Goal: Task Accomplishment & Management: Manage account settings

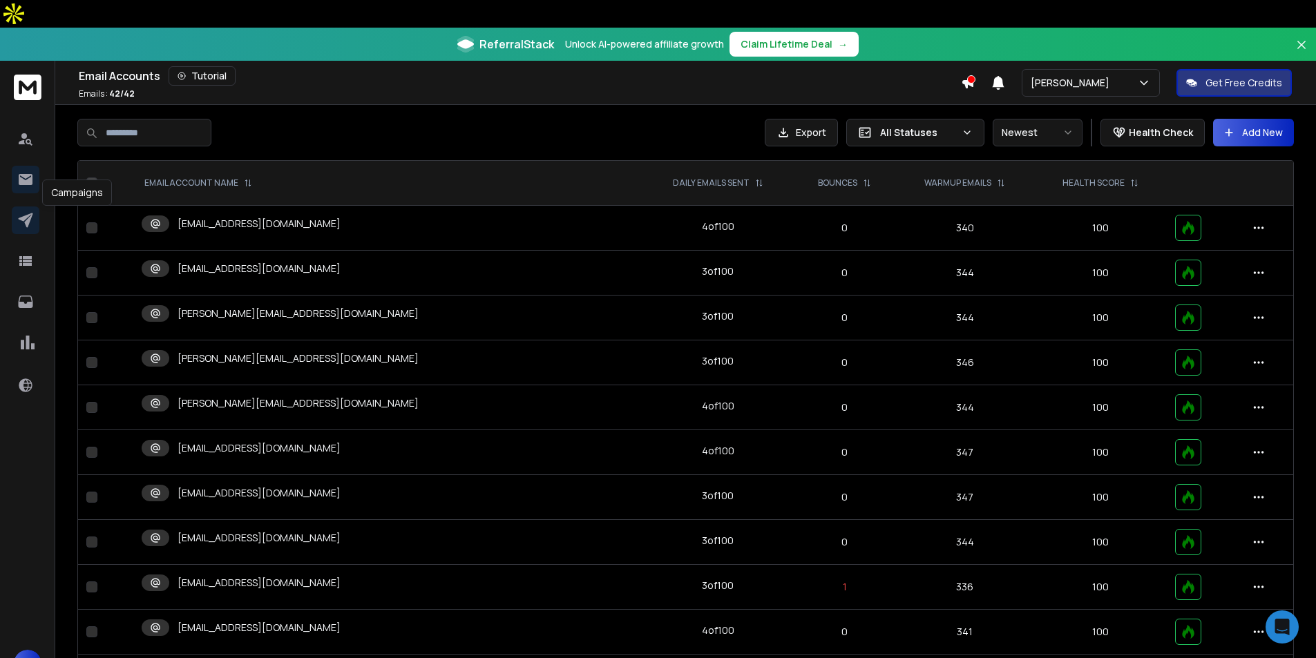
click at [27, 213] on icon at bounding box center [25, 220] width 15 height 15
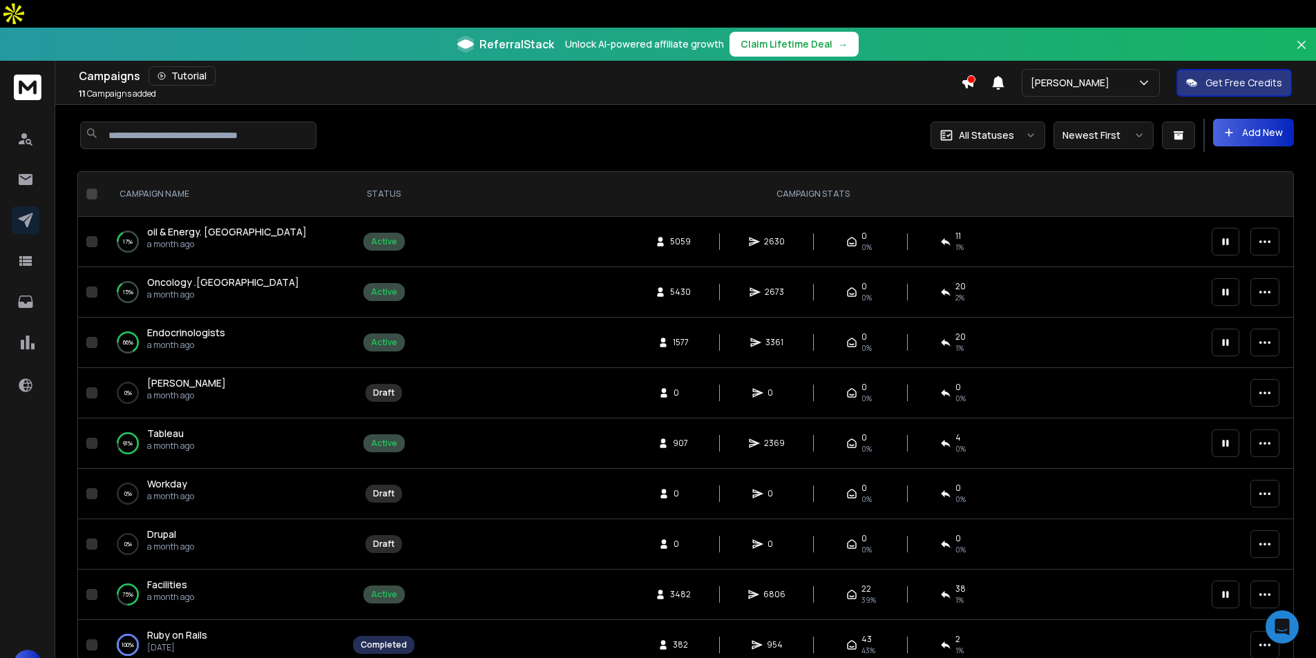
click at [1263, 531] on button "button" at bounding box center [1264, 545] width 29 height 28
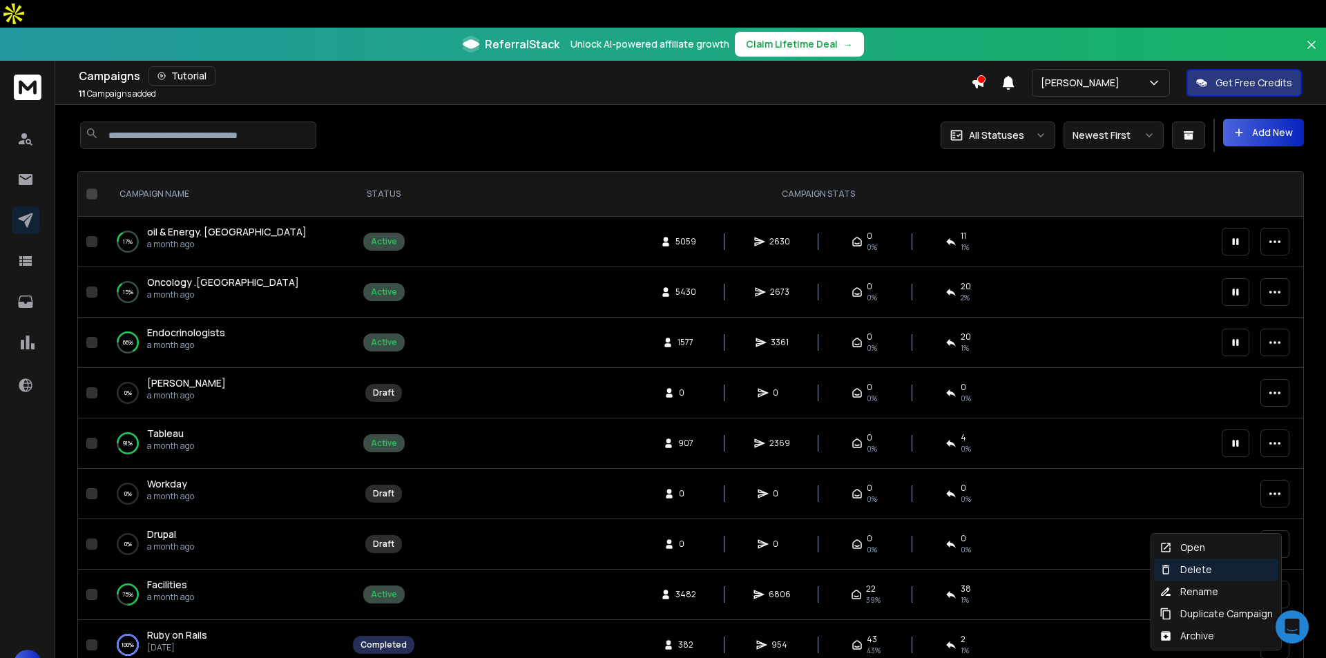
click at [1201, 574] on div "Delete" at bounding box center [1186, 570] width 52 height 14
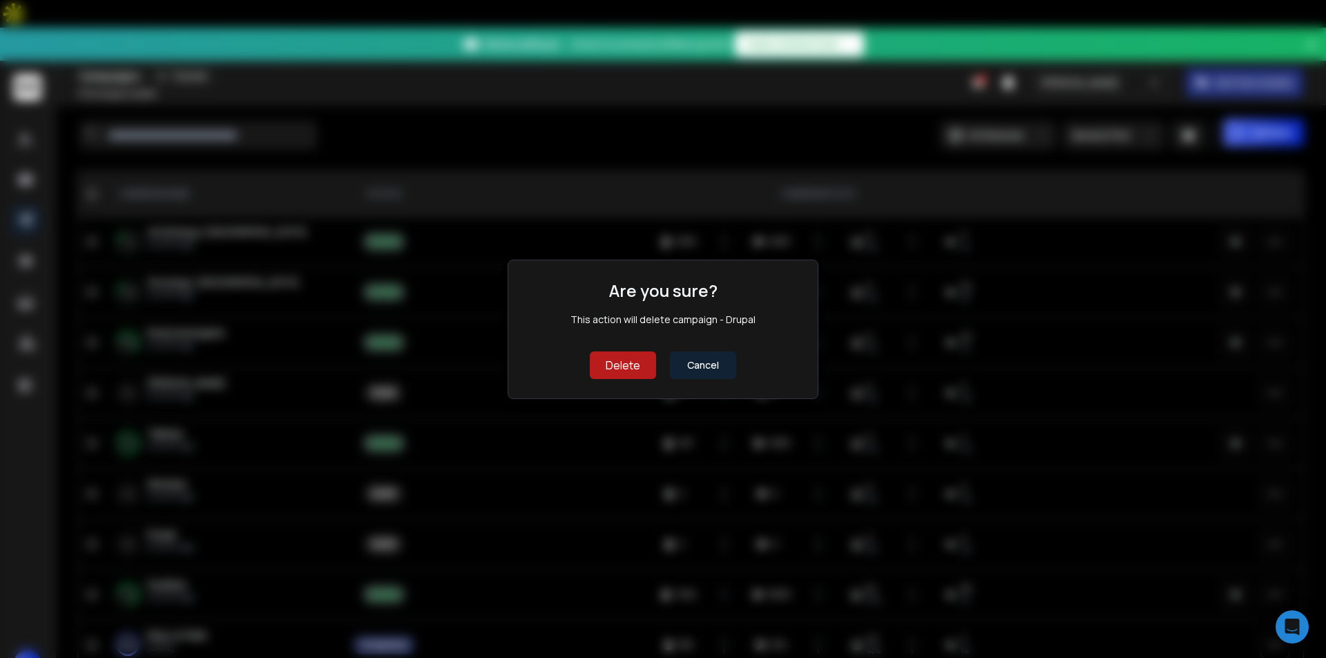
click at [642, 363] on button "Delete" at bounding box center [623, 366] width 66 height 28
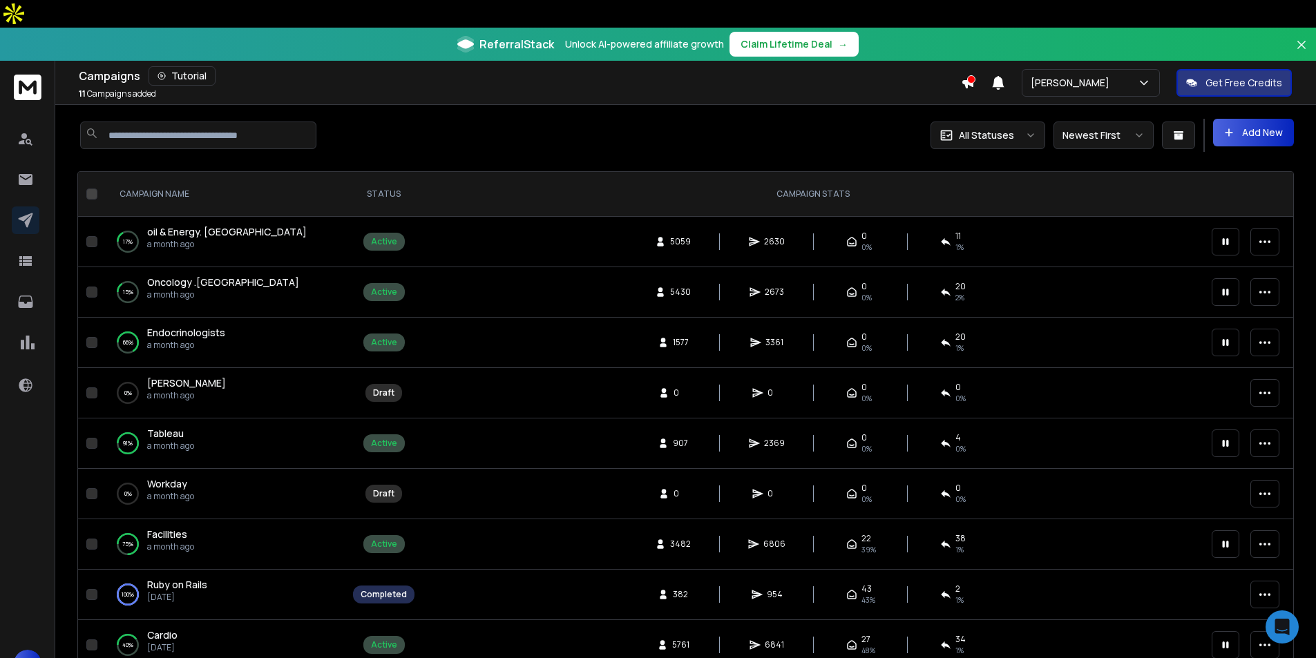
click at [271, 477] on div "0 % Workday a month ago" at bounding box center [224, 493] width 214 height 33
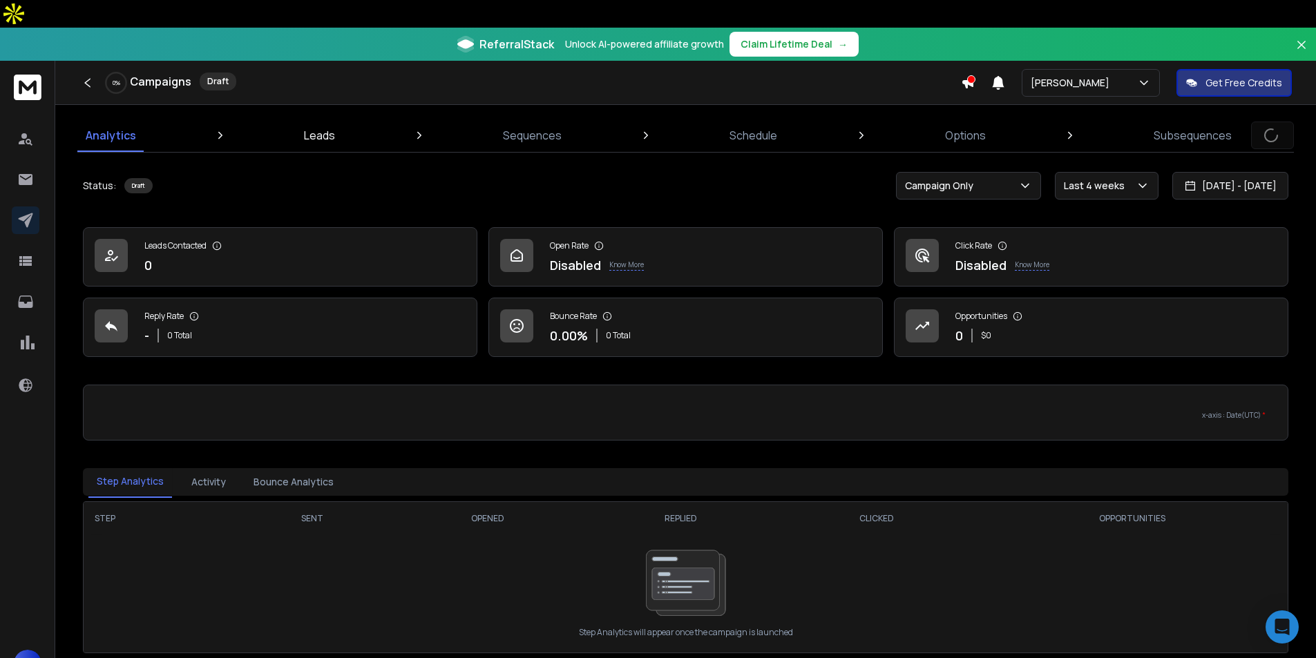
click at [313, 127] on p "Leads" at bounding box center [319, 135] width 31 height 17
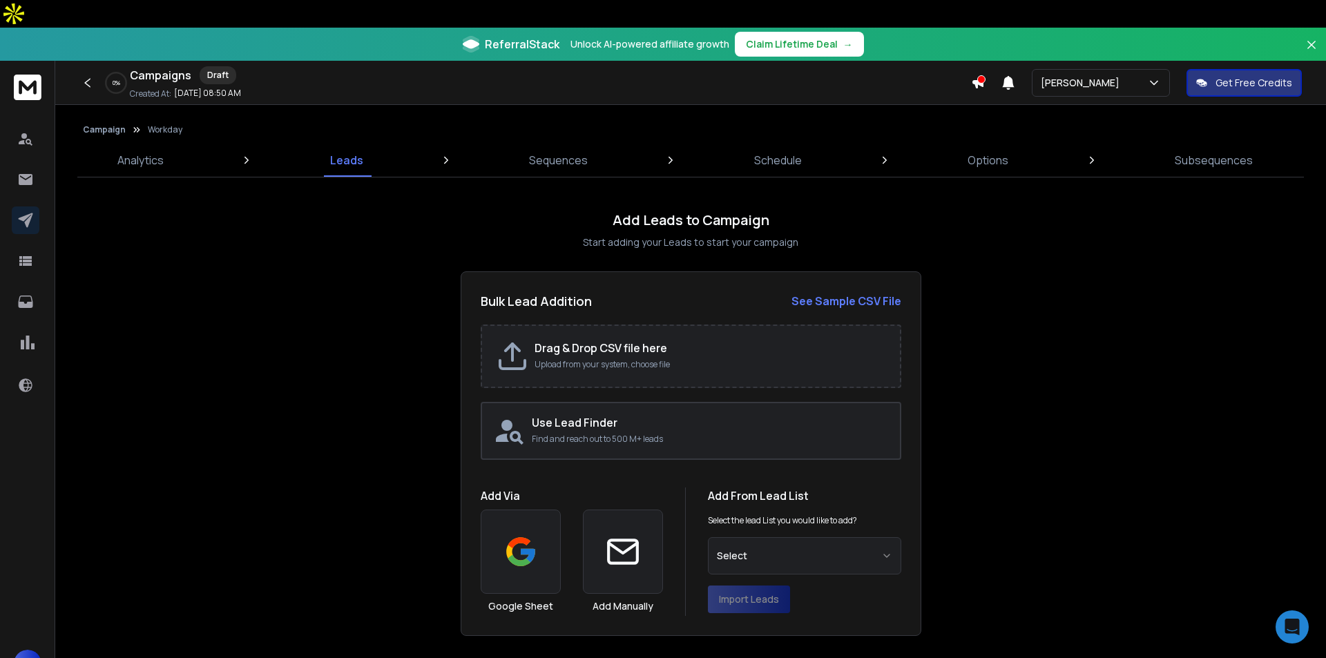
click at [649, 340] on h2 "Drag & Drop CSV file here" at bounding box center [711, 348] width 352 height 17
type input "**********"
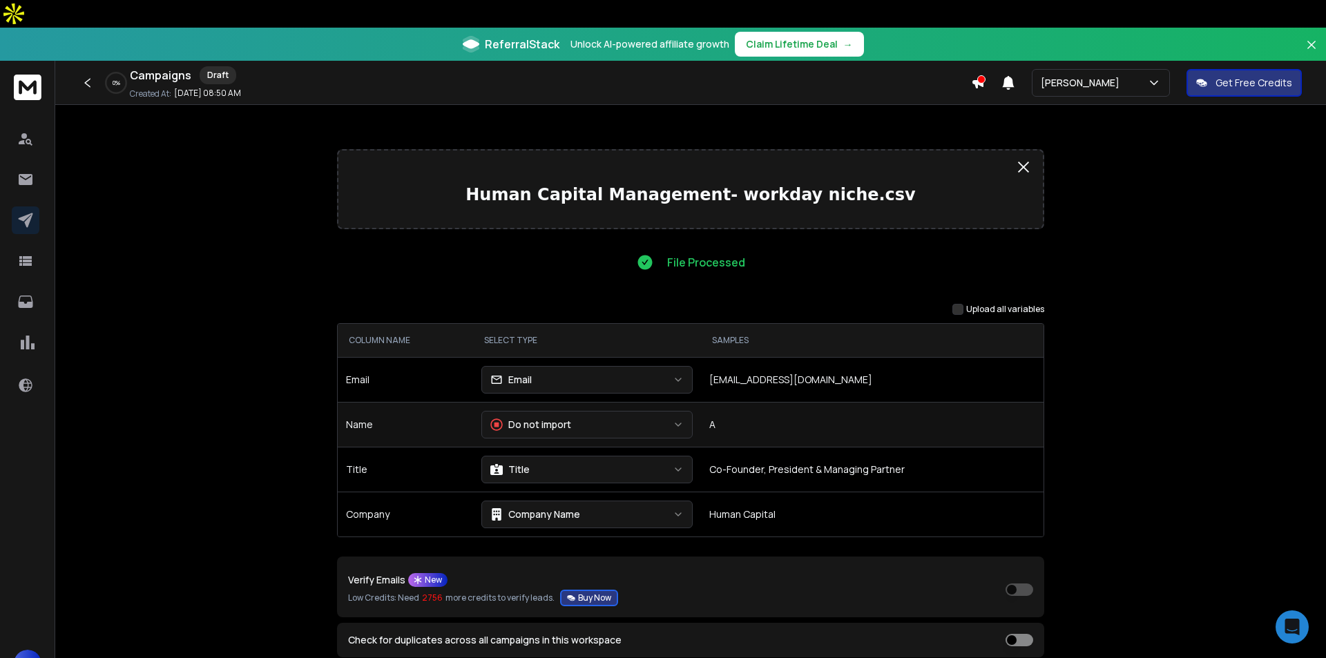
click at [533, 418] on div "Do not import" at bounding box center [530, 425] width 81 height 14
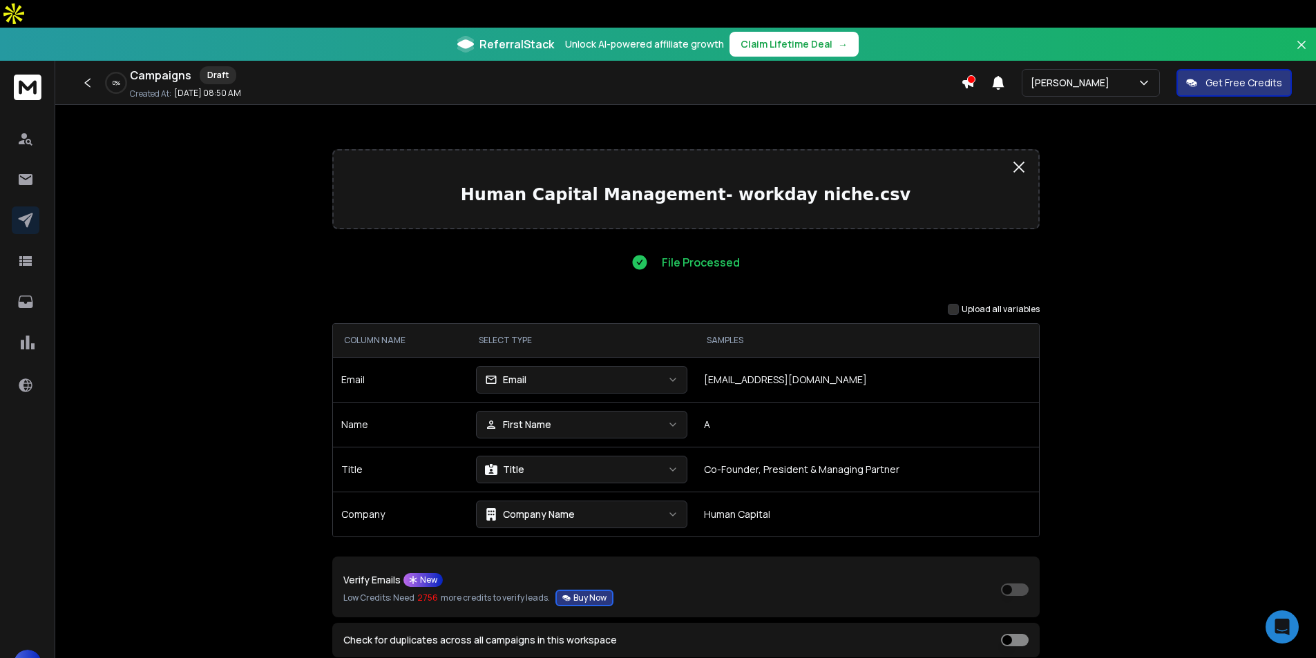
scroll to position [66, 0]
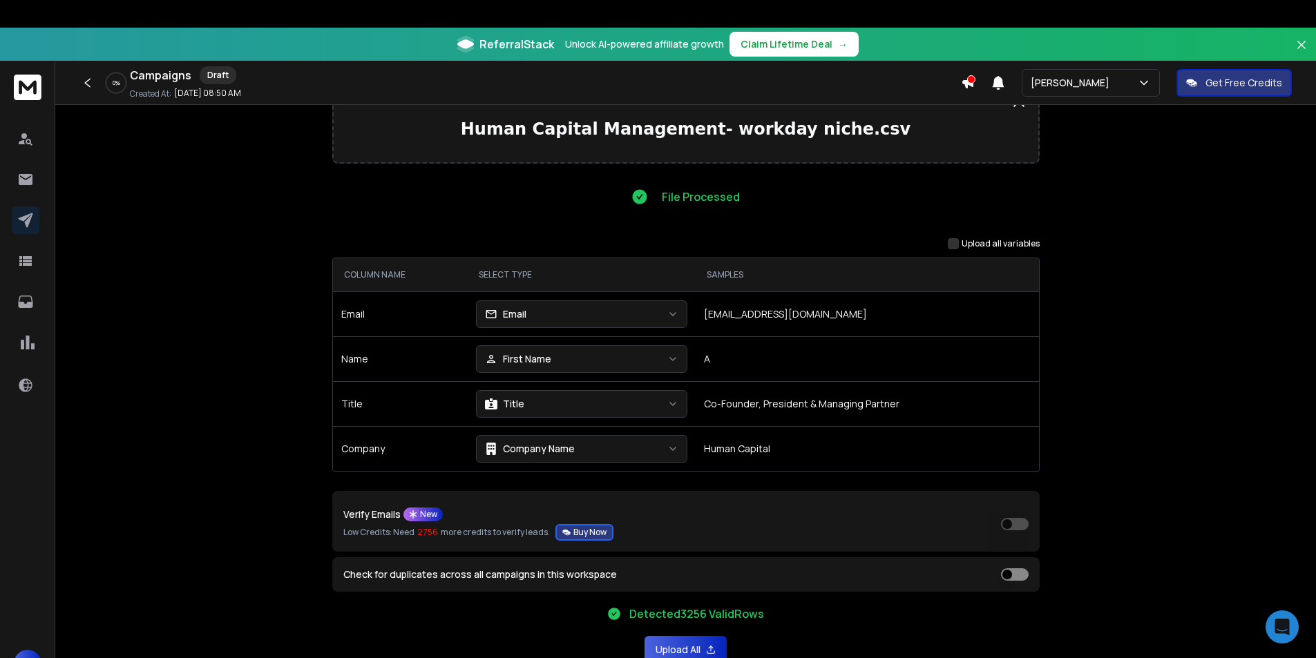
click at [696, 636] on button "Upload All" at bounding box center [686, 650] width 82 height 28
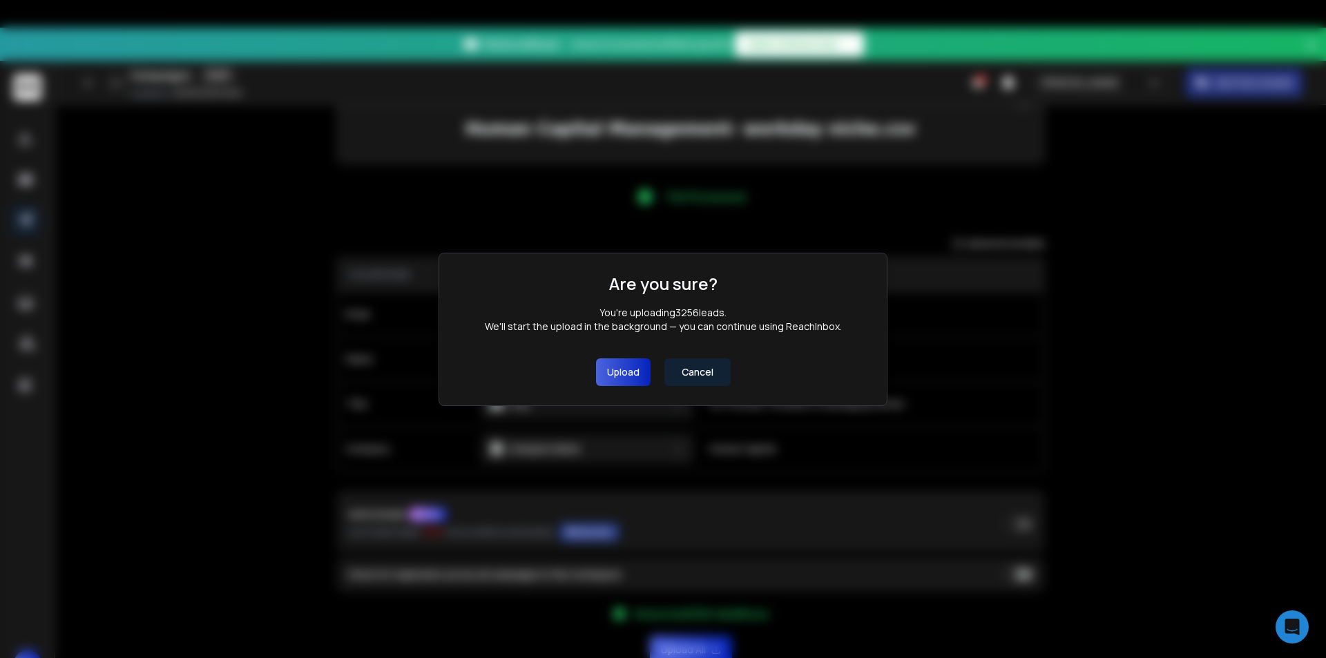
click at [629, 374] on button "Upload" at bounding box center [623, 373] width 55 height 28
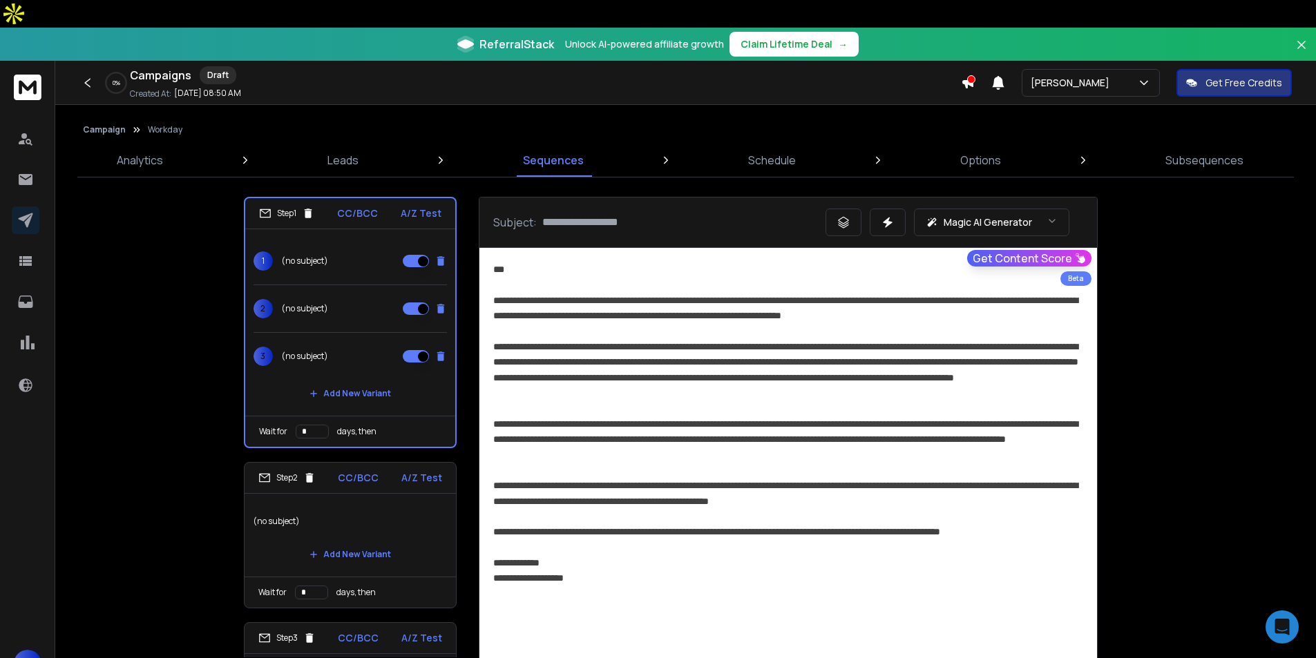
click at [553, 214] on input at bounding box center [676, 222] width 269 height 17
click at [503, 262] on div "***" at bounding box center [788, 269] width 590 height 15
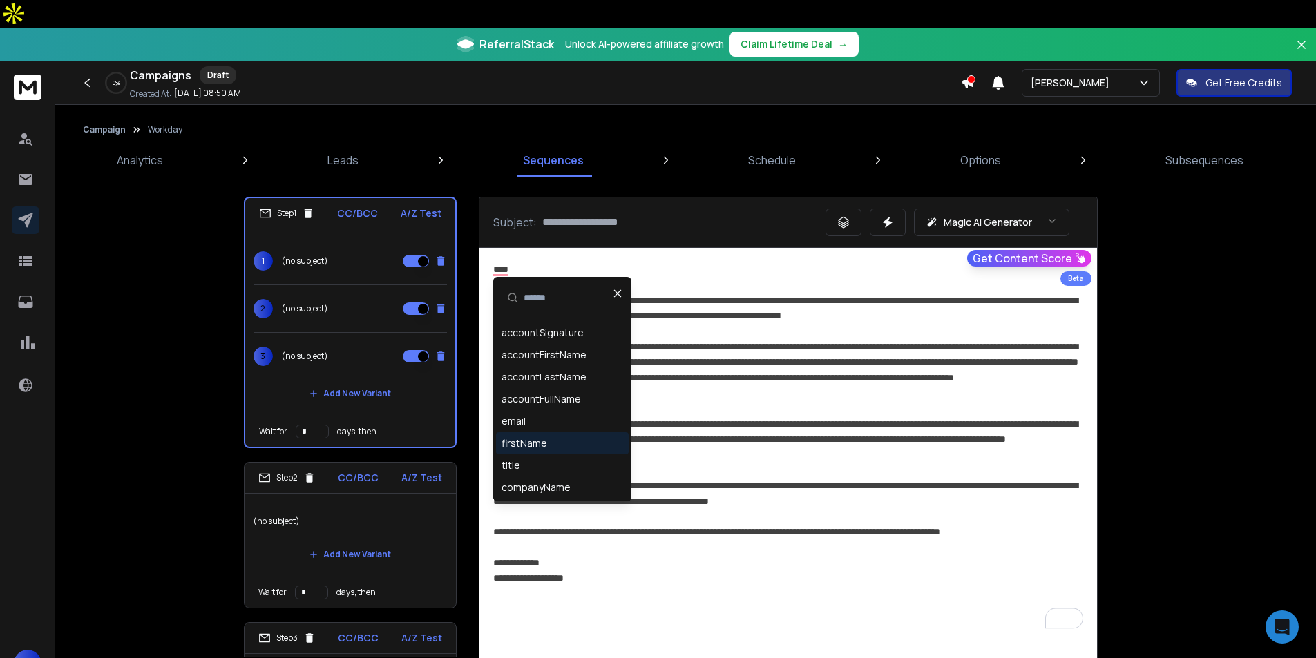
click at [569, 432] on div "firstName" at bounding box center [562, 443] width 133 height 22
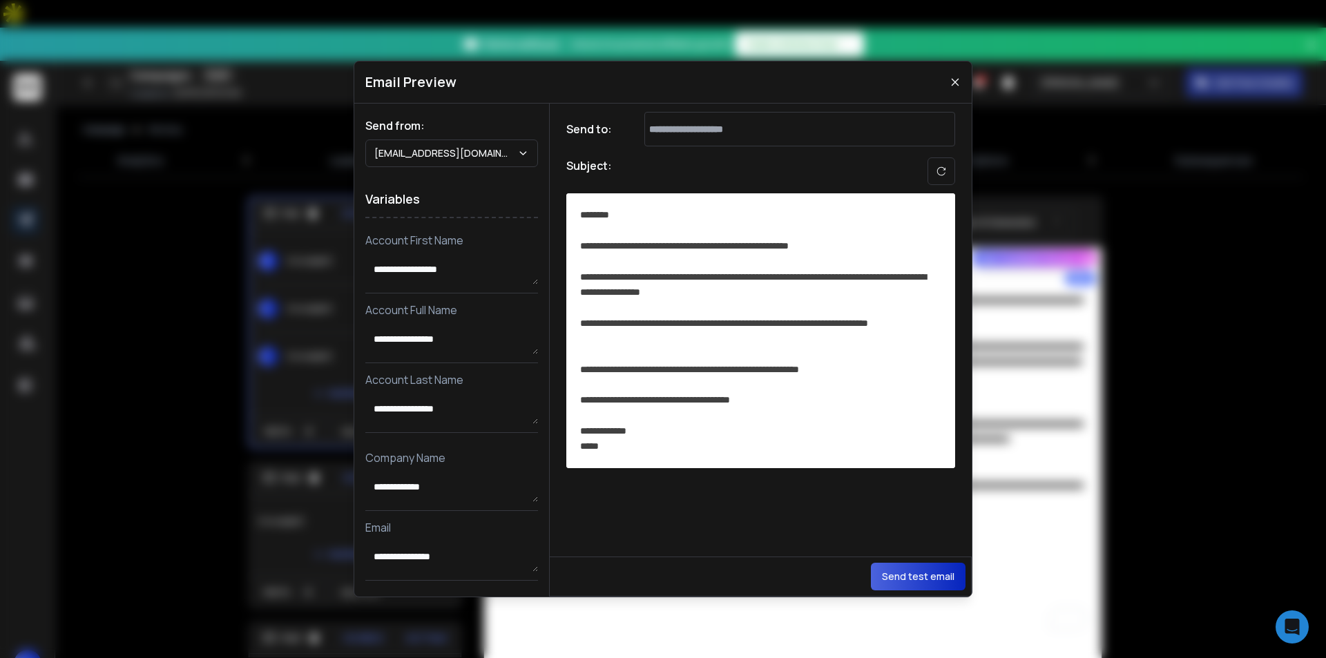
click at [955, 84] on icon at bounding box center [955, 82] width 11 height 11
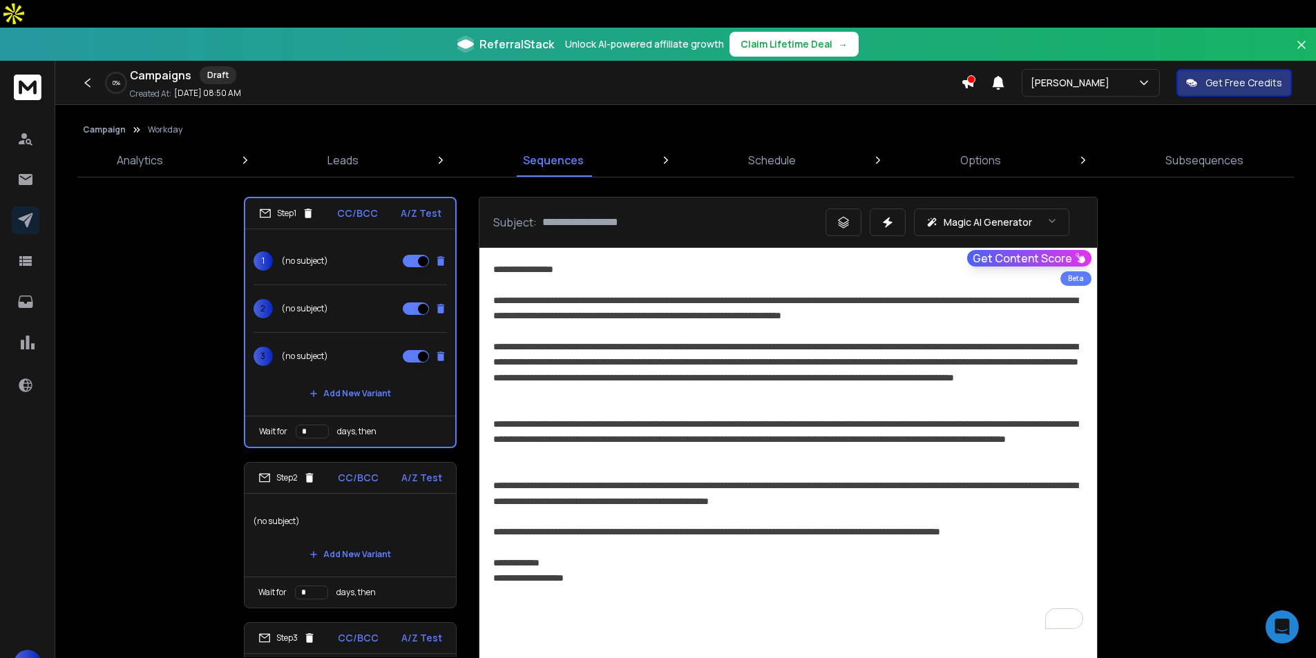
click at [592, 214] on input at bounding box center [676, 222] width 269 height 17
paste input "**********"
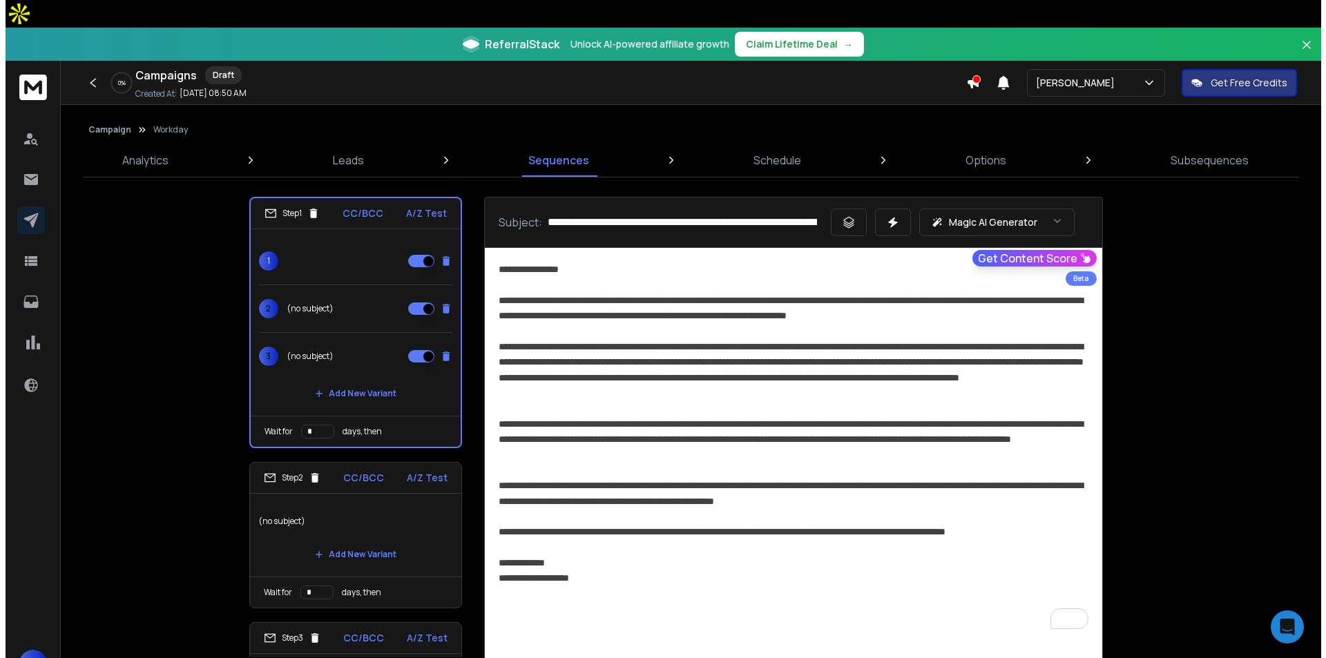
scroll to position [0, 157]
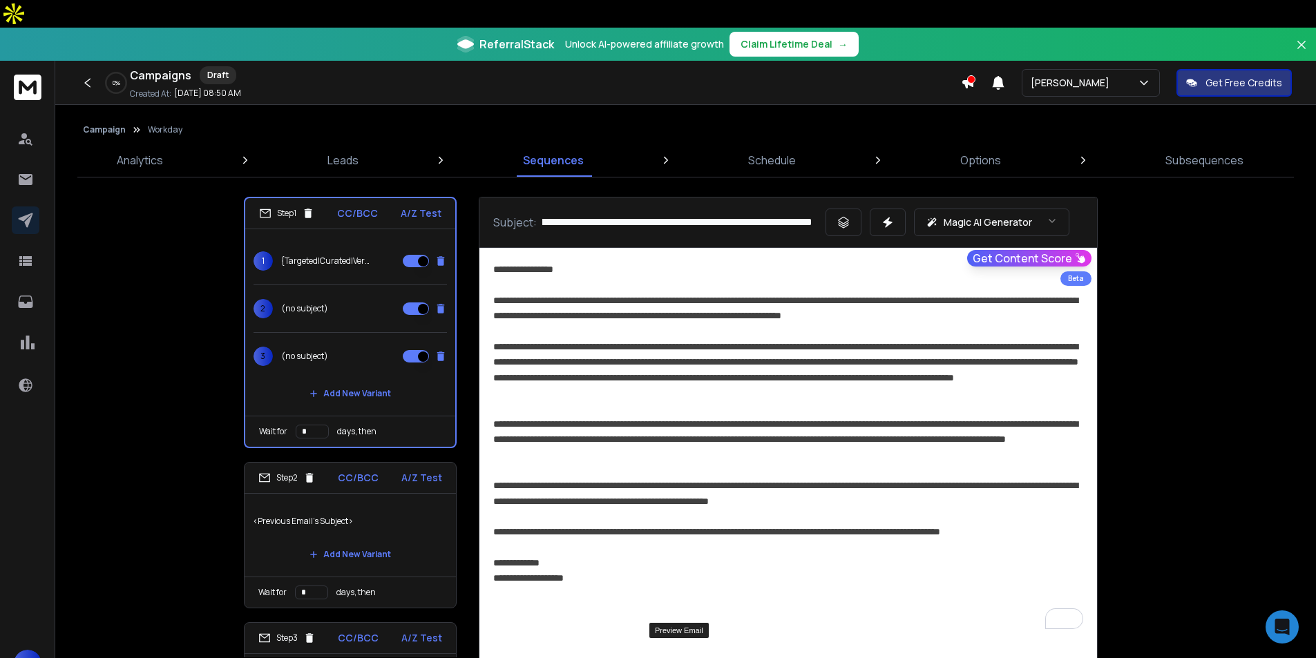
type input "**********"
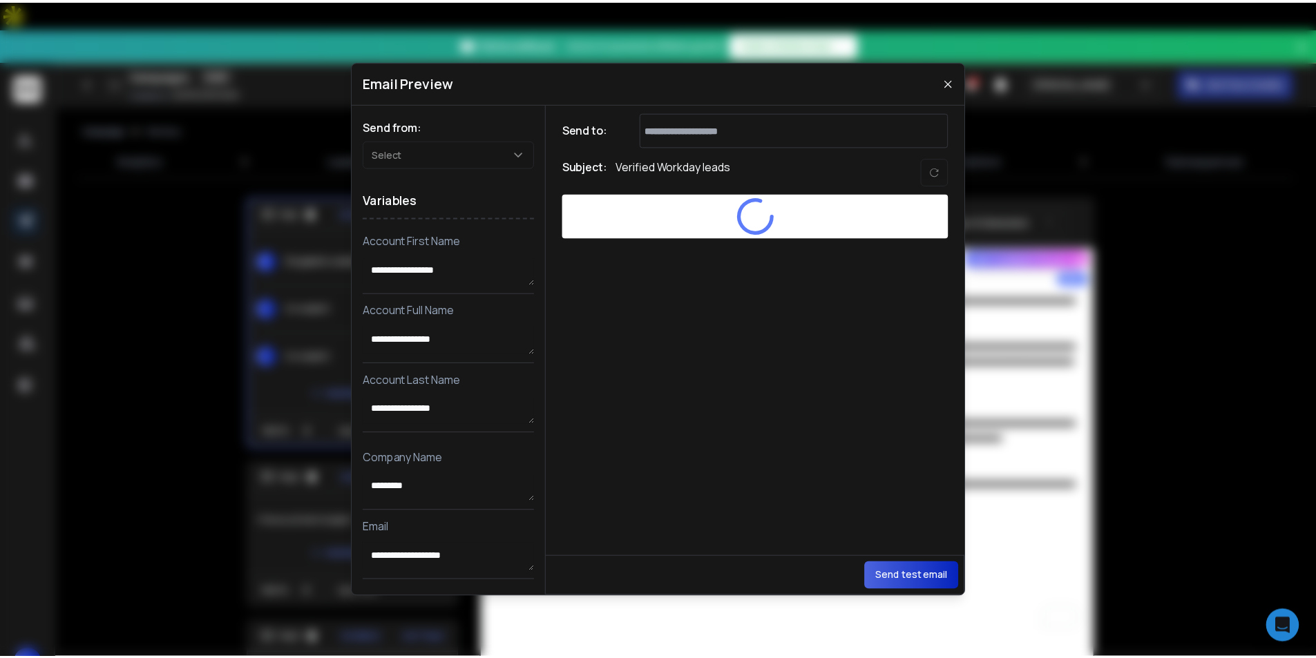
scroll to position [0, 0]
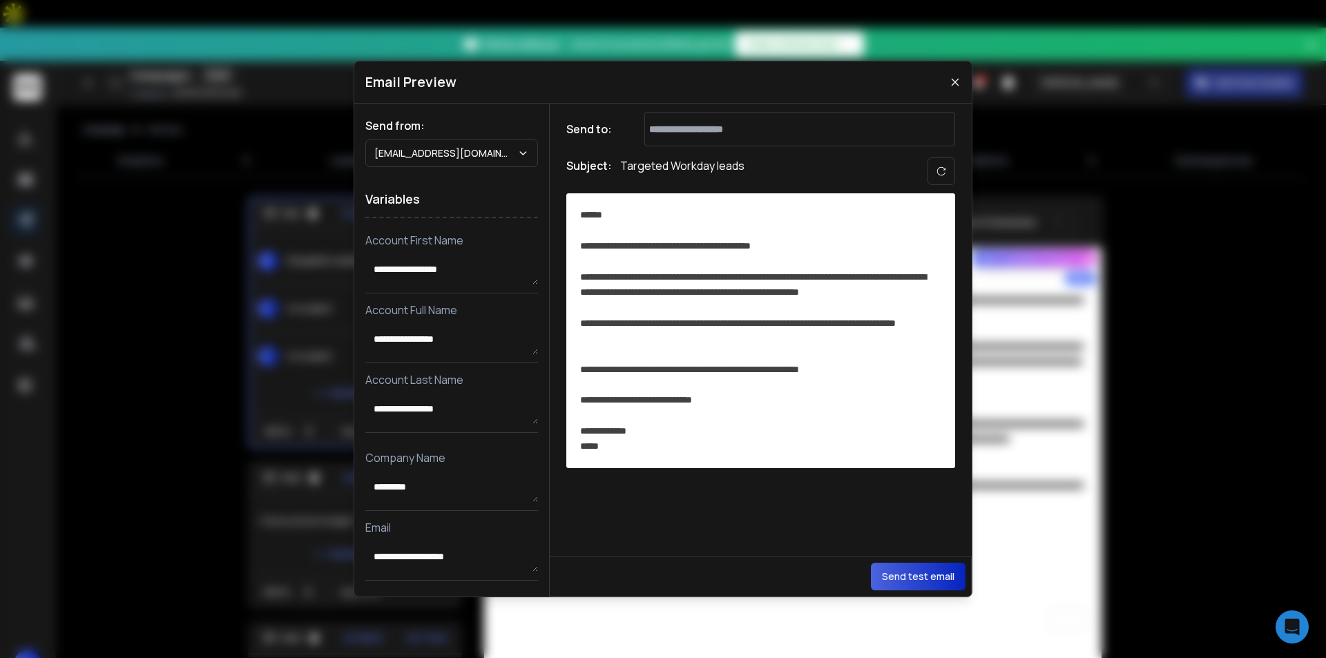
click at [957, 78] on icon at bounding box center [955, 82] width 11 height 11
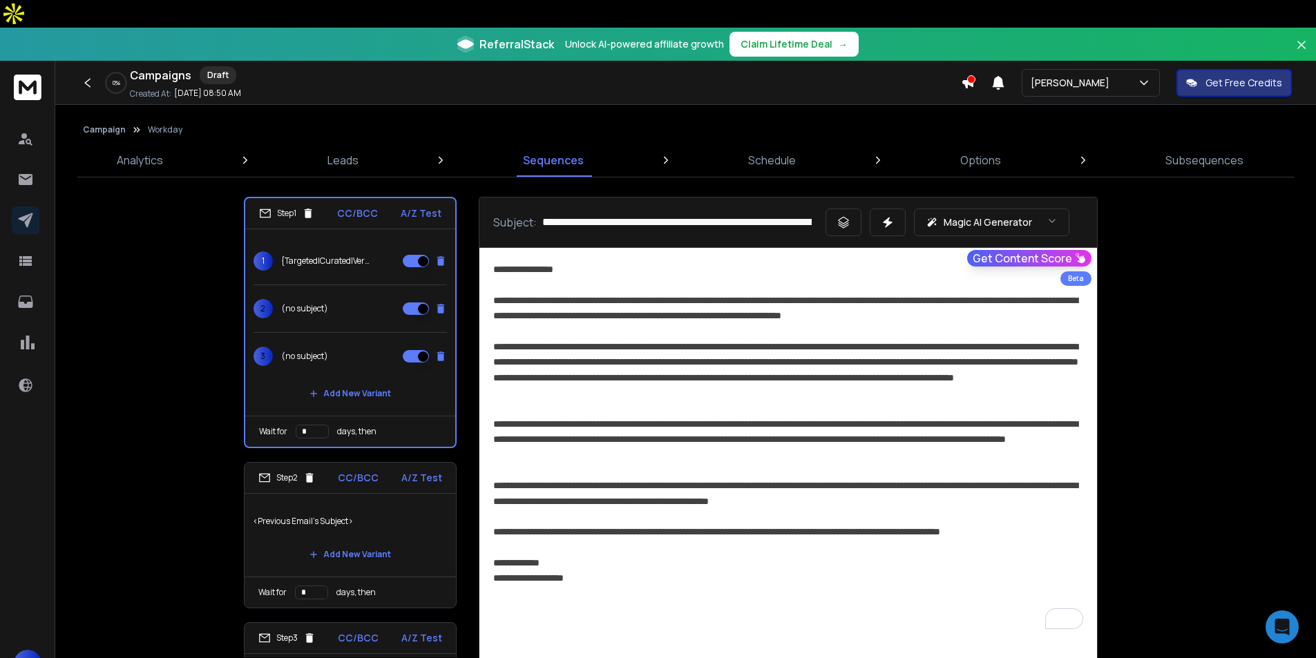
click at [355, 286] on div "2 (no subject)" at bounding box center [350, 309] width 193 height 48
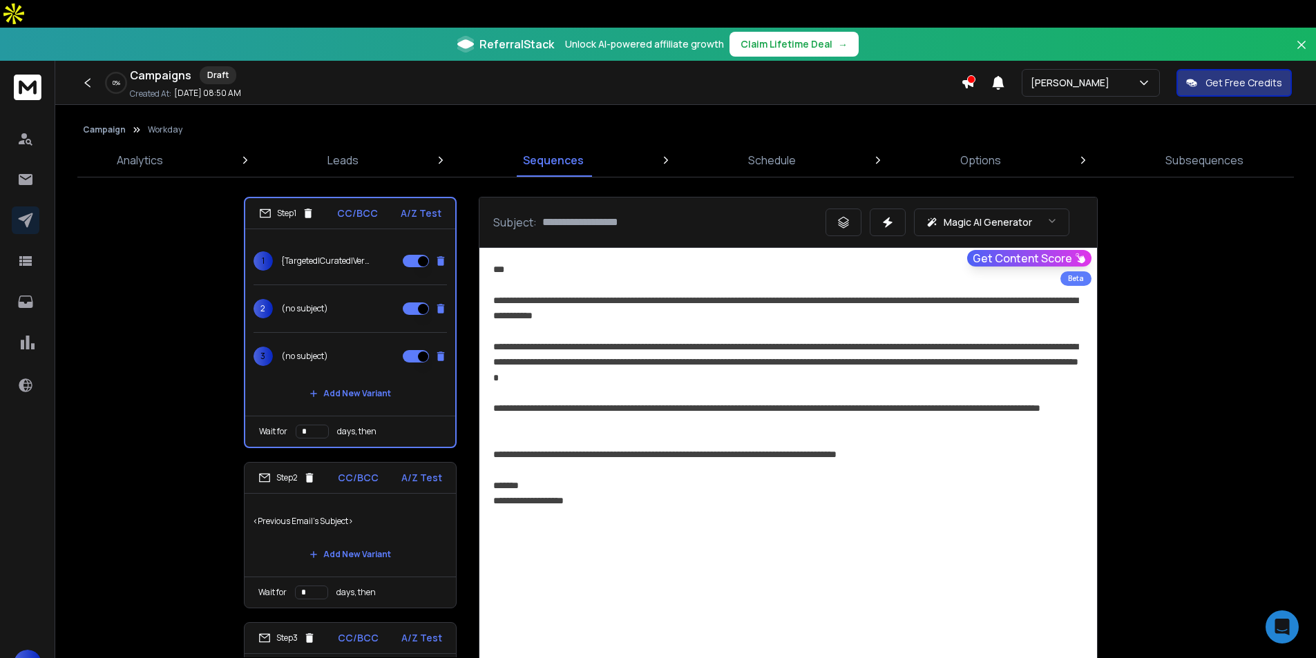
click at [593, 214] on input at bounding box center [677, 222] width 270 height 17
paste input "**********"
type input "**********"
click at [503, 262] on div "***" at bounding box center [788, 269] width 590 height 15
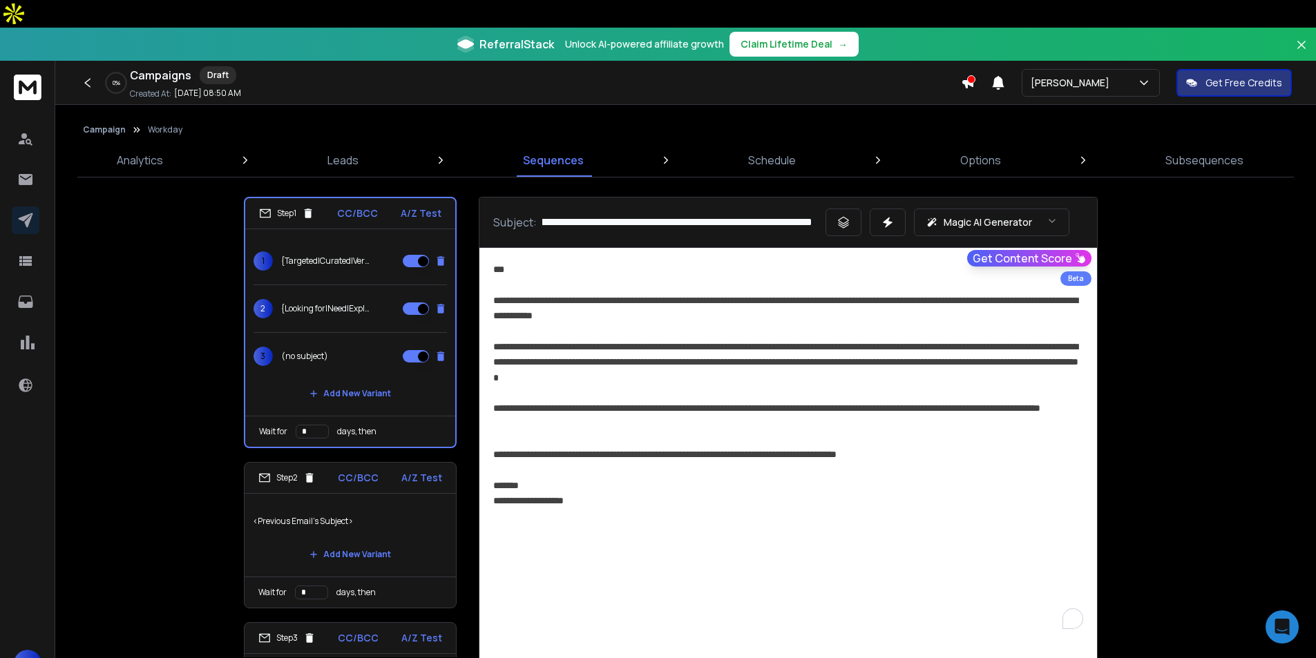
scroll to position [0, 0]
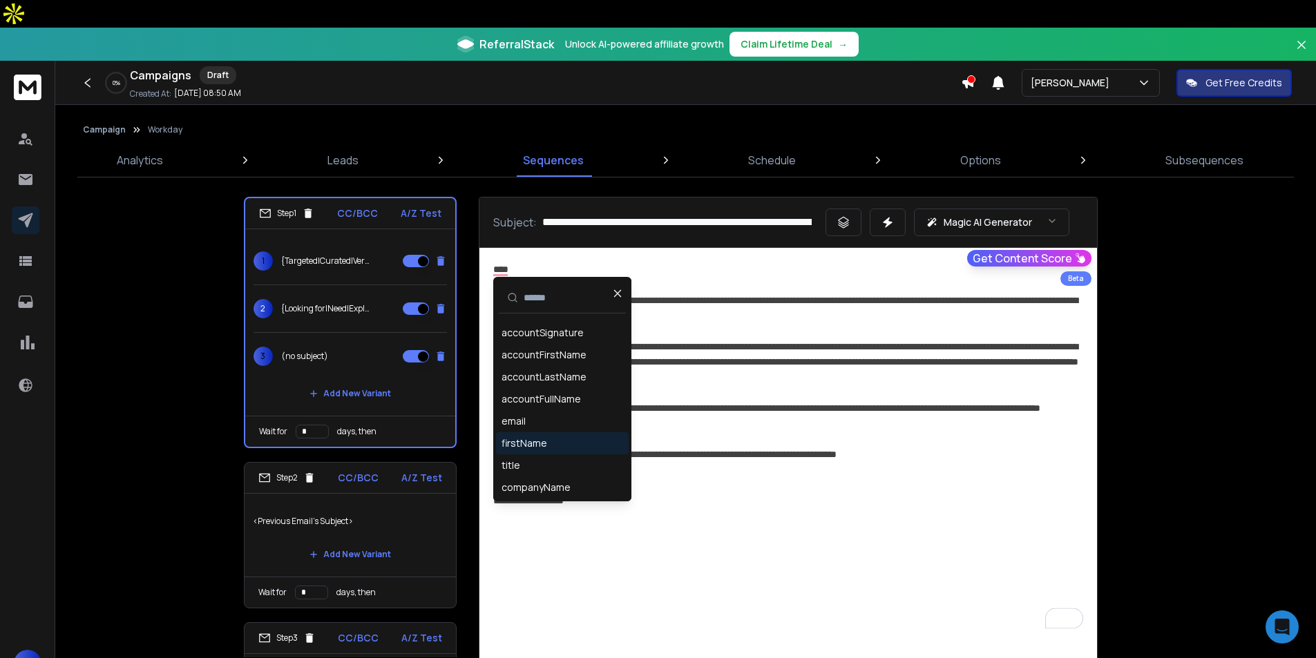
click at [540, 437] on div "firstName" at bounding box center [525, 444] width 46 height 14
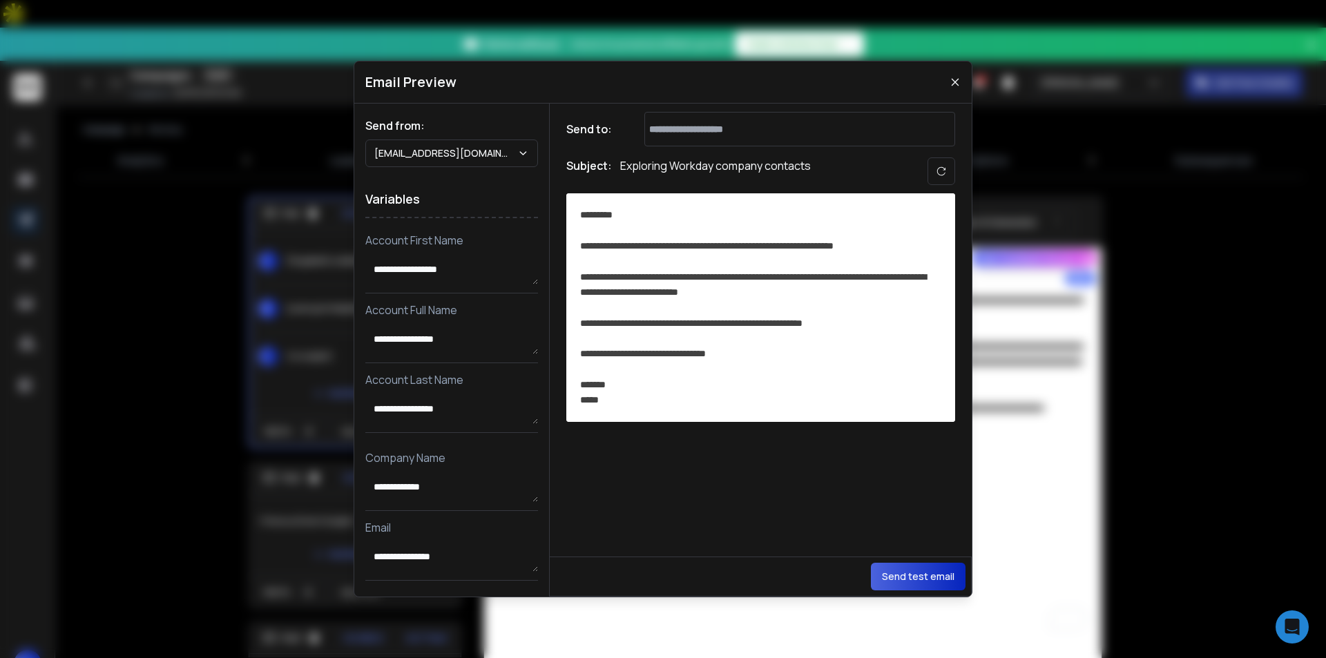
click at [955, 79] on icon at bounding box center [955, 82] width 11 height 11
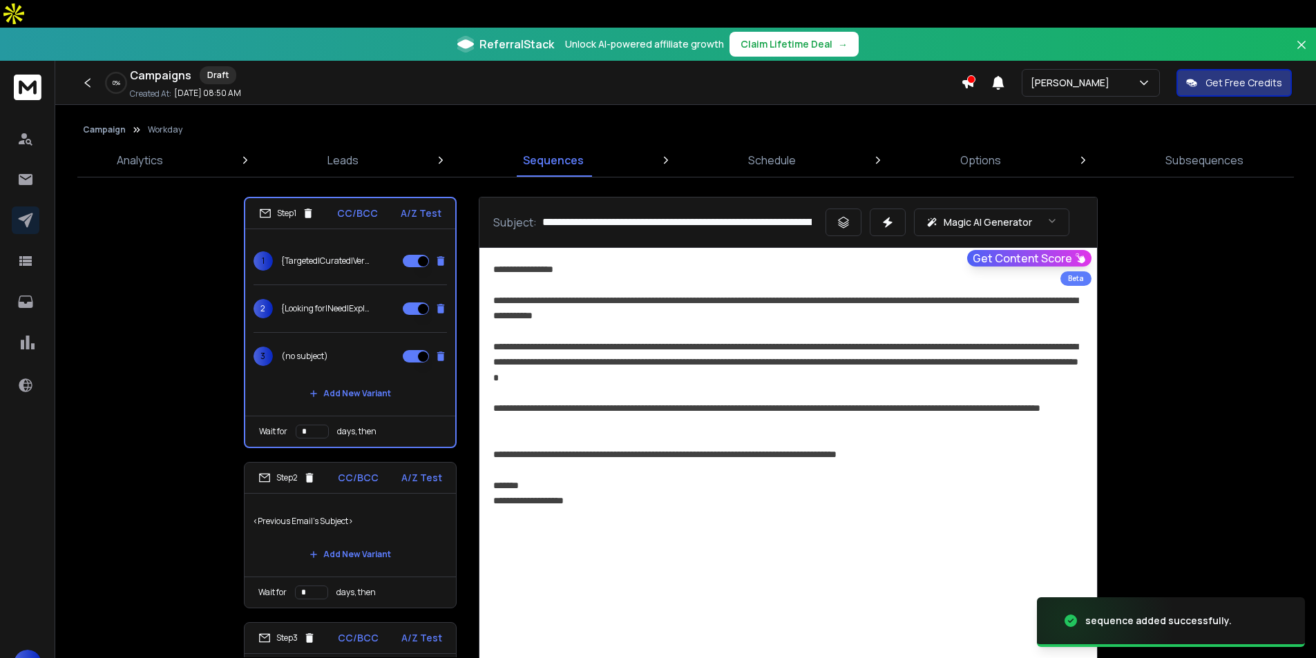
click at [311, 347] on div "3 (no subject)" at bounding box center [291, 356] width 75 height 19
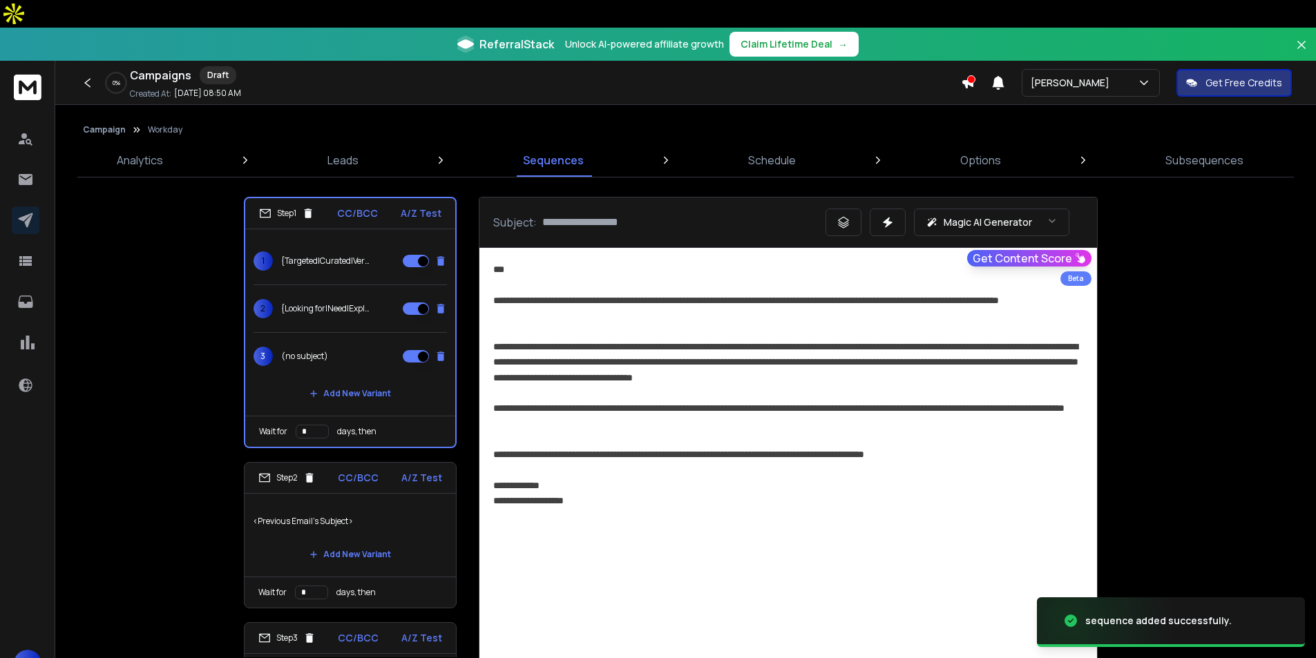
click at [609, 214] on input at bounding box center [677, 222] width 270 height 17
paste input "**********"
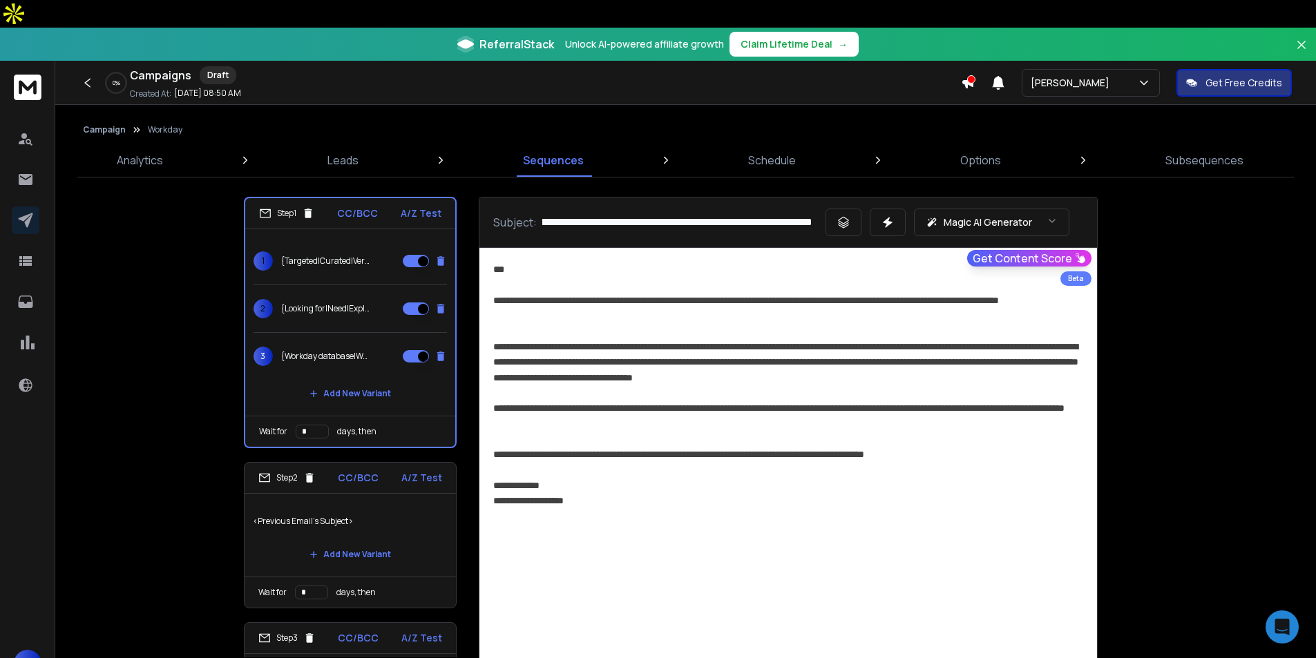
type input "**********"
click at [502, 262] on div "***" at bounding box center [788, 269] width 590 height 15
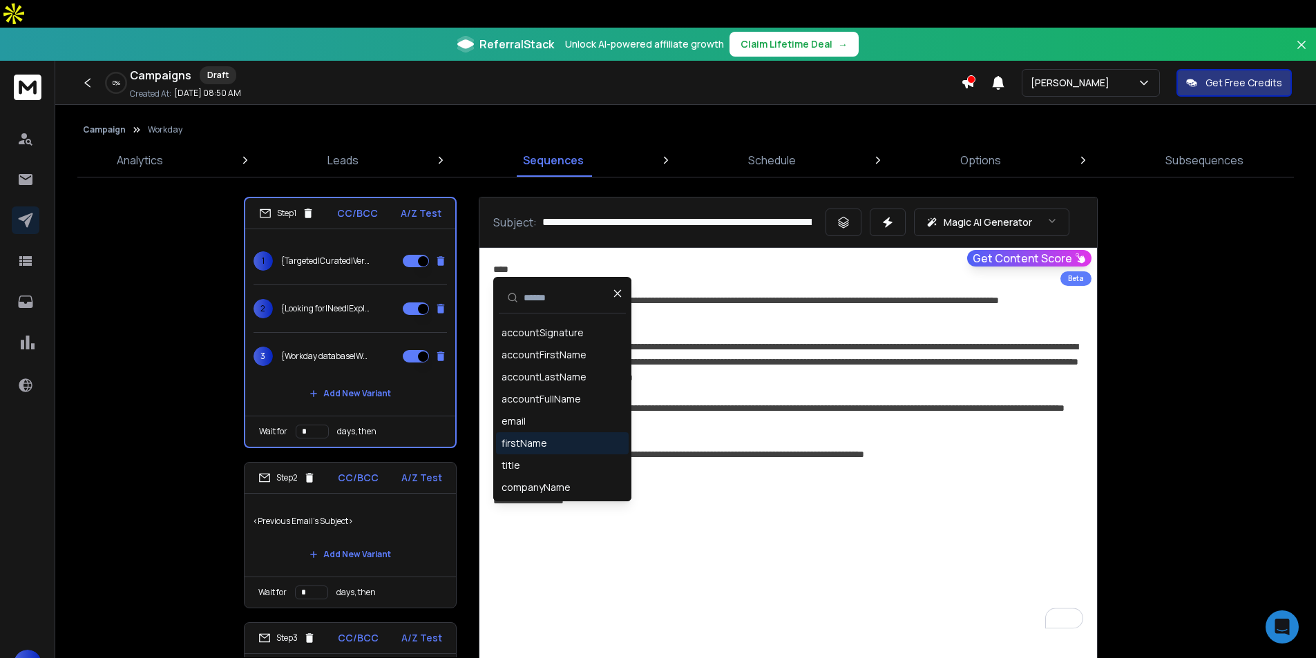
click at [557, 432] on div "firstName" at bounding box center [562, 443] width 133 height 22
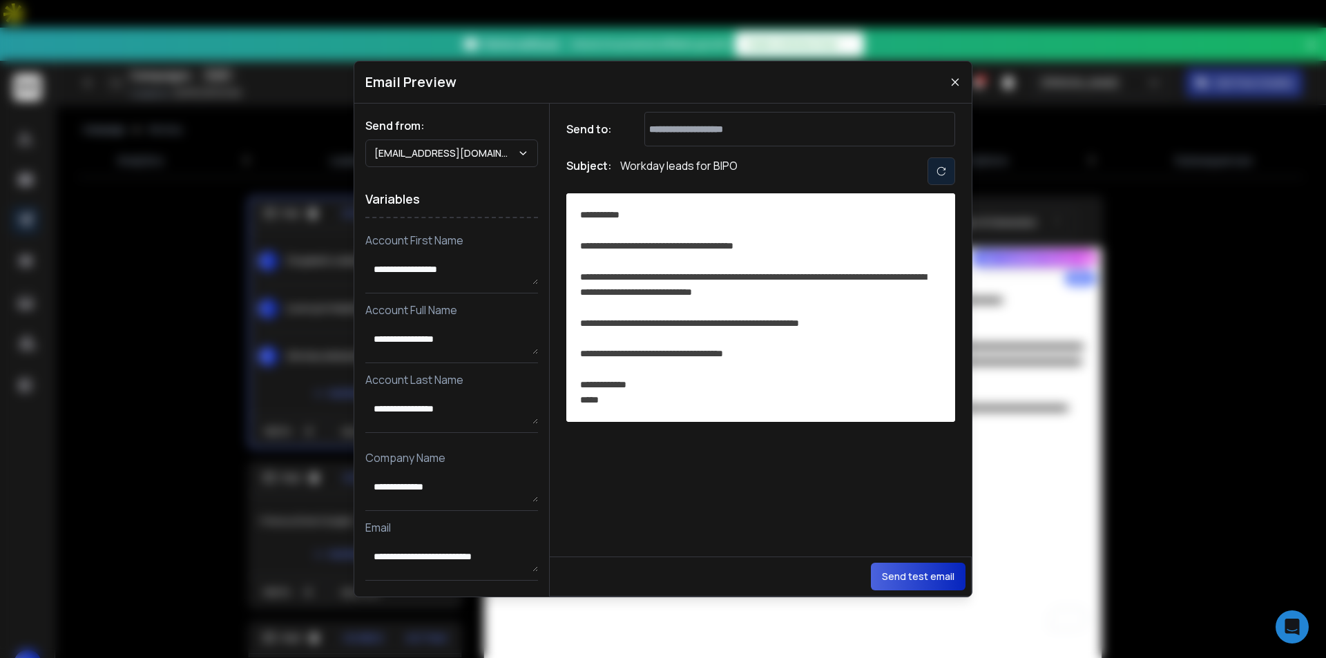
click at [934, 166] on button at bounding box center [942, 171] width 28 height 28
click at [957, 86] on icon at bounding box center [955, 82] width 11 height 11
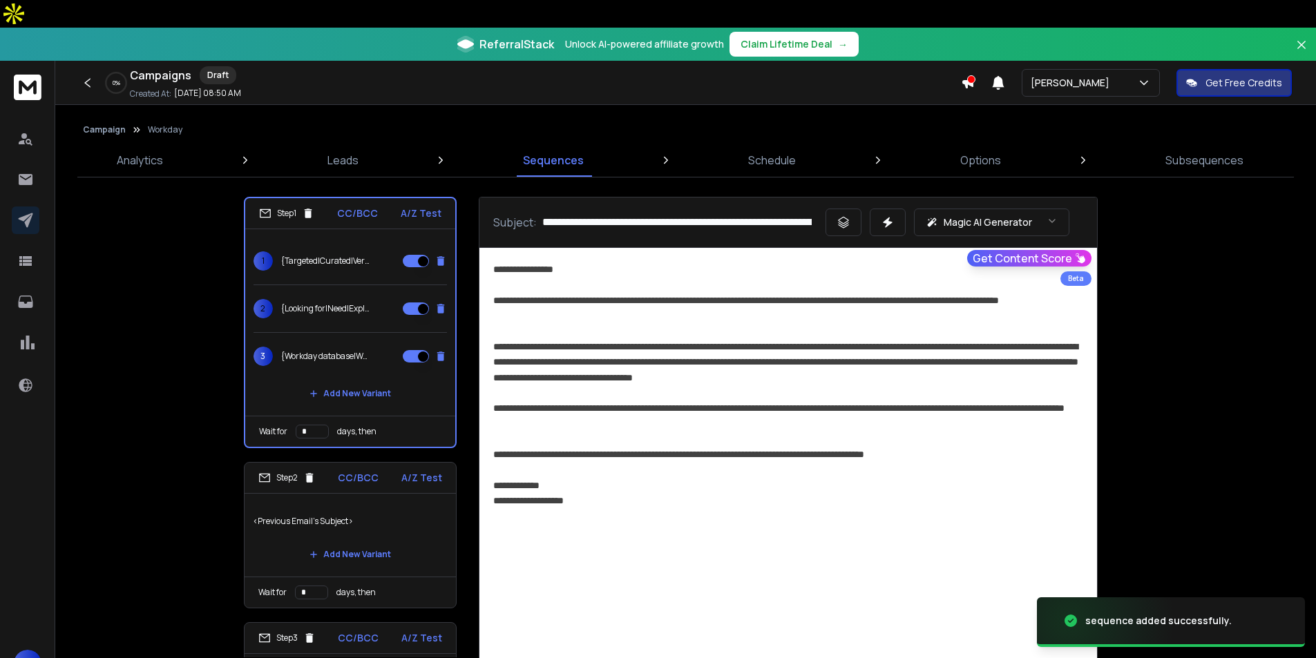
click at [333, 256] on p "{Targeted|Curated|Verified} {Workday contacts|Workday leads|Workday executives}" at bounding box center [325, 261] width 88 height 11
type input "**********"
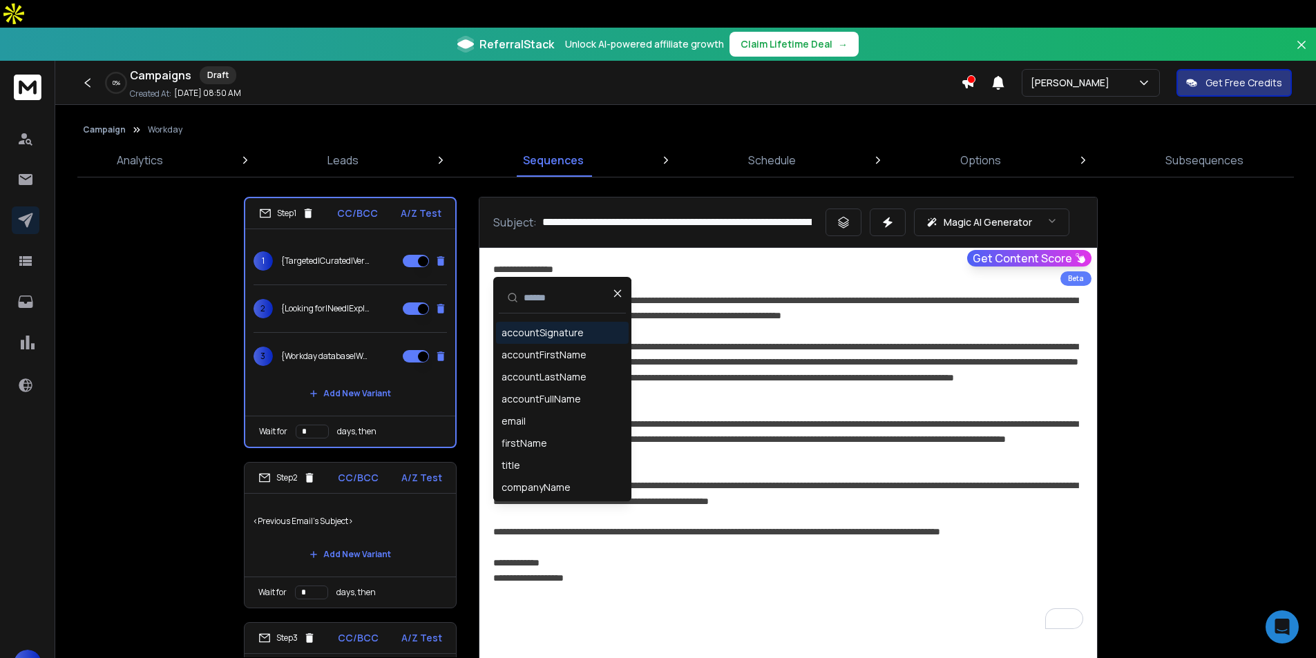
click at [615, 280] on div at bounding box center [618, 294] width 28 height 28
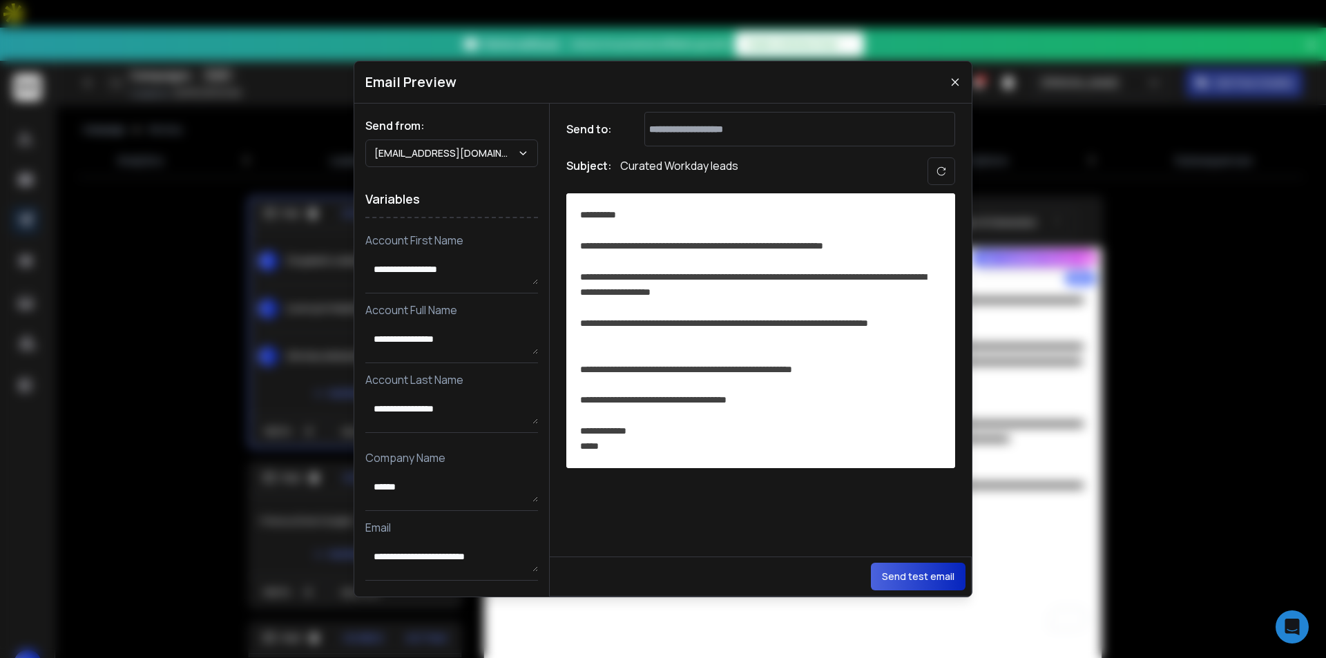
click at [955, 82] on icon at bounding box center [956, 83] width 8 height 8
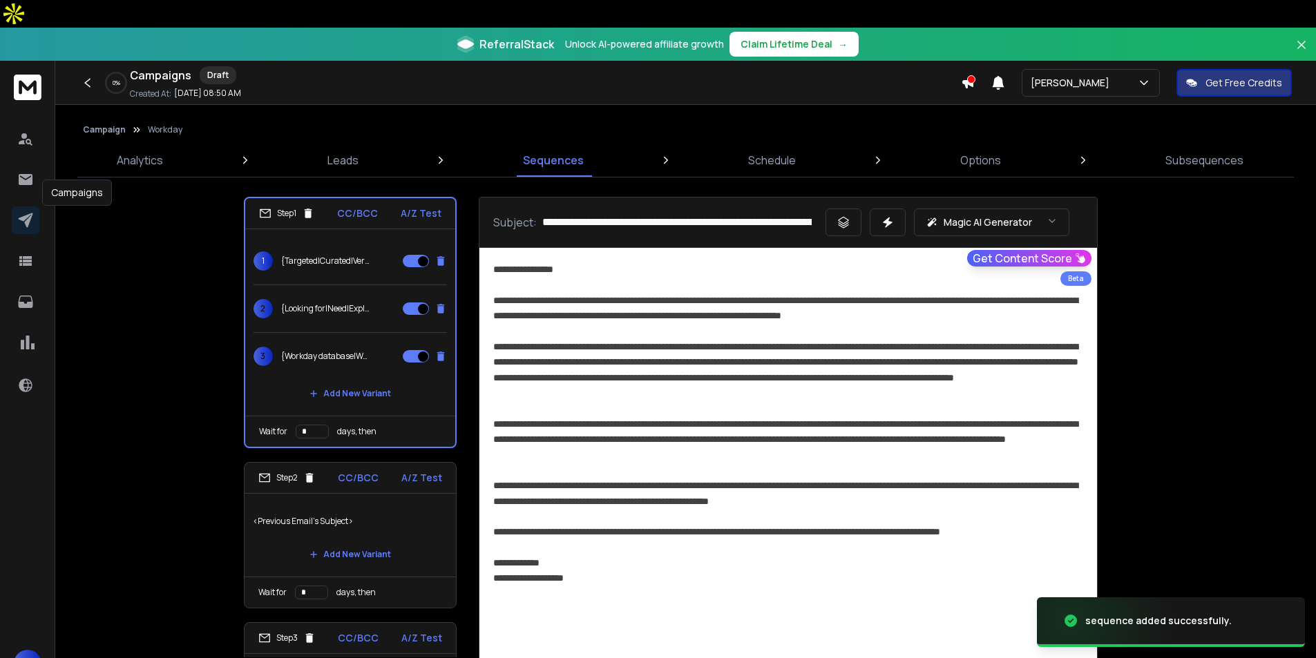
click at [23, 212] on icon at bounding box center [25, 220] width 17 height 17
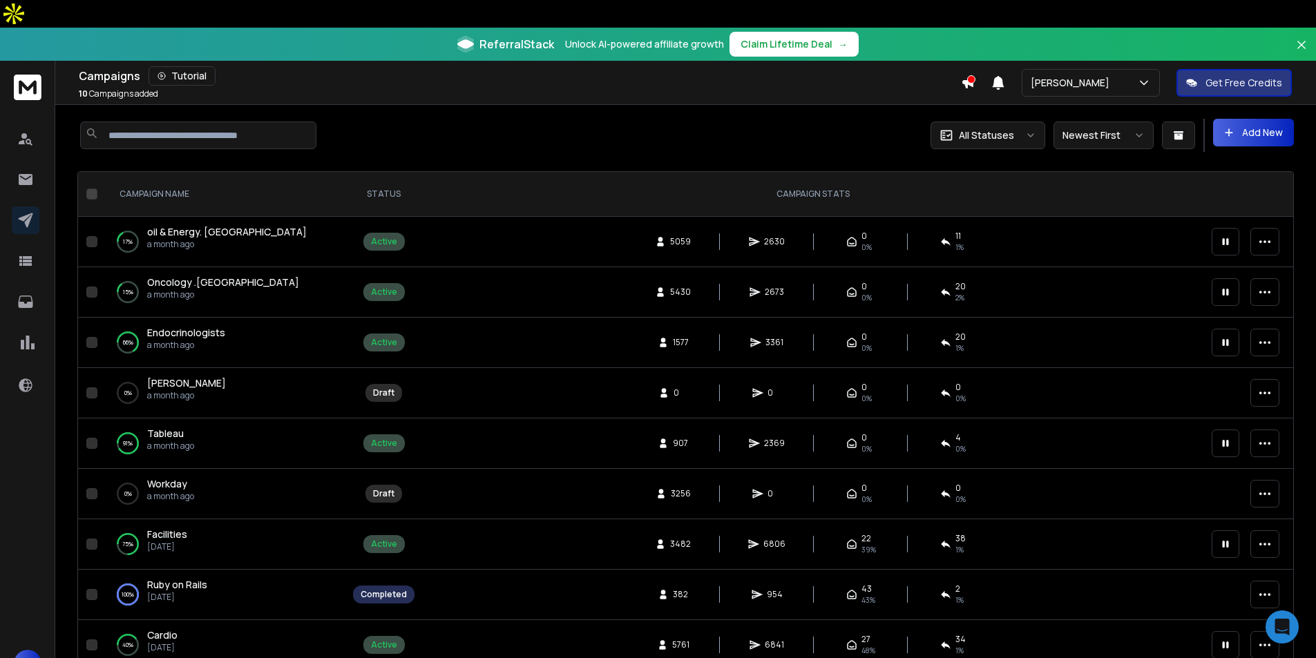
click at [440, 231] on div "5059 2630 0 0% 11 1 %" at bounding box center [813, 242] width 764 height 22
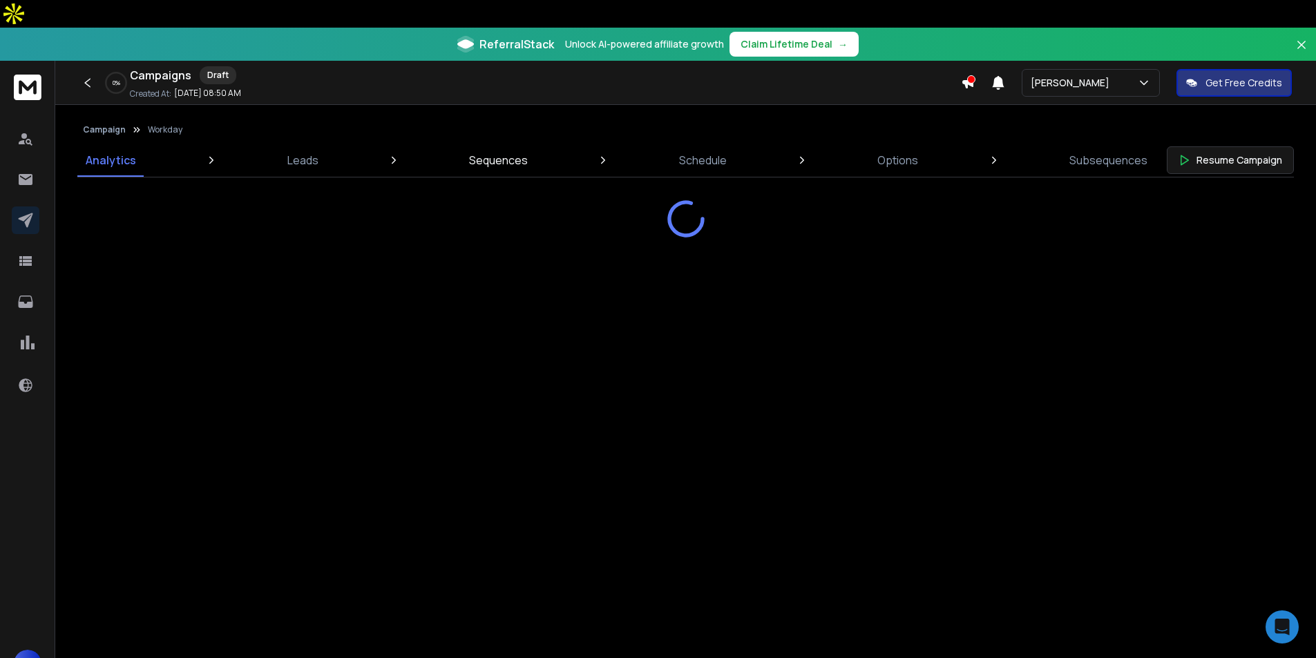
click at [510, 152] on p "Sequences" at bounding box center [498, 160] width 59 height 17
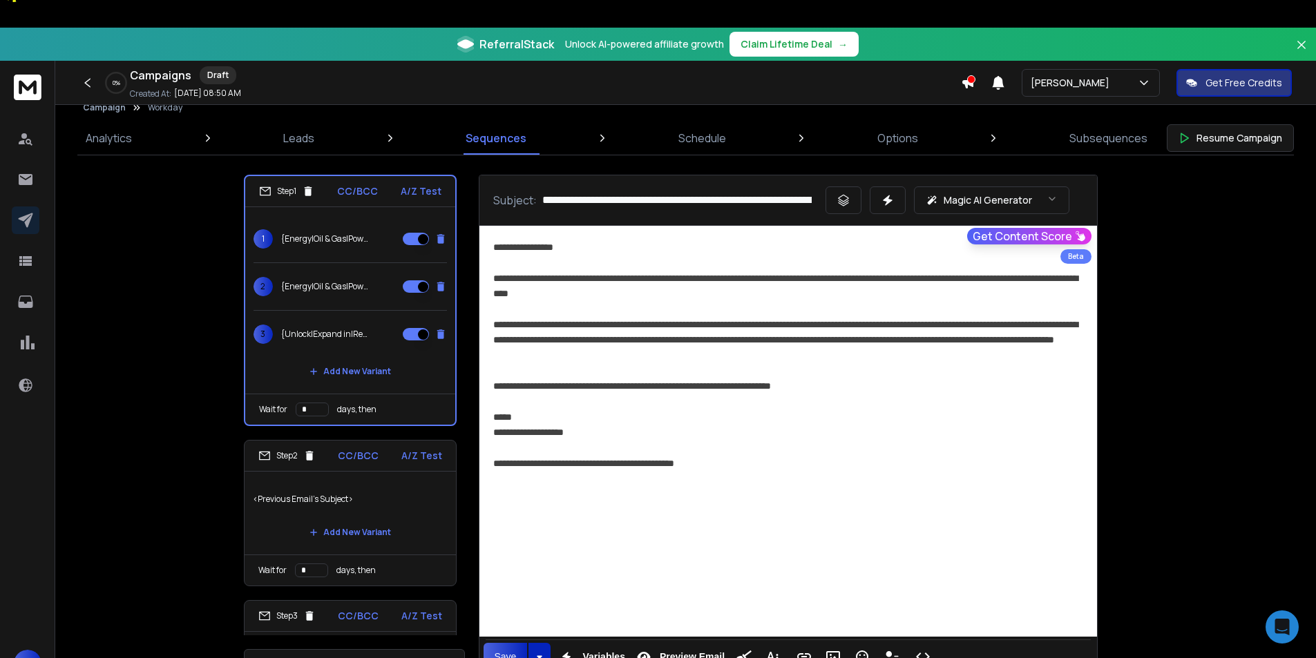
scroll to position [32, 0]
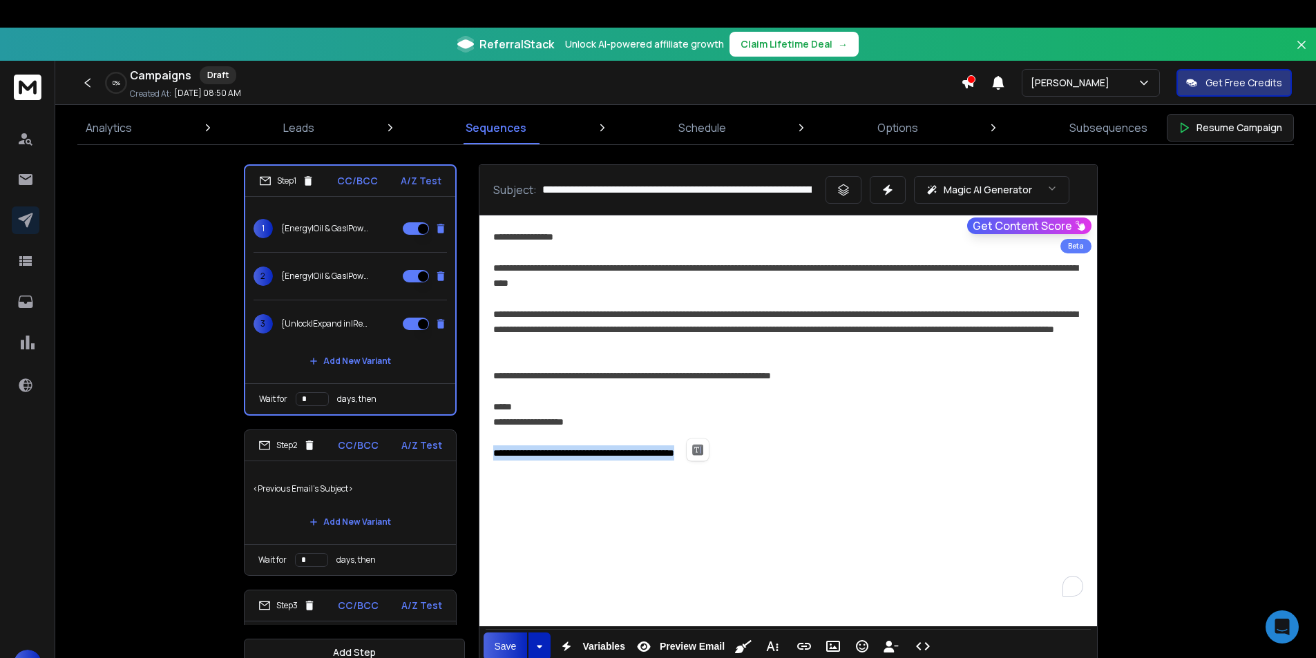
drag, startPoint x: 711, startPoint y: 421, endPoint x: 477, endPoint y: 433, distance: 233.8
click at [477, 433] on div "**********" at bounding box center [686, 415] width 884 height 502
click at [25, 212] on icon at bounding box center [25, 220] width 17 height 17
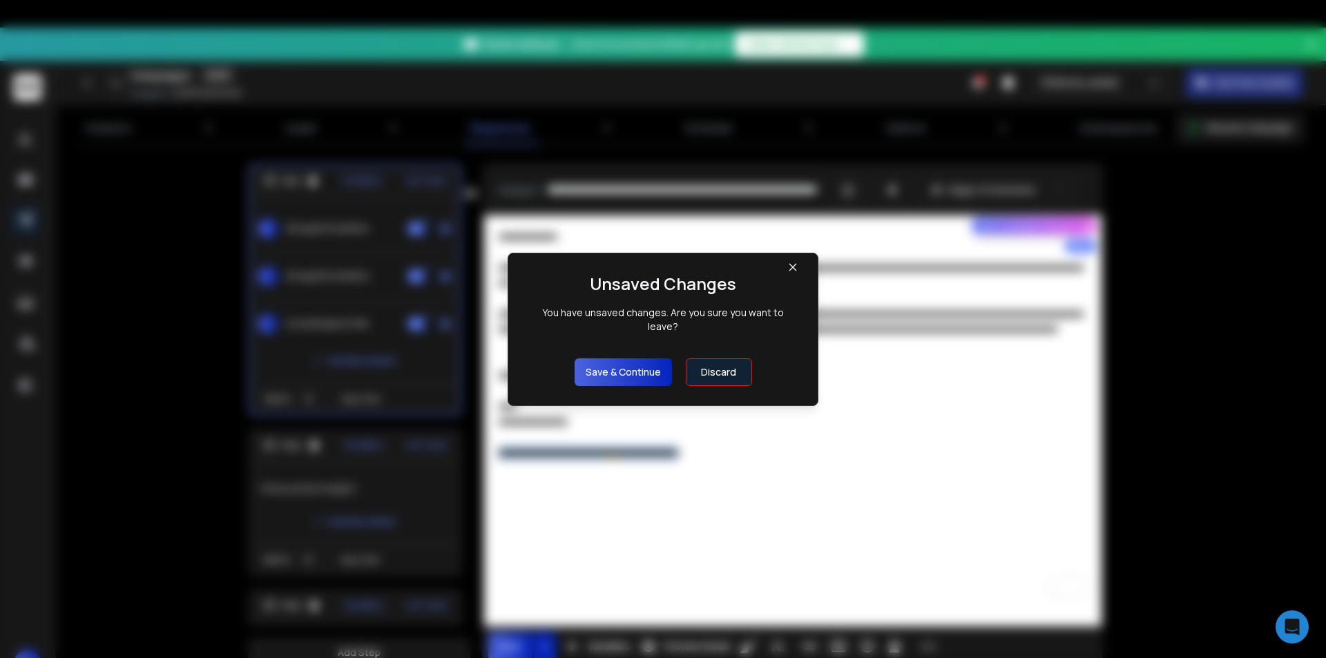
click at [629, 361] on button "Save & Continue" at bounding box center [623, 373] width 97 height 28
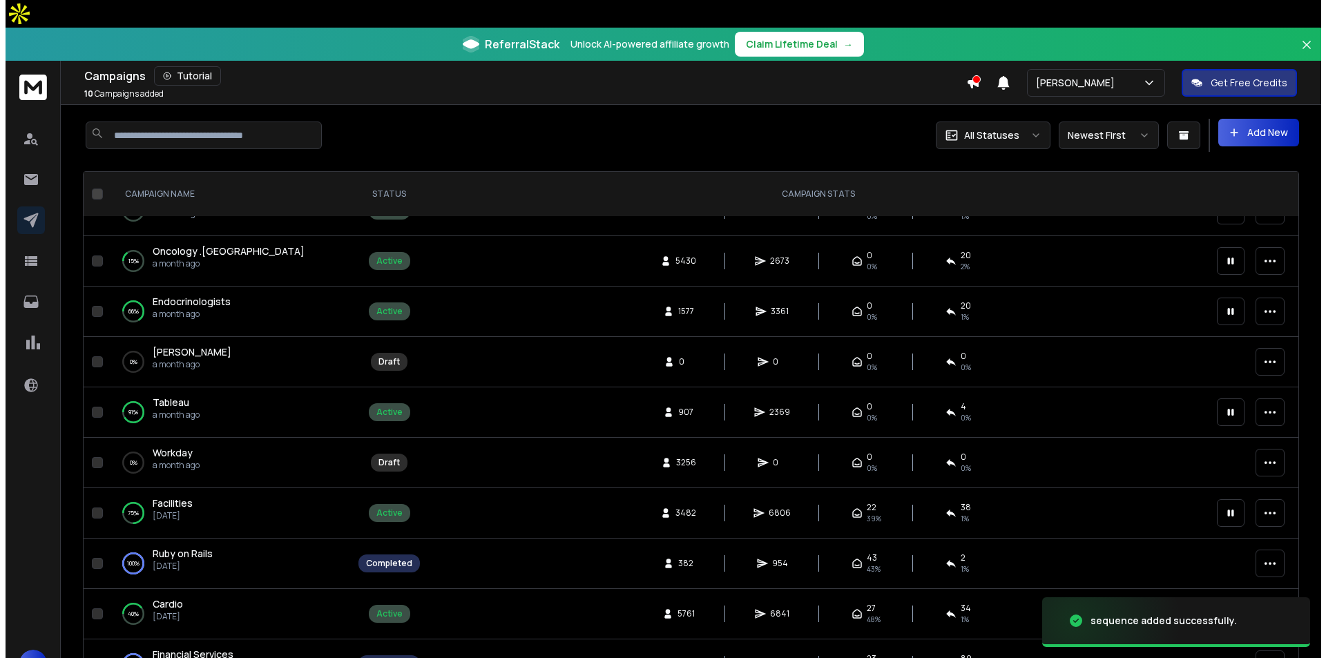
scroll to position [48, 0]
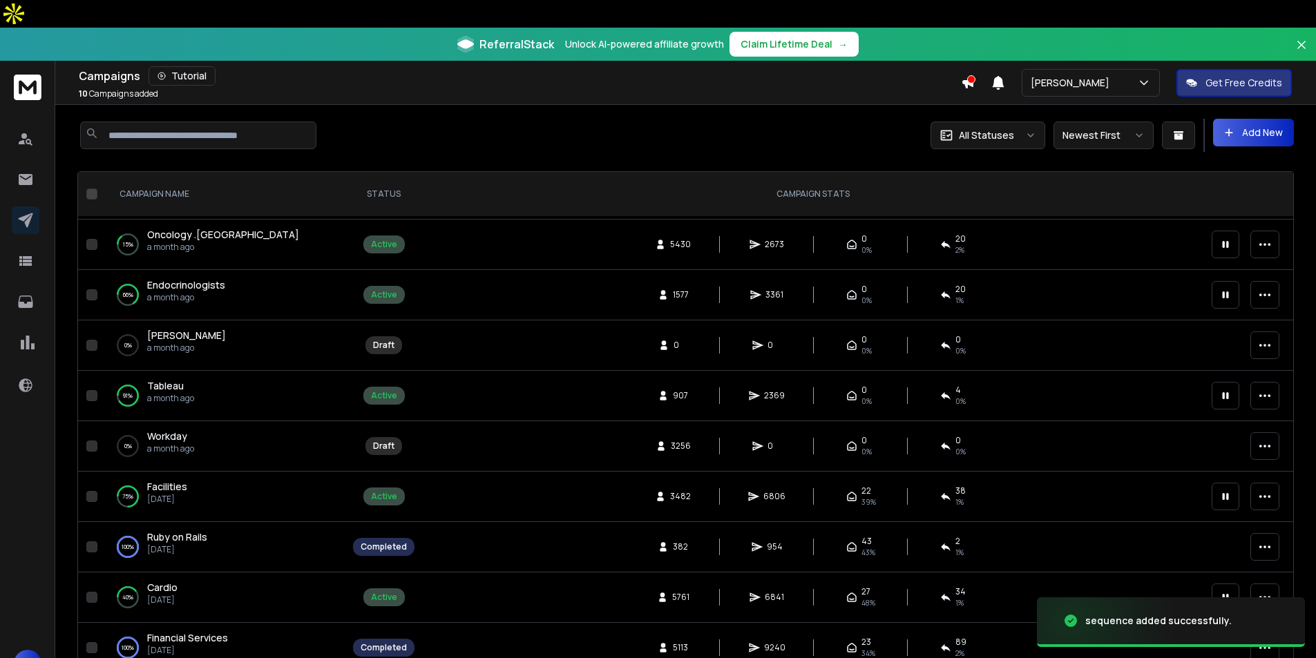
click at [211, 430] on div "0 % Workday a month ago" at bounding box center [224, 446] width 214 height 33
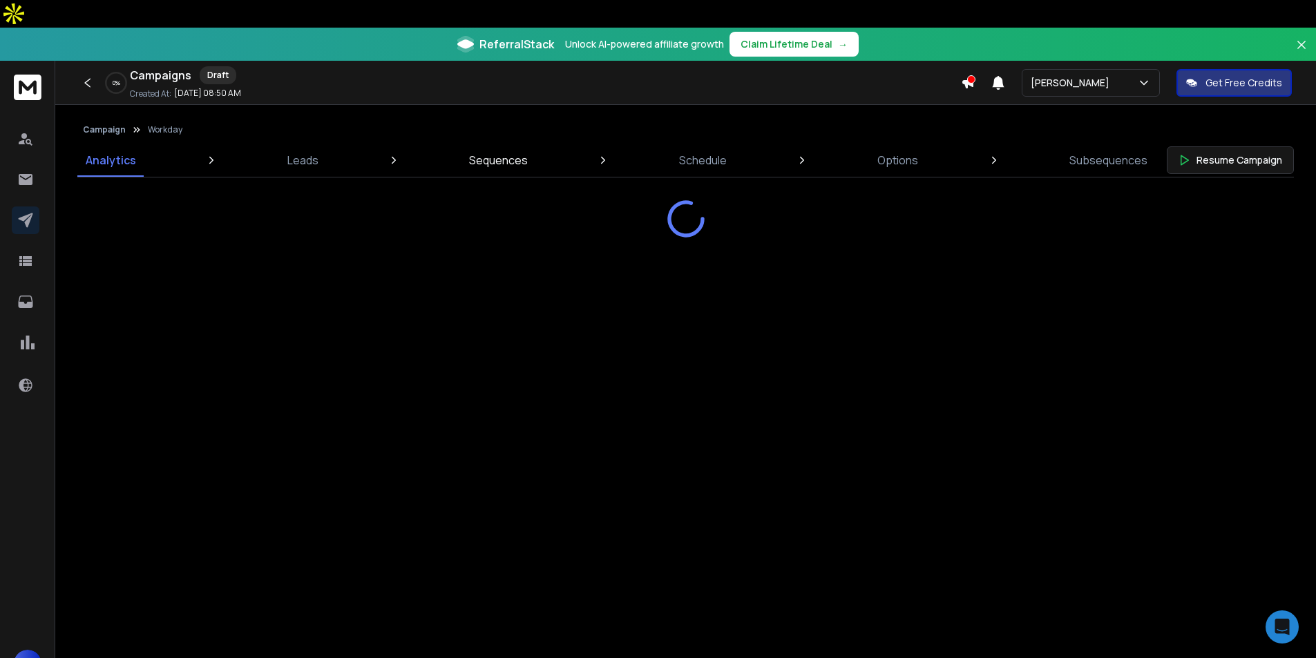
click at [490, 152] on p "Sequences" at bounding box center [498, 160] width 59 height 17
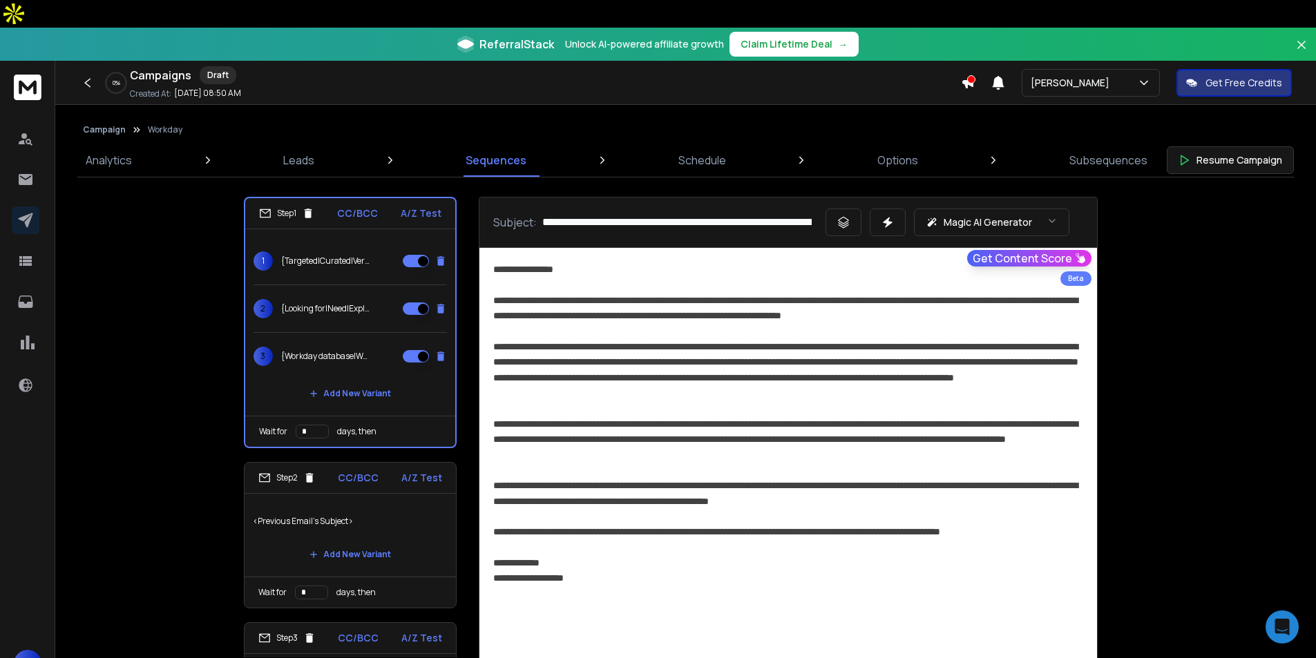
click at [643, 560] on div "**********" at bounding box center [788, 445] width 618 height 395
click at [341, 299] on div "2 {Looking for|Need|Exploring} {Workday prospect lists|Workday company contacts…" at bounding box center [312, 308] width 116 height 19
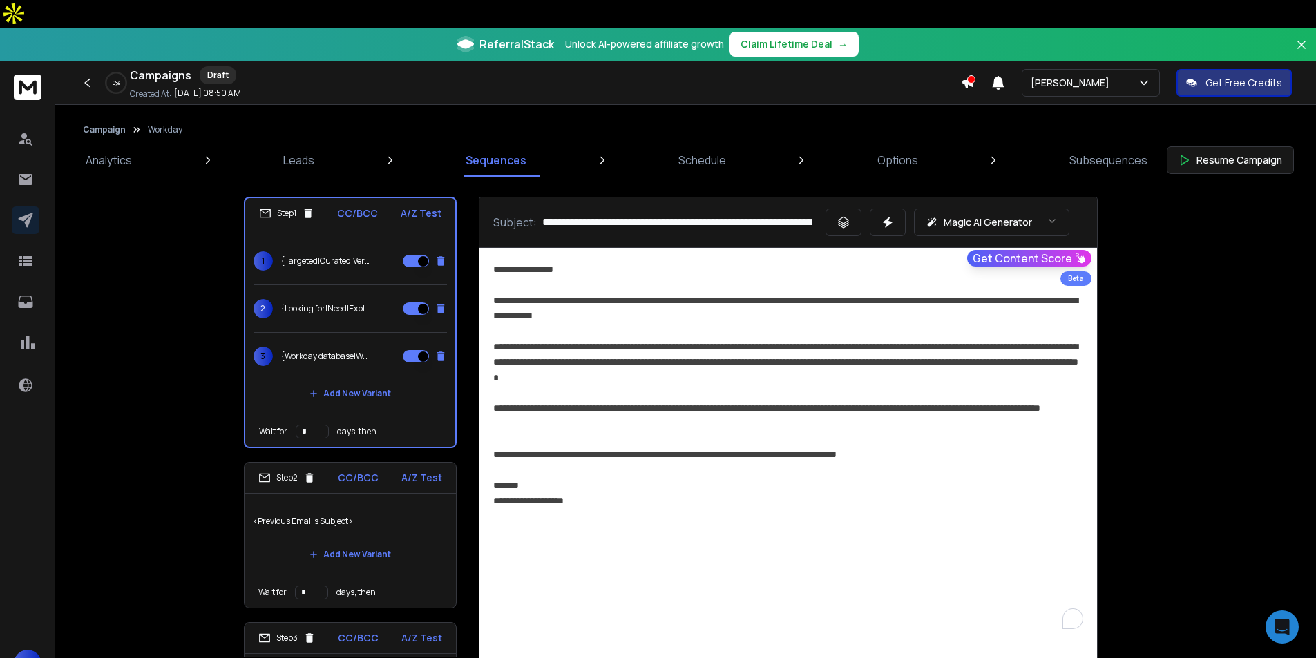
click at [613, 478] on div "**********" at bounding box center [788, 493] width 590 height 31
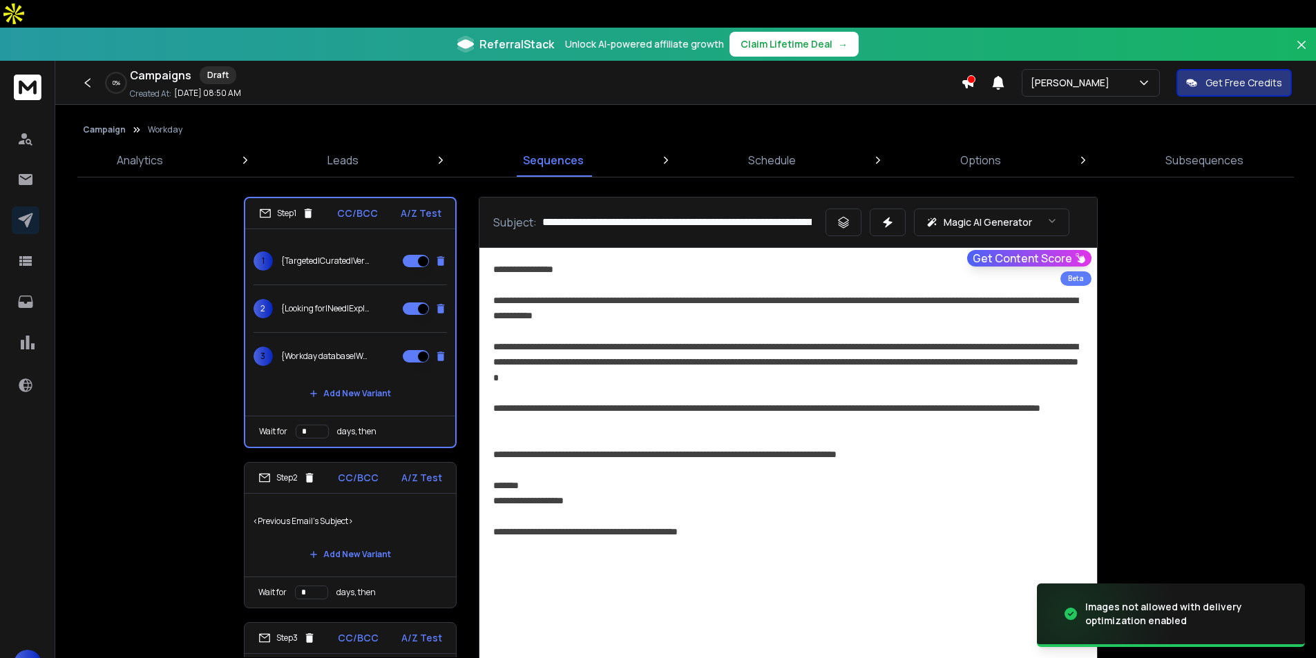
click at [329, 351] on p "{Workday database|Workday contact list|Workday leads} for {{companyName}}" at bounding box center [325, 356] width 88 height 11
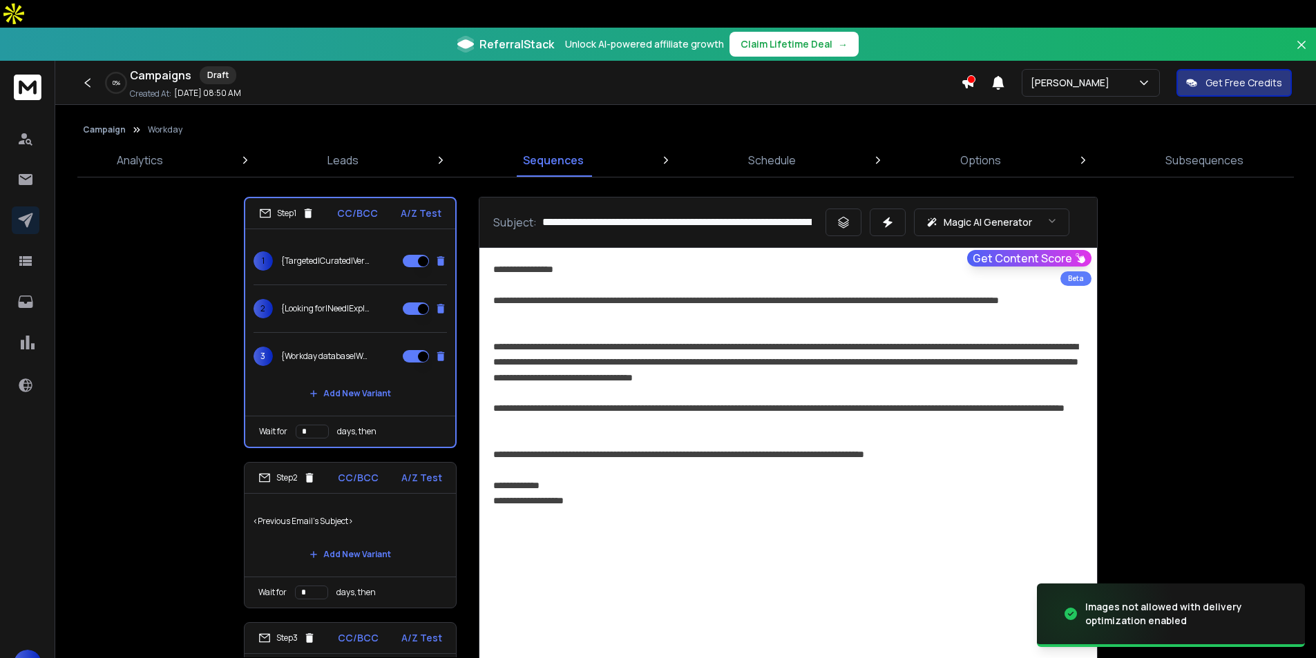
click at [598, 479] on div "**********" at bounding box center [788, 493] width 590 height 31
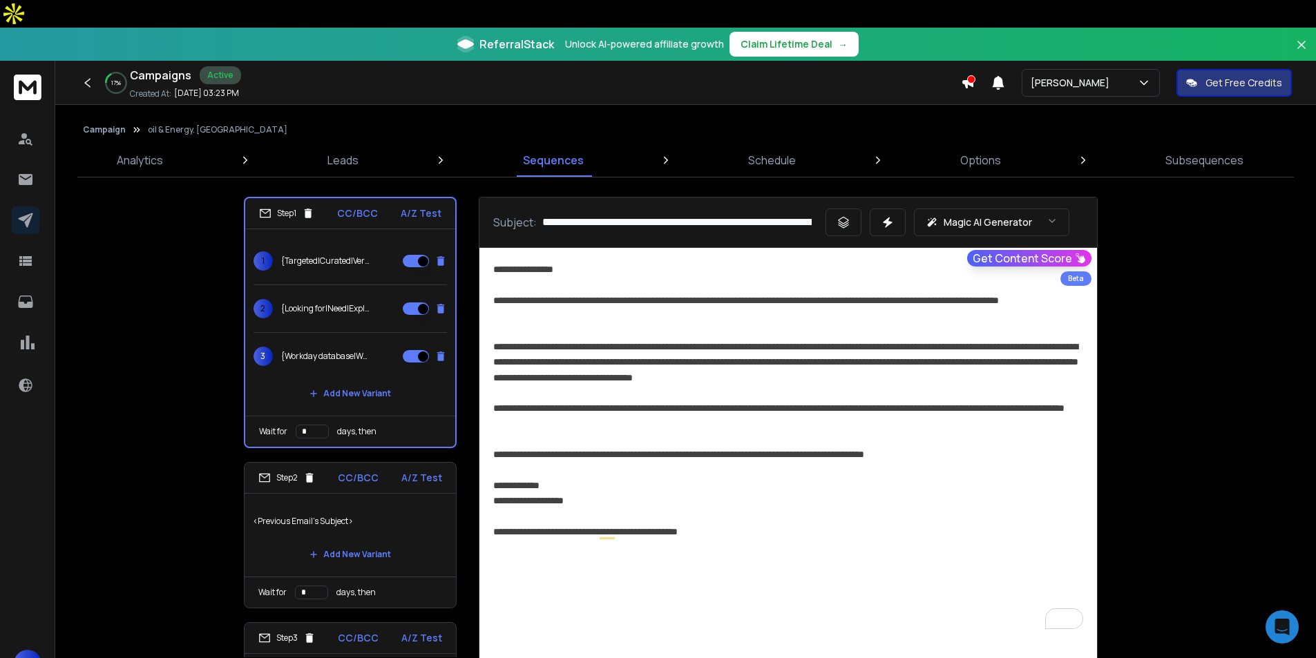
click at [363, 256] on p "{Targeted|Curated|Verified} {Workday contacts|Workday leads|Workday executives}" at bounding box center [325, 261] width 88 height 11
type input "**********"
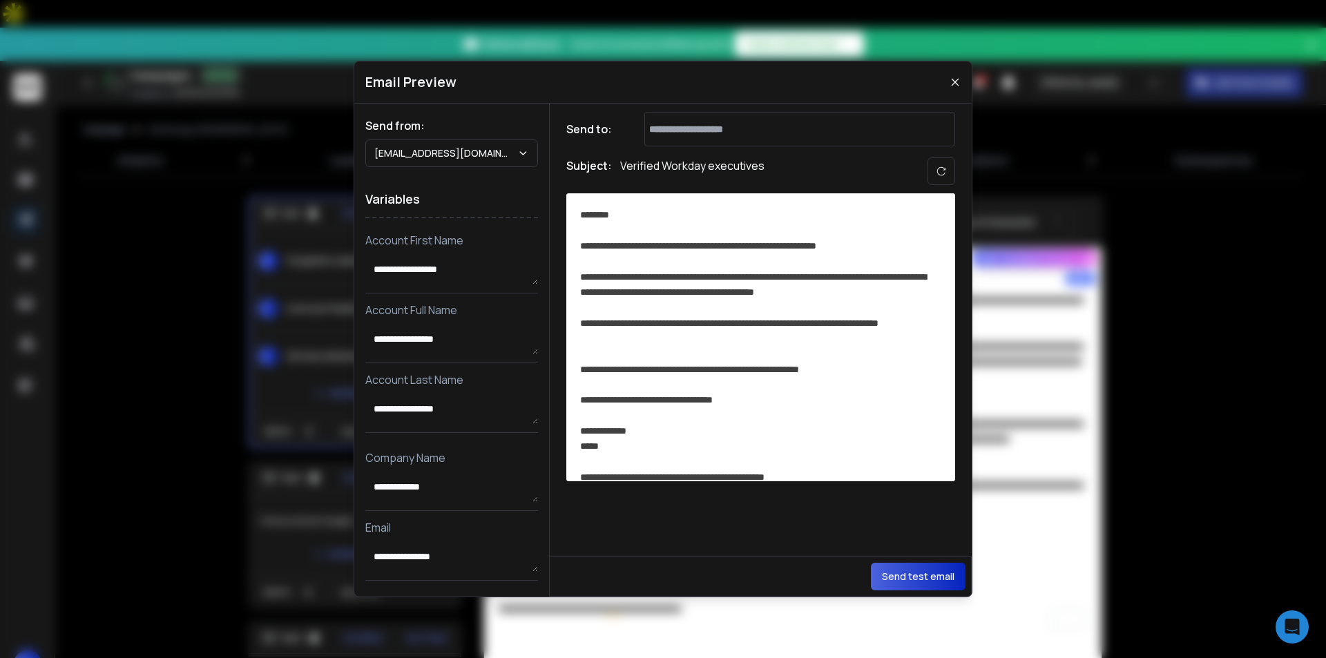
click at [957, 79] on icon at bounding box center [955, 82] width 11 height 11
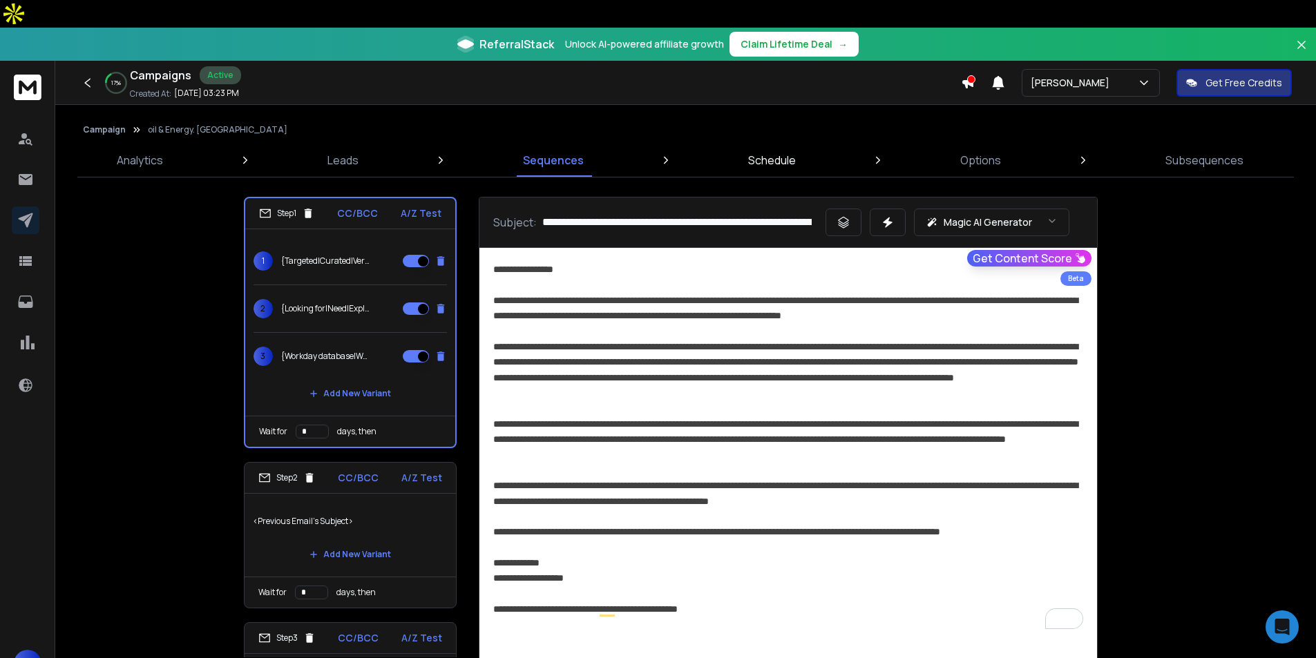
click at [772, 152] on p "Schedule" at bounding box center [772, 160] width 48 height 17
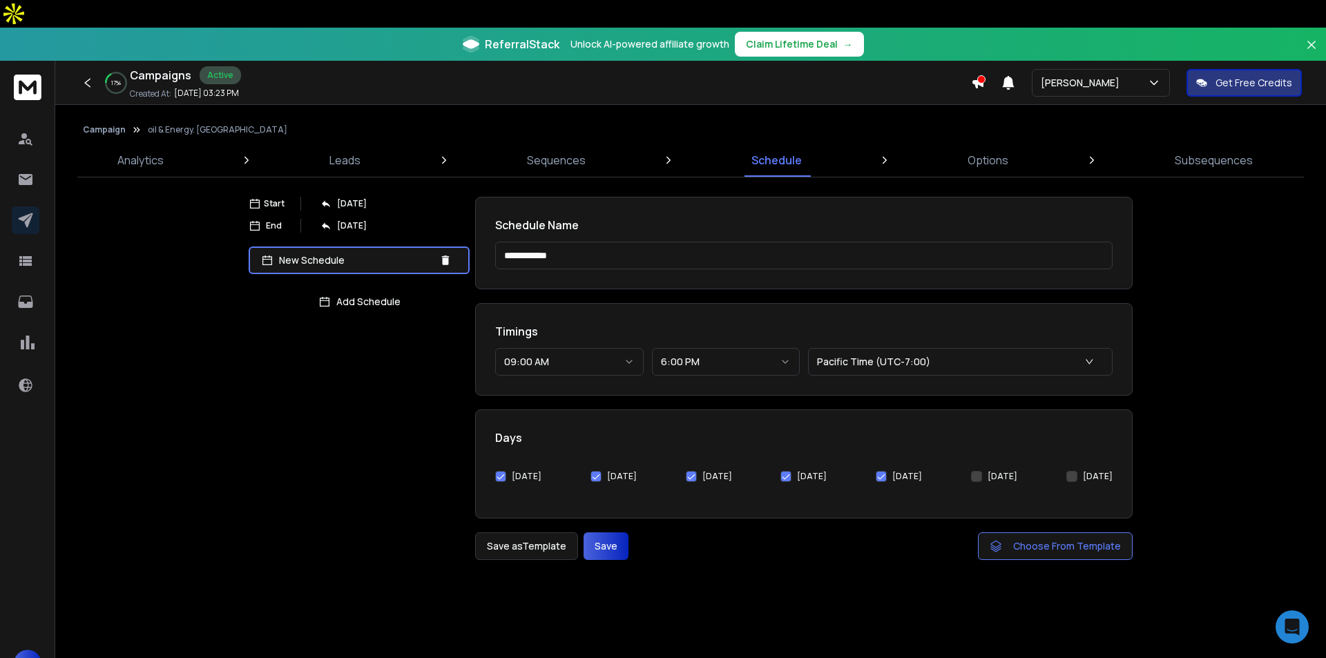
click at [367, 198] on p "[DATE]" at bounding box center [352, 203] width 30 height 11
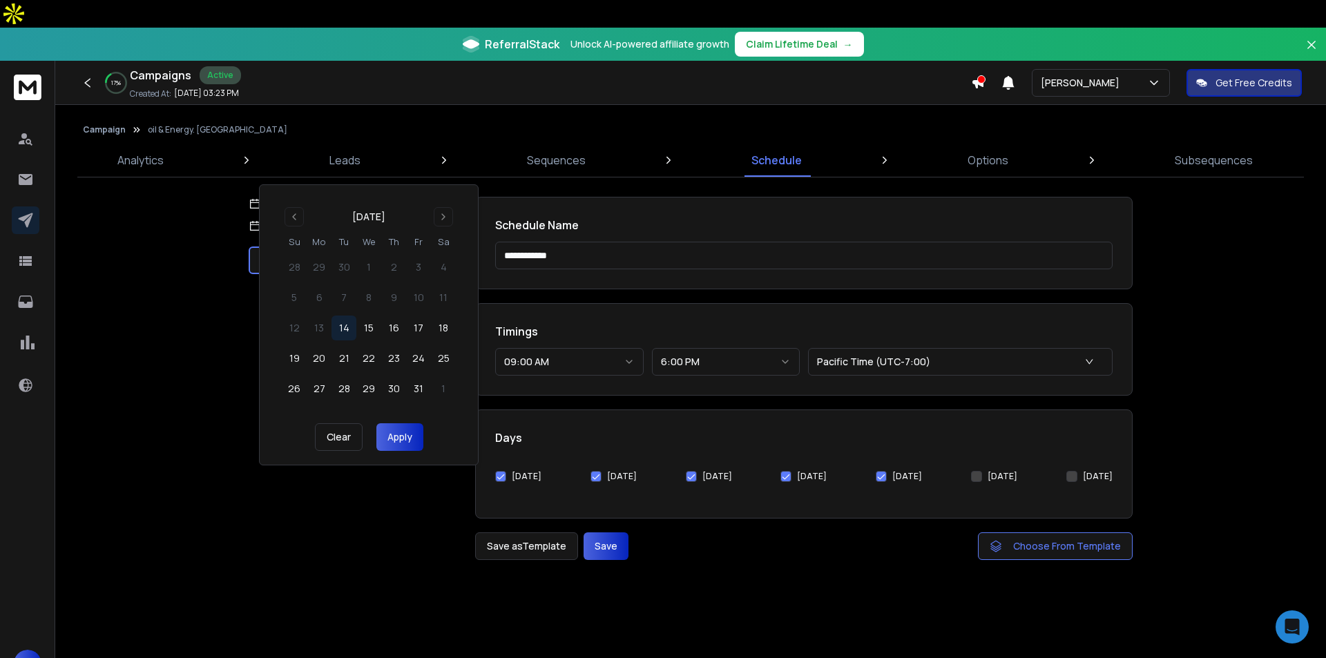
click at [341, 330] on button "14" at bounding box center [344, 328] width 25 height 25
click at [401, 447] on button "Apply" at bounding box center [399, 437] width 47 height 28
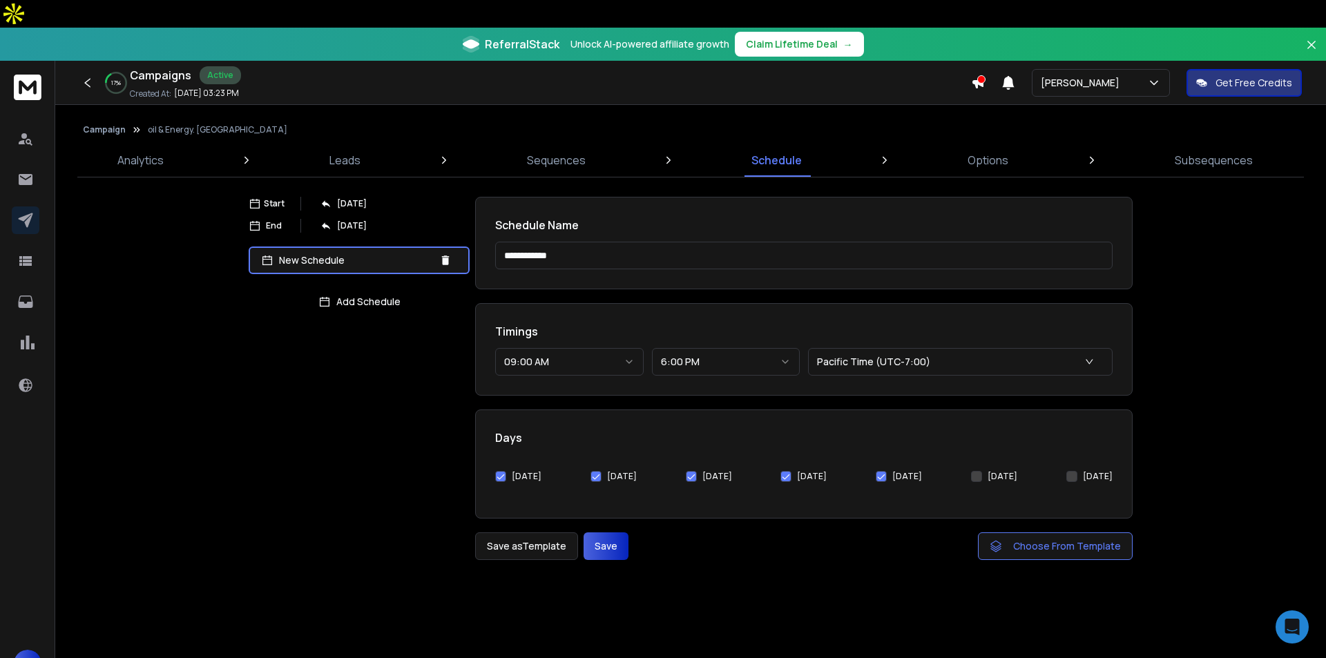
click at [712, 348] on button "6:00 PM" at bounding box center [726, 362] width 149 height 28
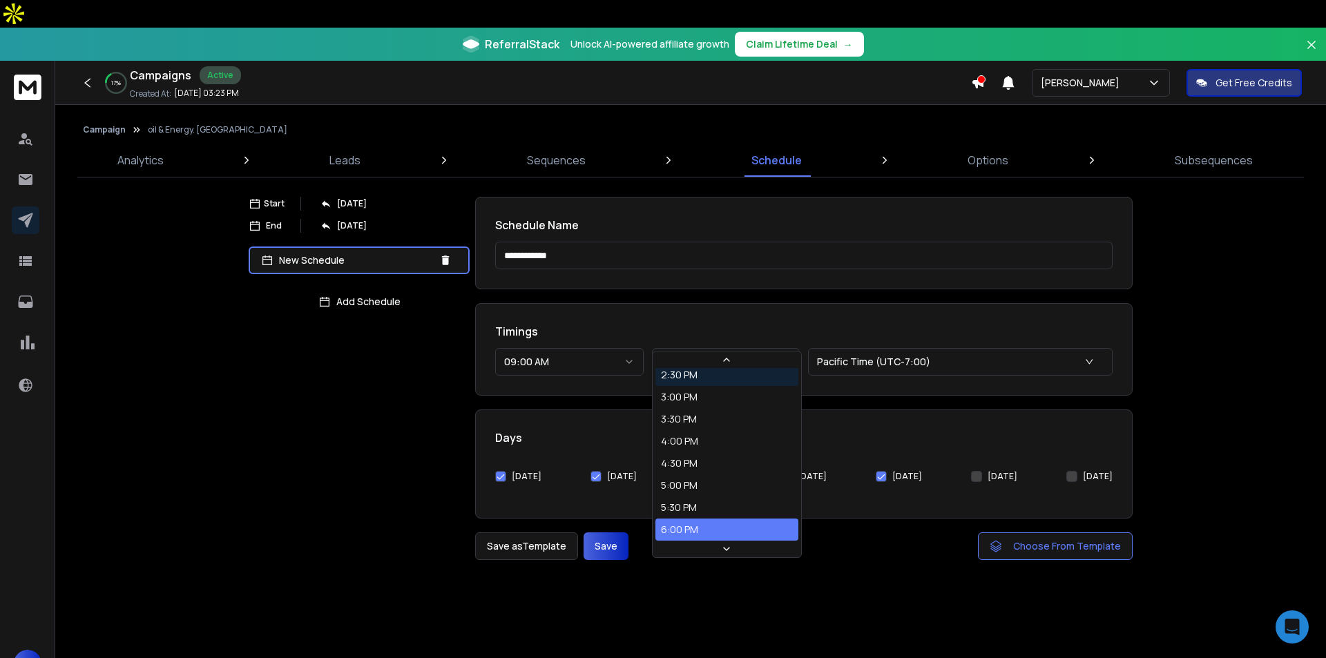
scroll to position [206, 0]
select select "********"
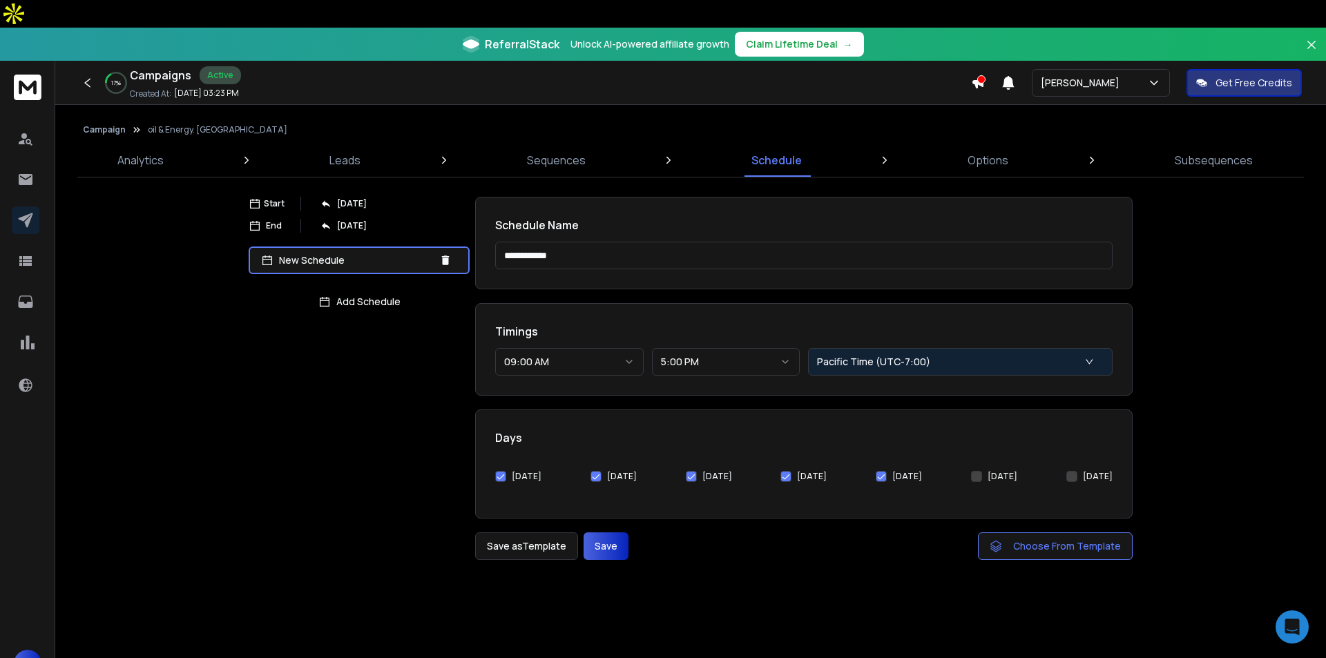
click at [924, 355] on p "Pacific Time (UTC-7:00)" at bounding box center [876, 362] width 119 height 14
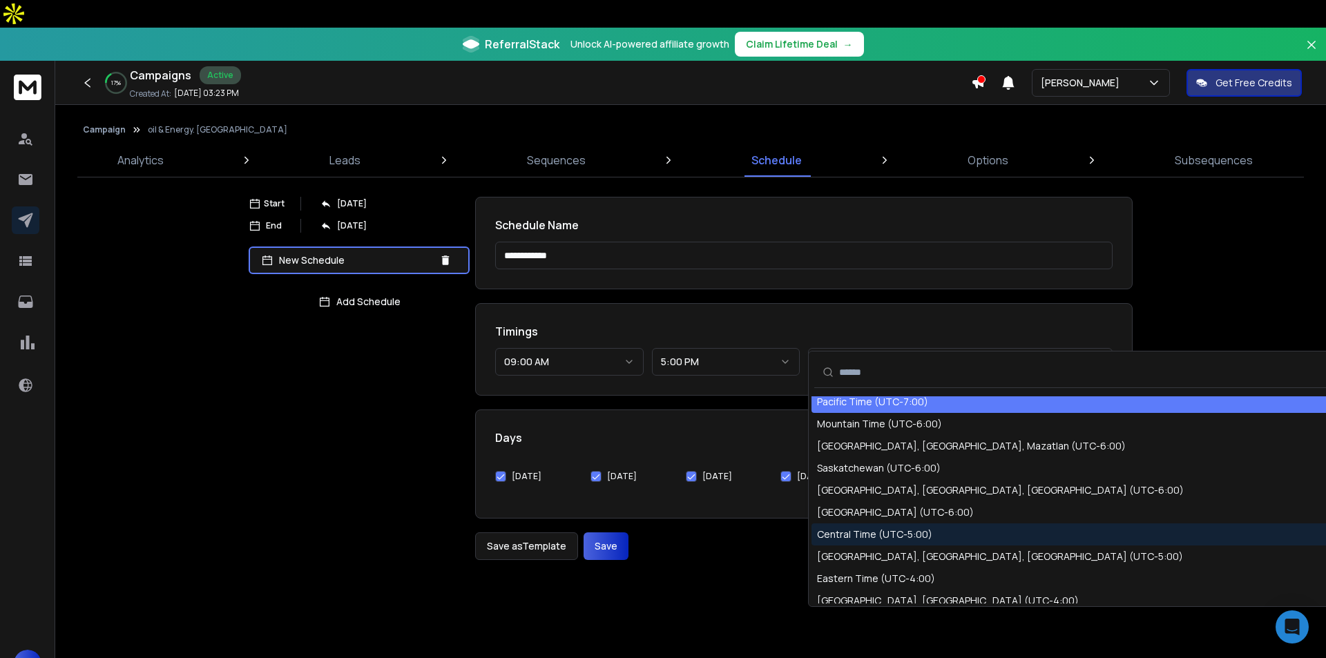
scroll to position [207, 0]
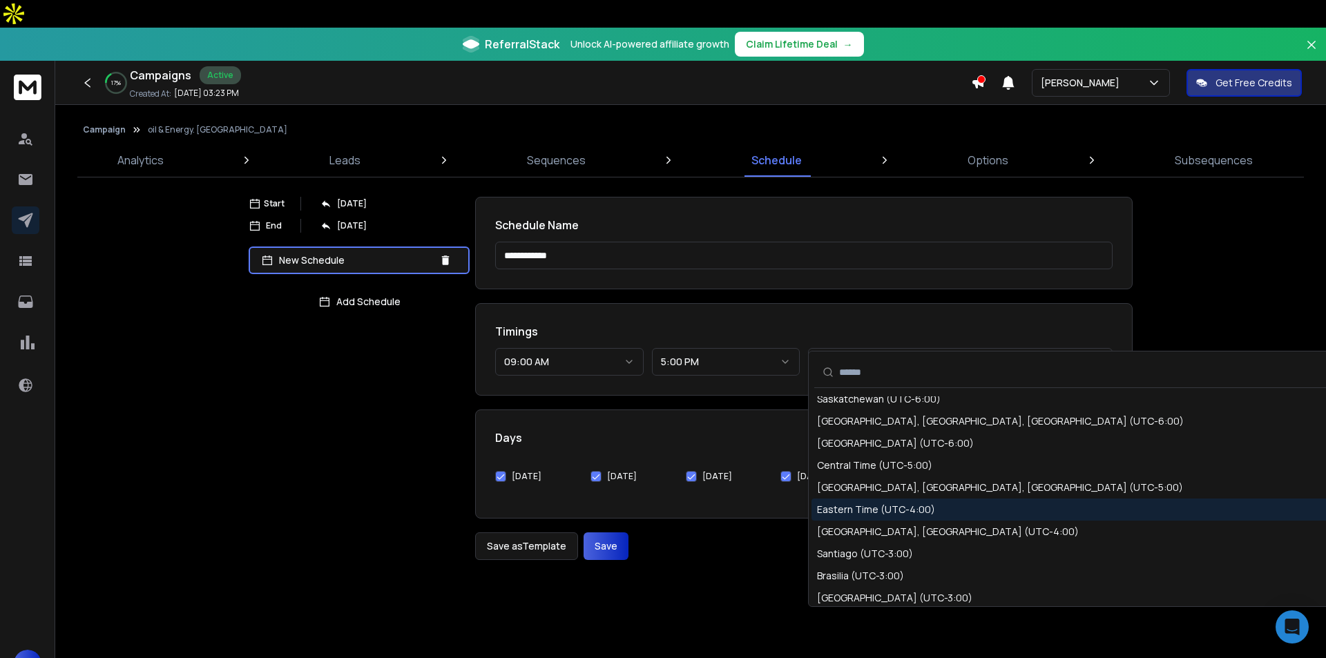
click at [859, 508] on div "Eastern Time (UTC-4:00)" at bounding box center [876, 510] width 118 height 14
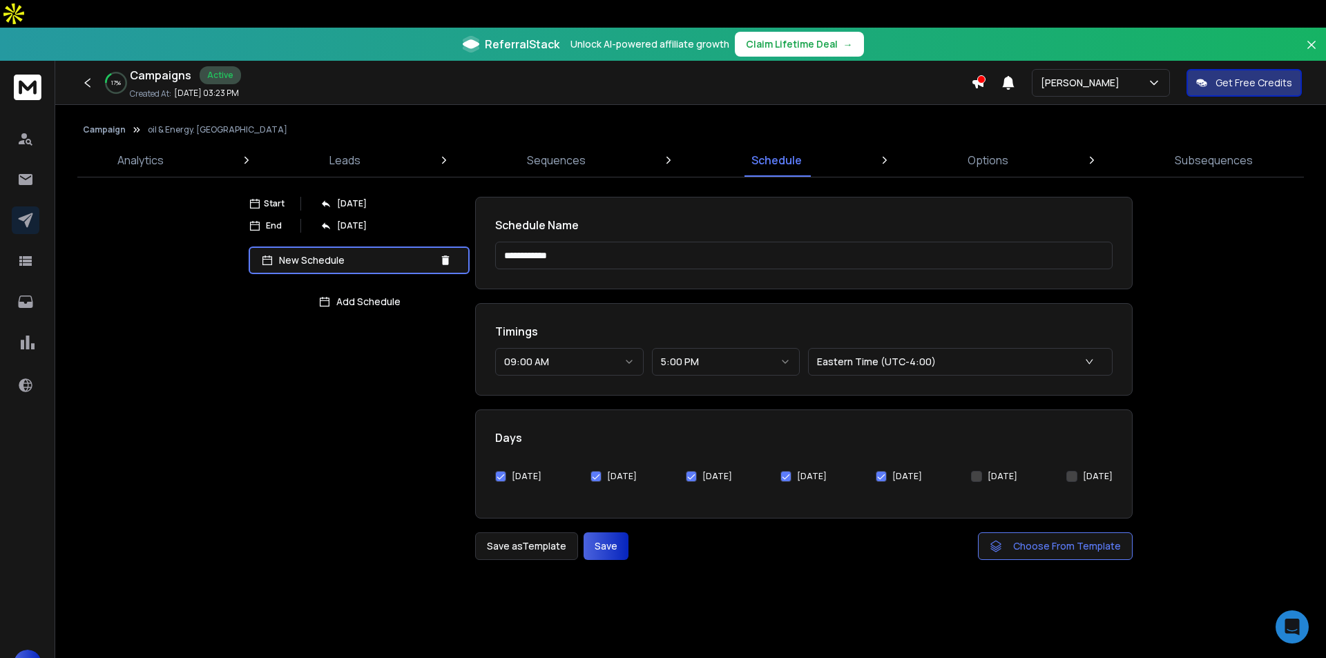
click at [613, 533] on button "Save" at bounding box center [606, 547] width 45 height 28
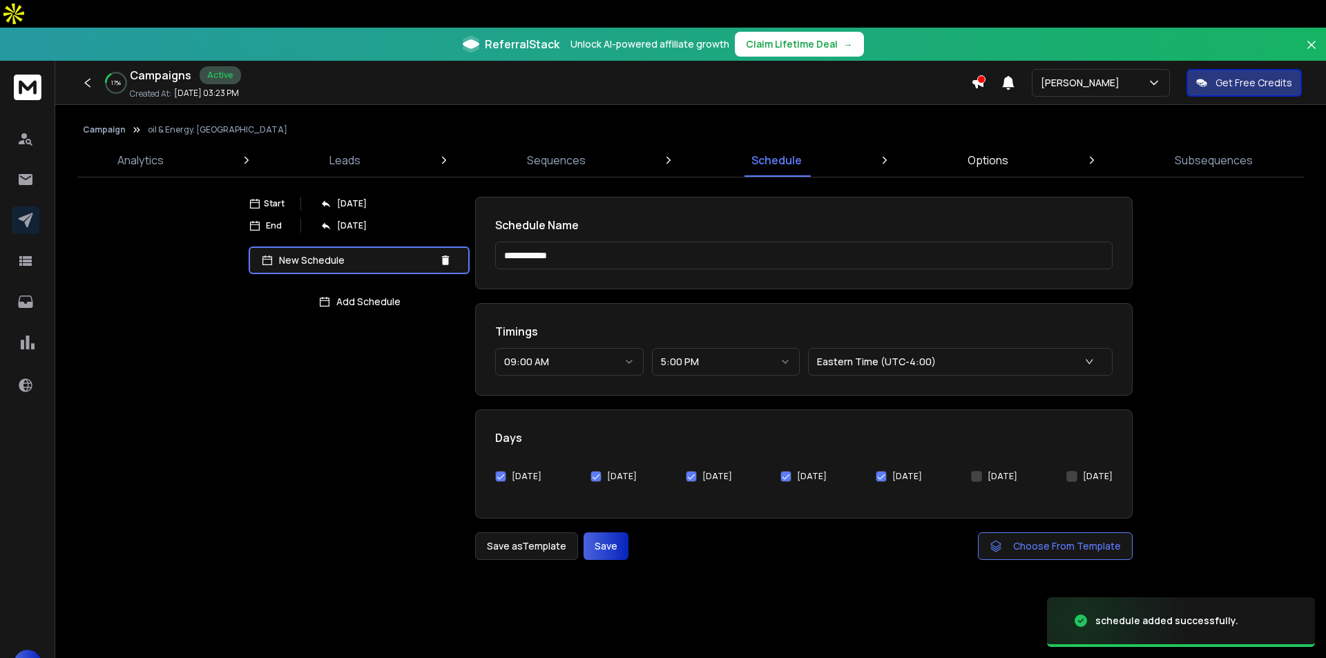
click at [984, 152] on p "Options" at bounding box center [988, 160] width 41 height 17
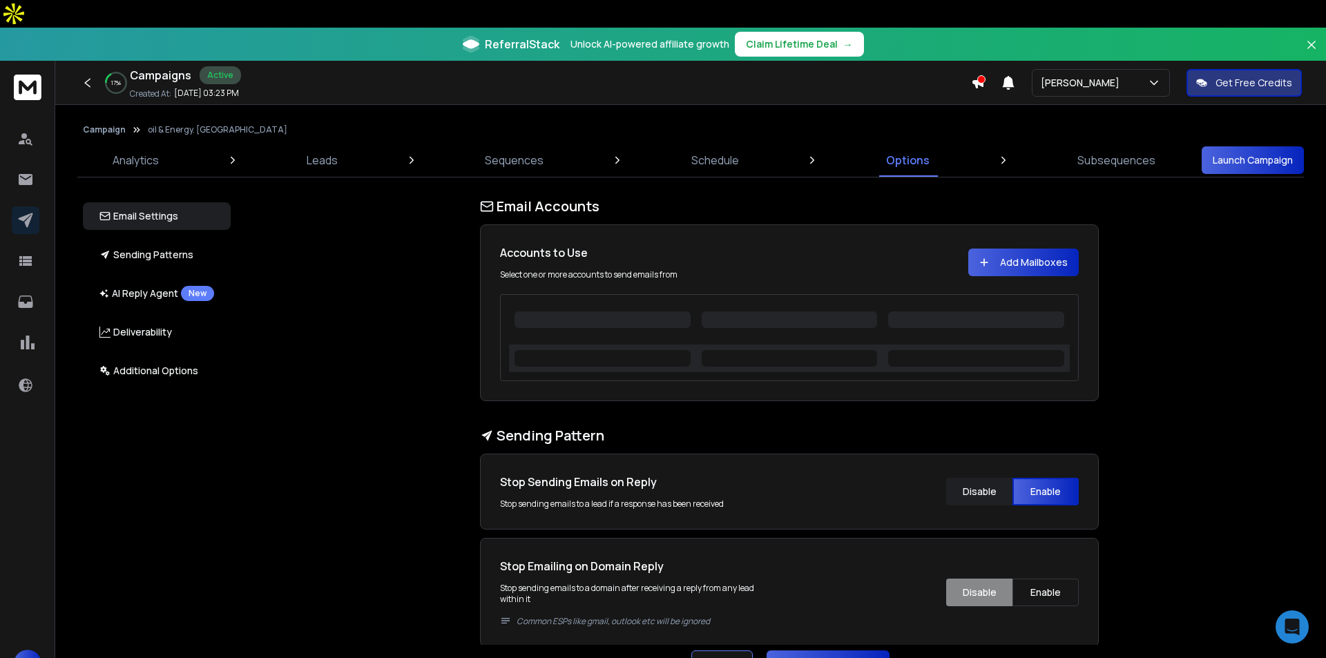
click at [1011, 249] on button "Add Mailboxes" at bounding box center [1023, 263] width 111 height 28
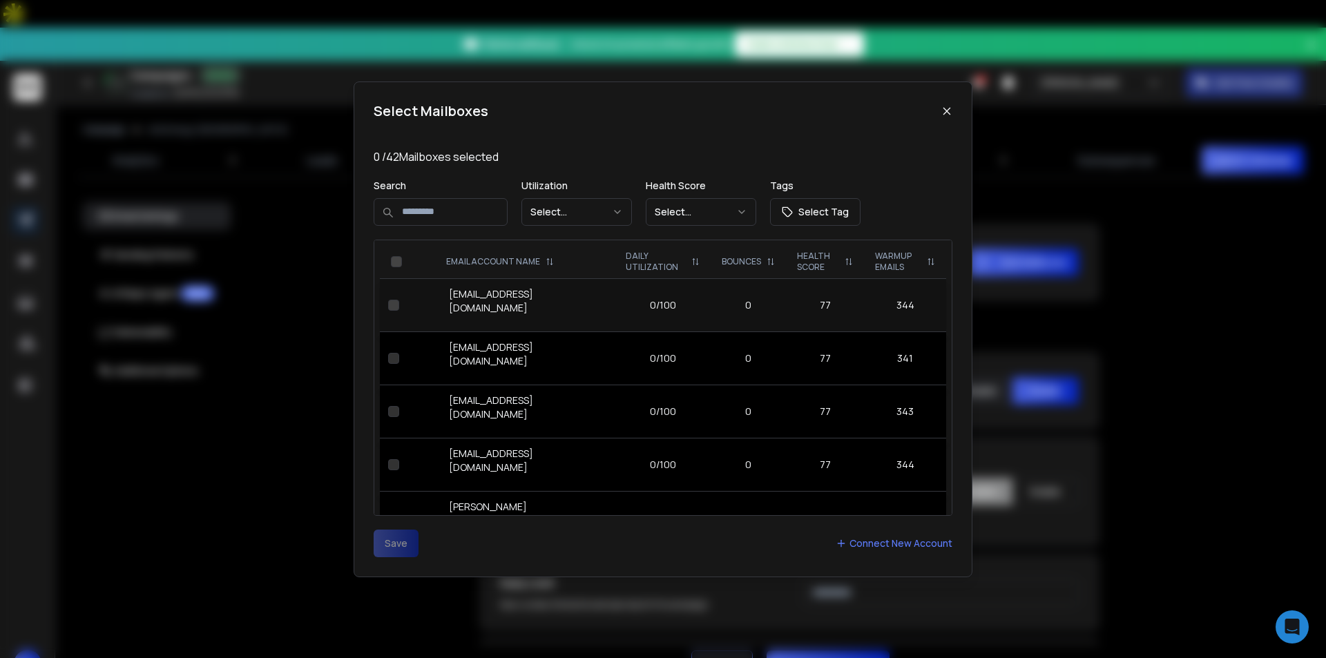
click at [394, 300] on button "button" at bounding box center [393, 305] width 11 height 11
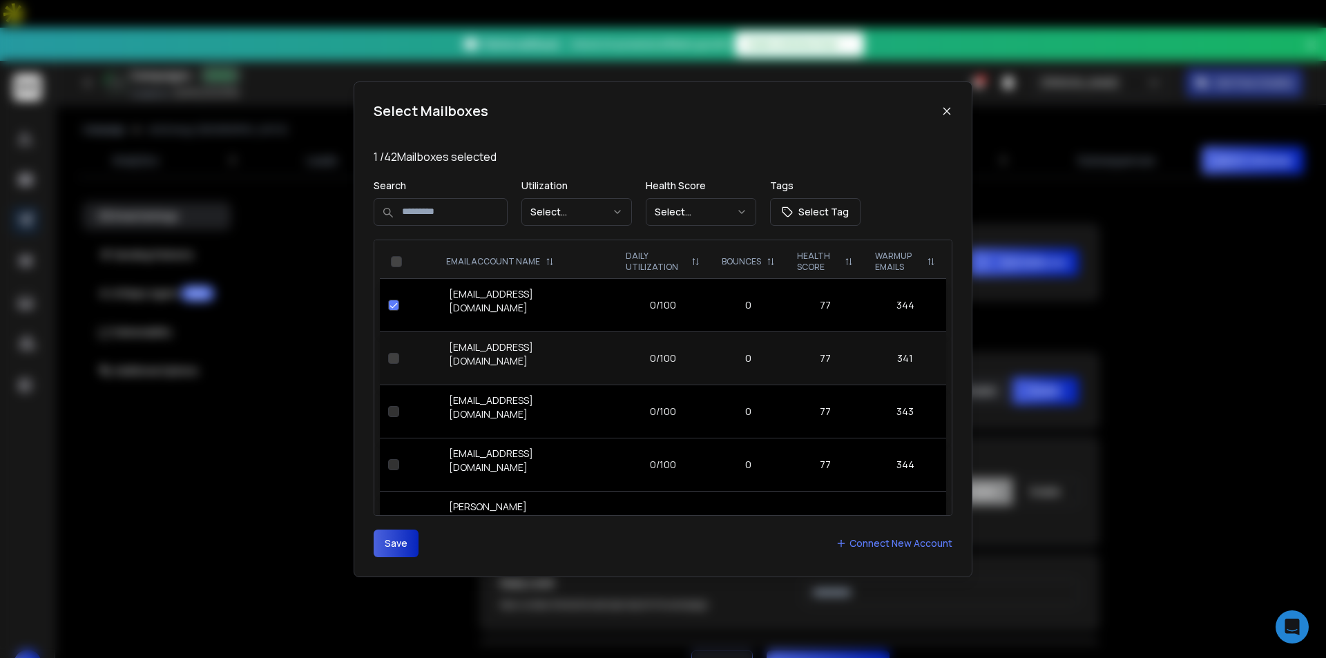
click at [396, 353] on button "button" at bounding box center [393, 358] width 11 height 11
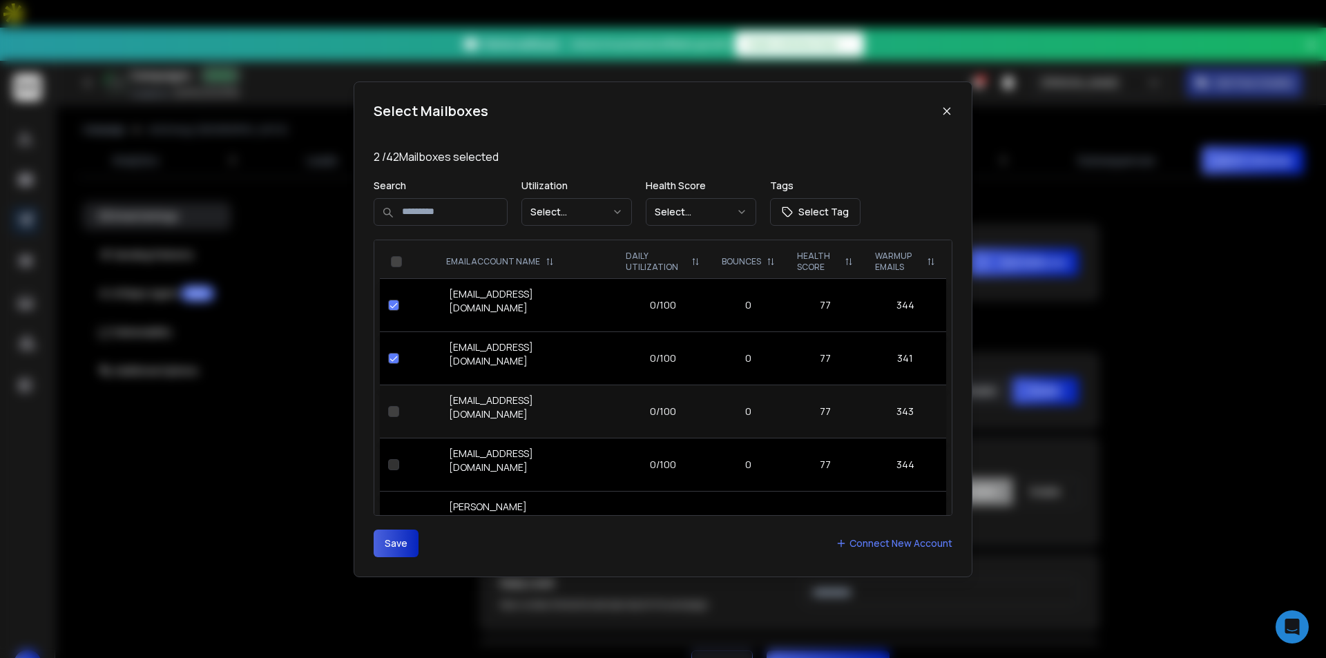
click at [397, 406] on button "button" at bounding box center [393, 411] width 11 height 11
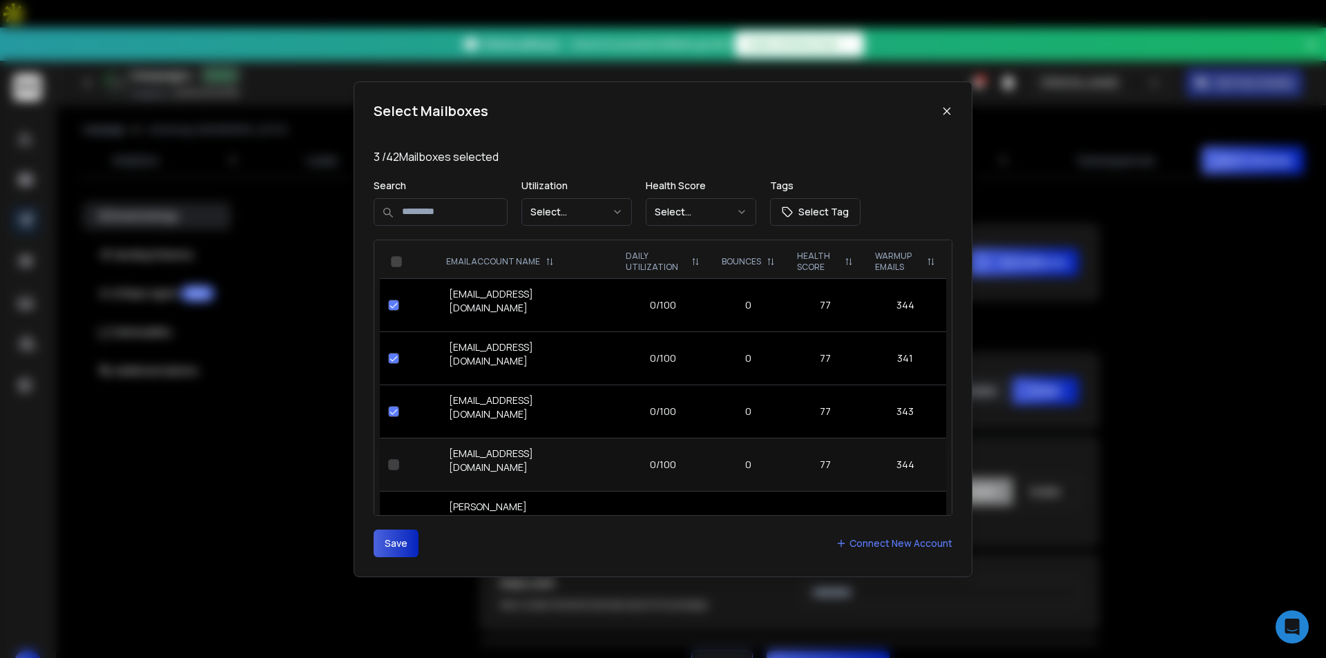
click at [394, 459] on button "button" at bounding box center [393, 464] width 11 height 11
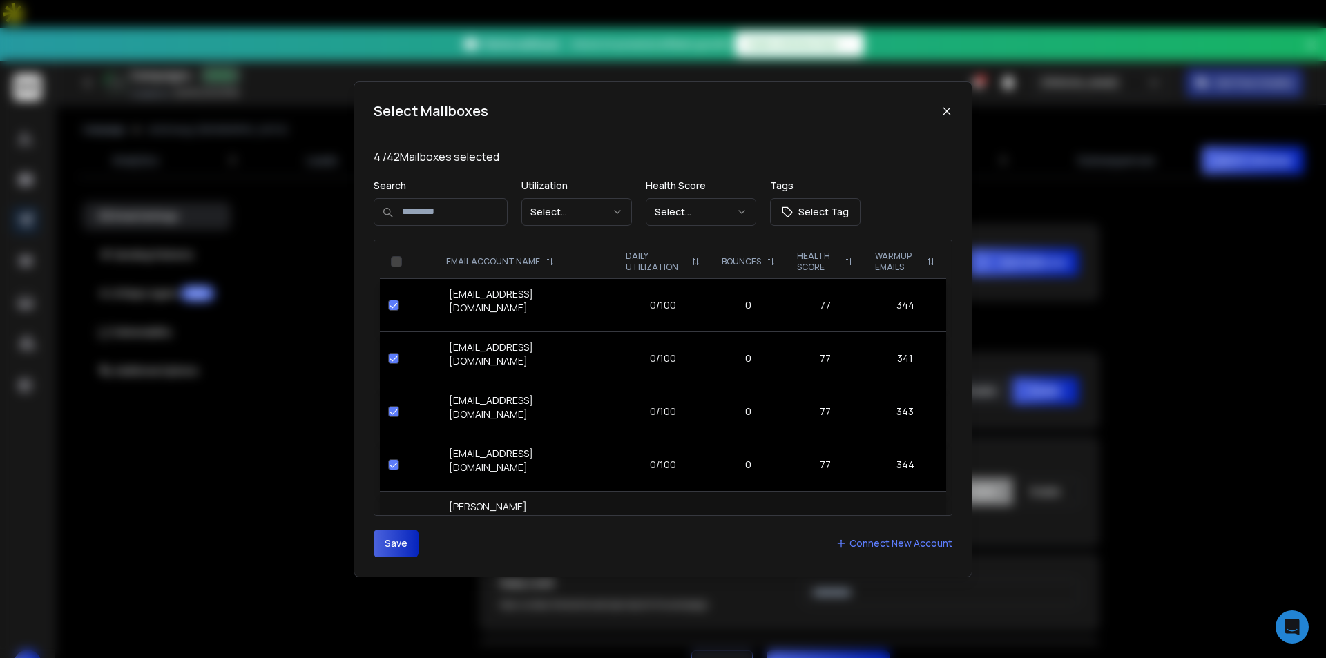
click at [390, 519] on button "button" at bounding box center [393, 524] width 11 height 11
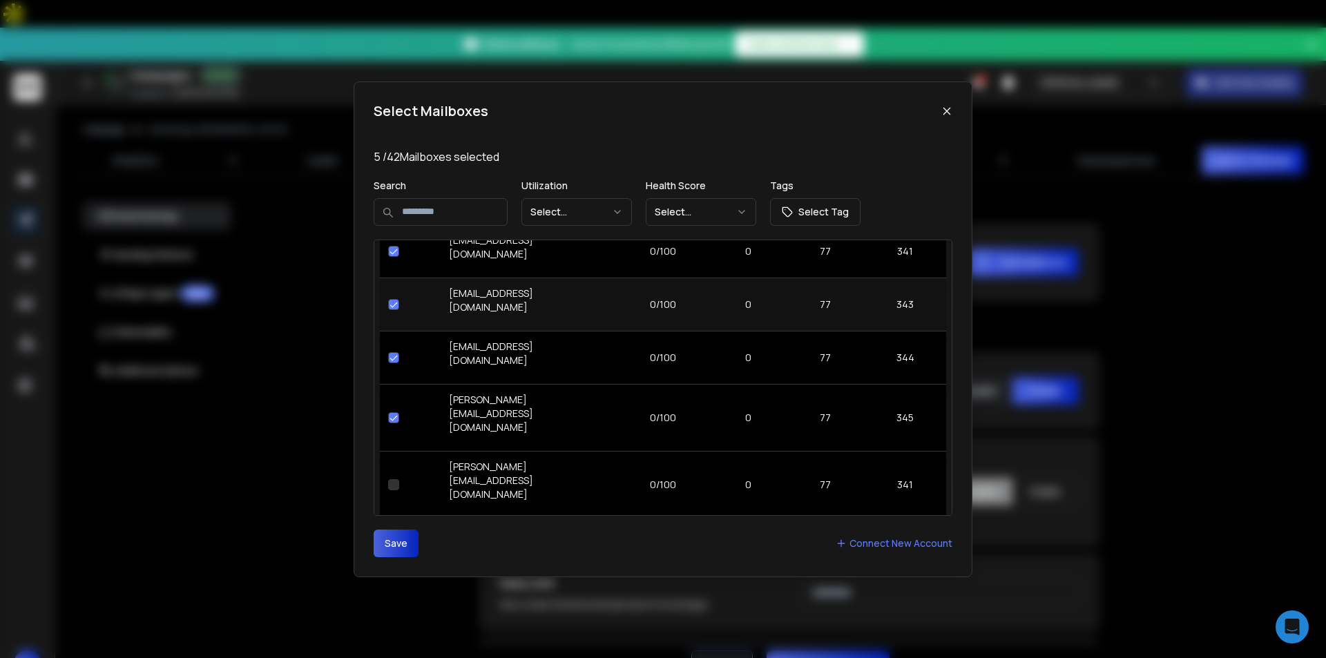
scroll to position [138, 0]
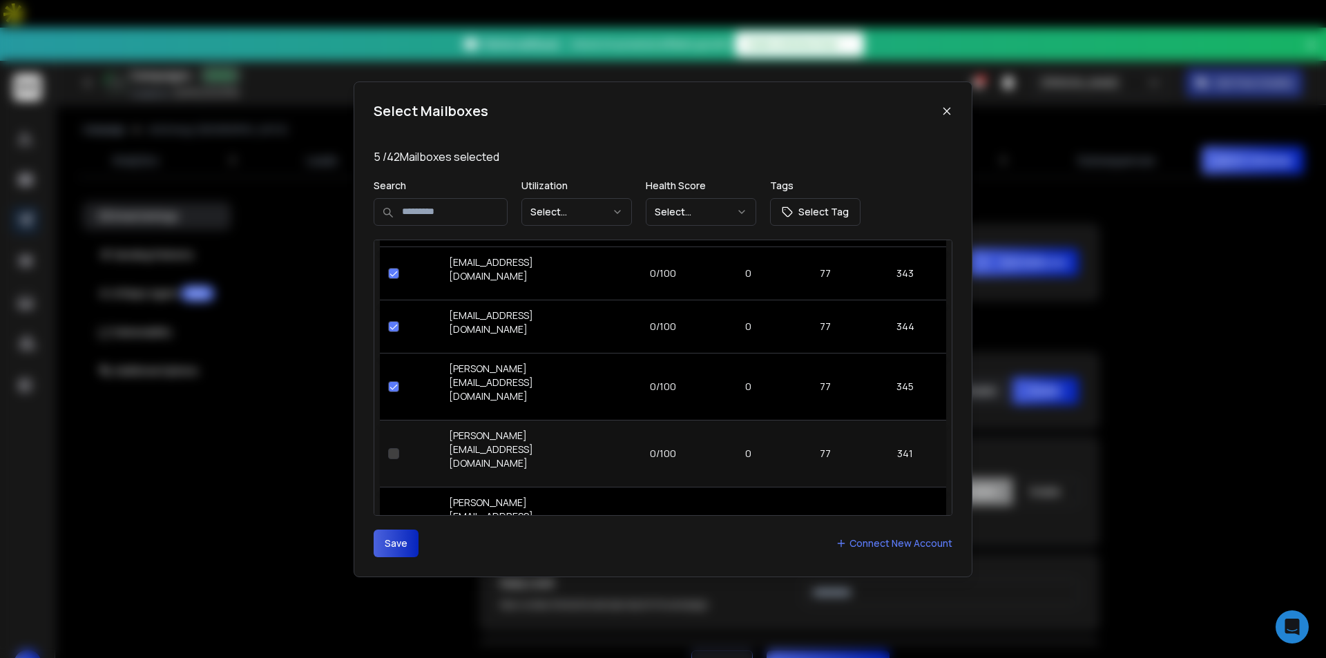
click at [394, 448] on button "button" at bounding box center [393, 453] width 11 height 11
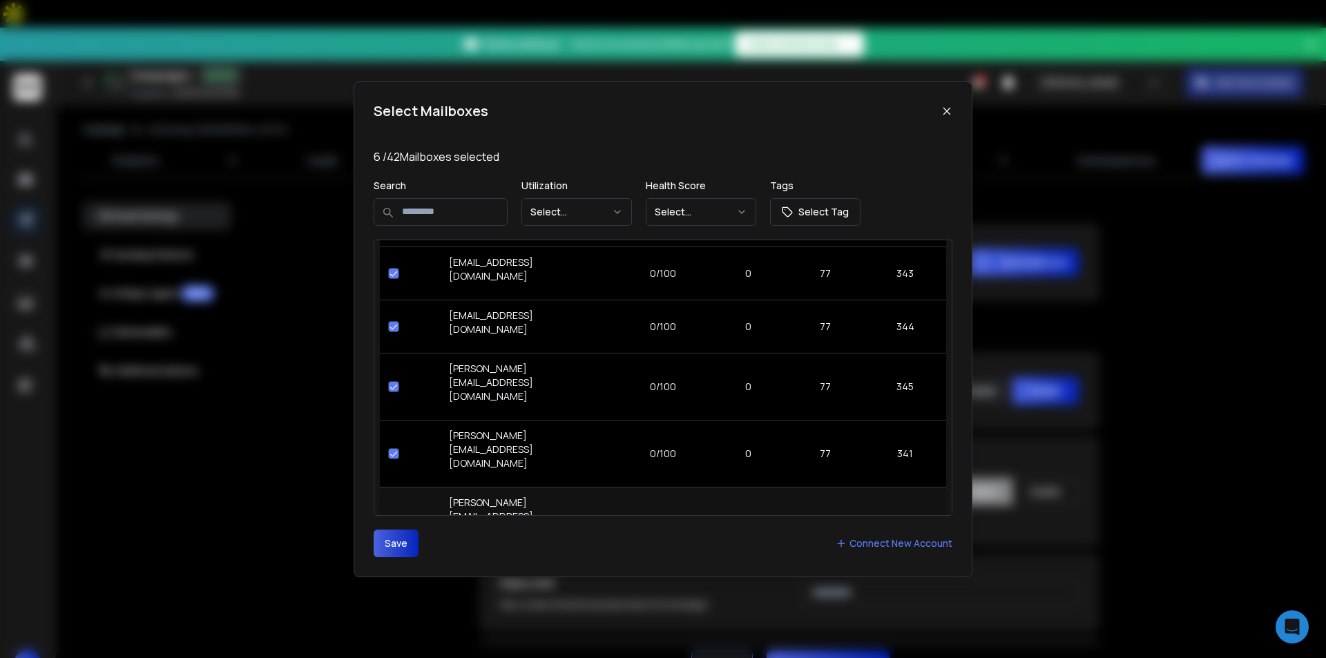
click at [392, 515] on button "button" at bounding box center [393, 520] width 11 height 11
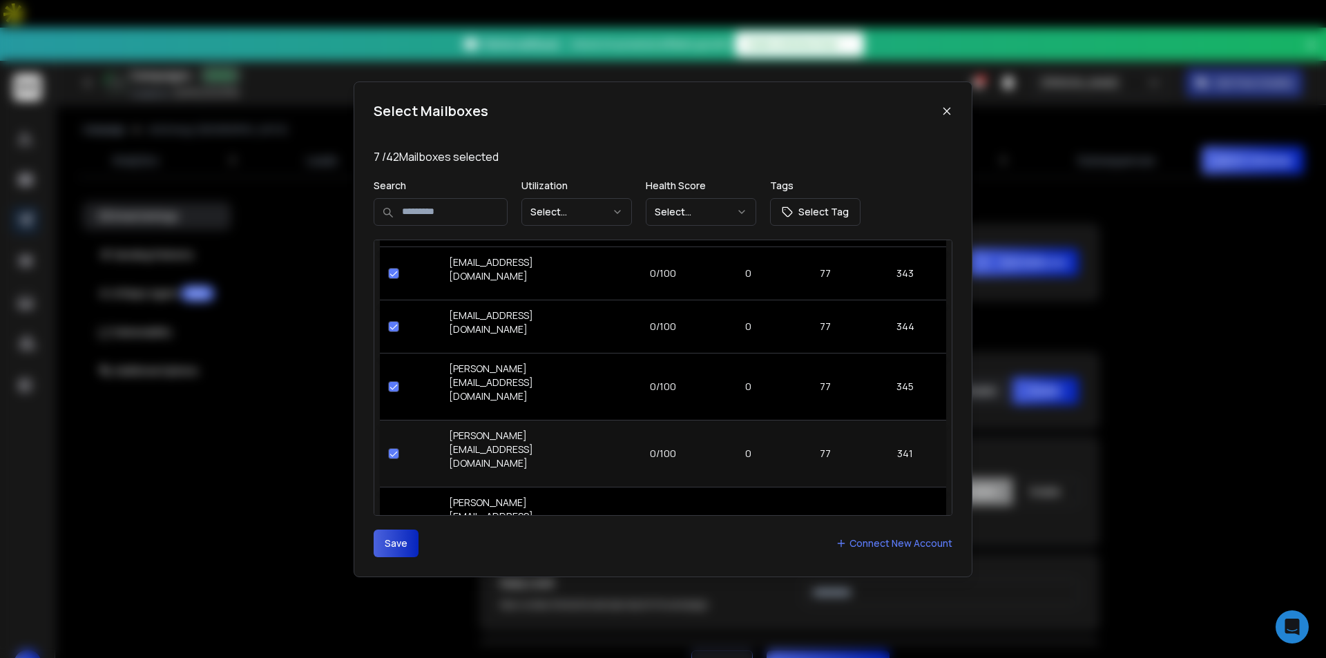
drag, startPoint x: 394, startPoint y: 479, endPoint x: 481, endPoint y: 394, distance: 122.6
click at [394, 575] on button "button" at bounding box center [393, 580] width 11 height 11
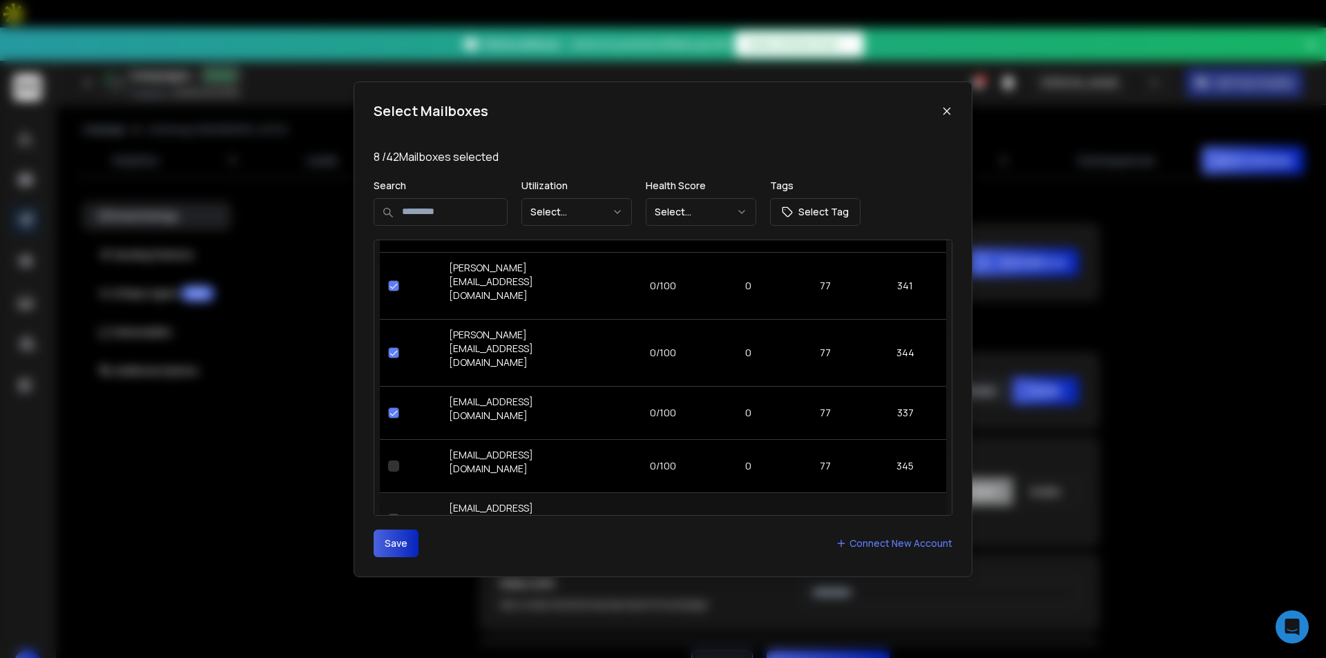
scroll to position [345, 0]
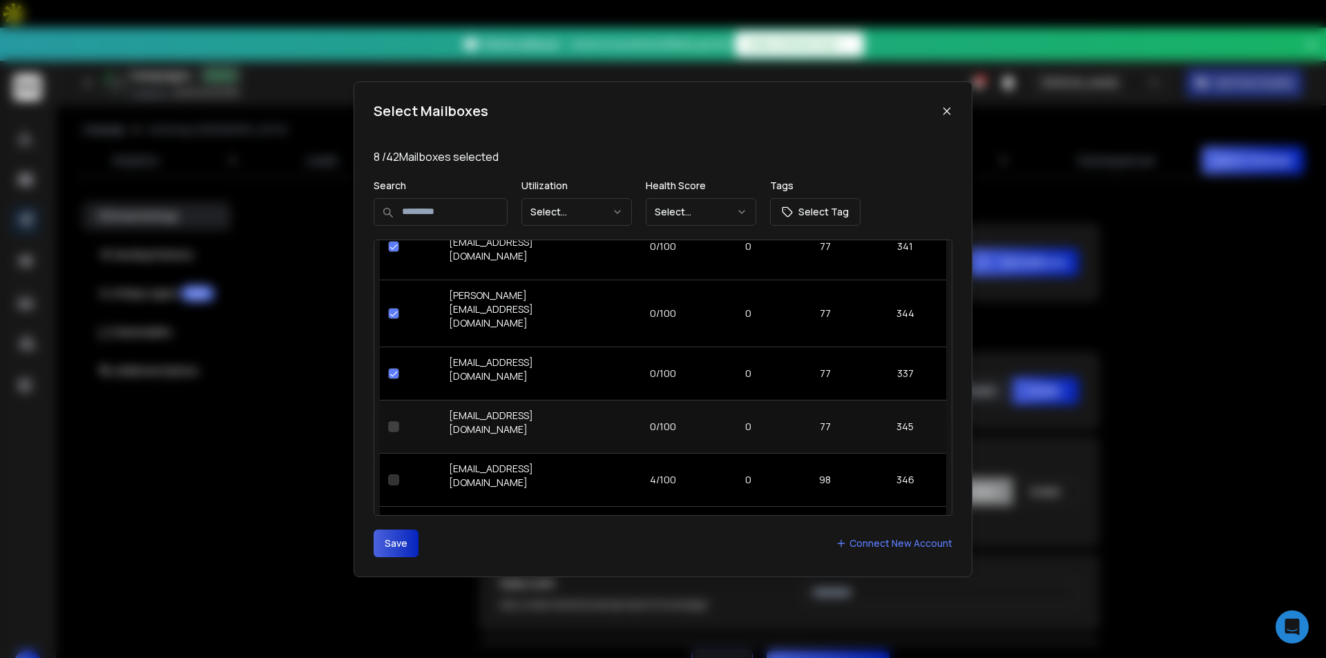
click at [397, 421] on button "button" at bounding box center [393, 426] width 11 height 11
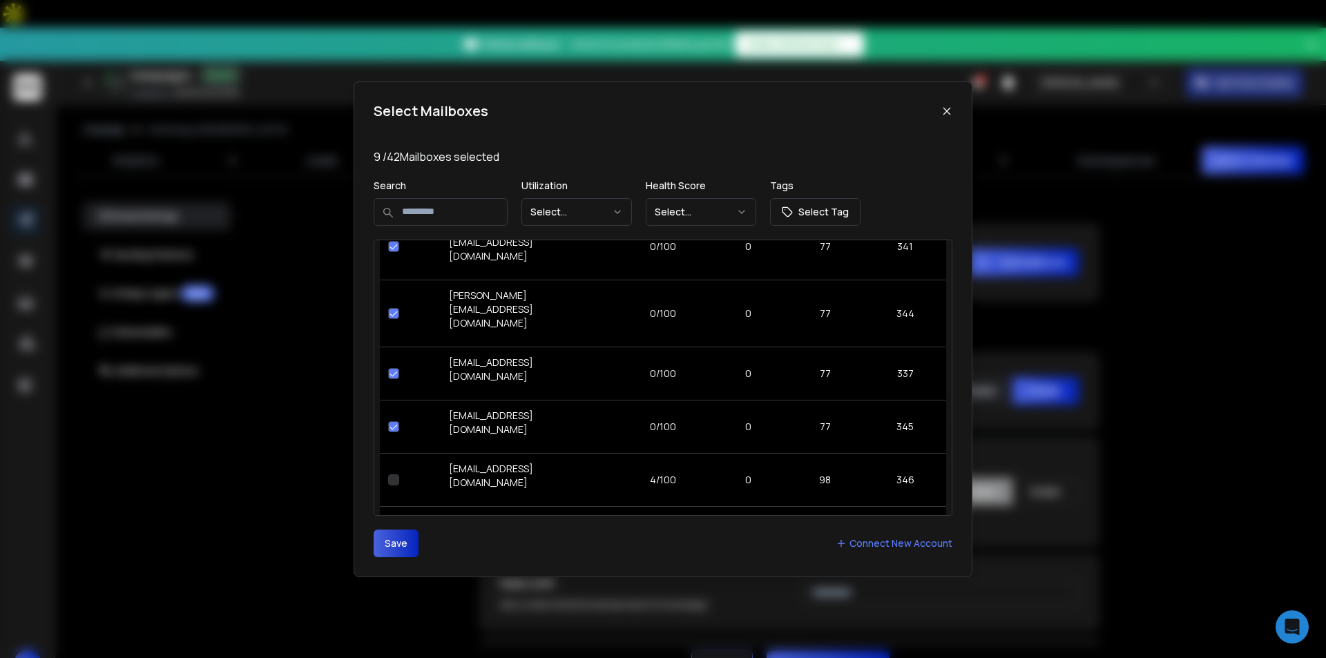
click at [399, 544] on button "Save" at bounding box center [396, 544] width 45 height 28
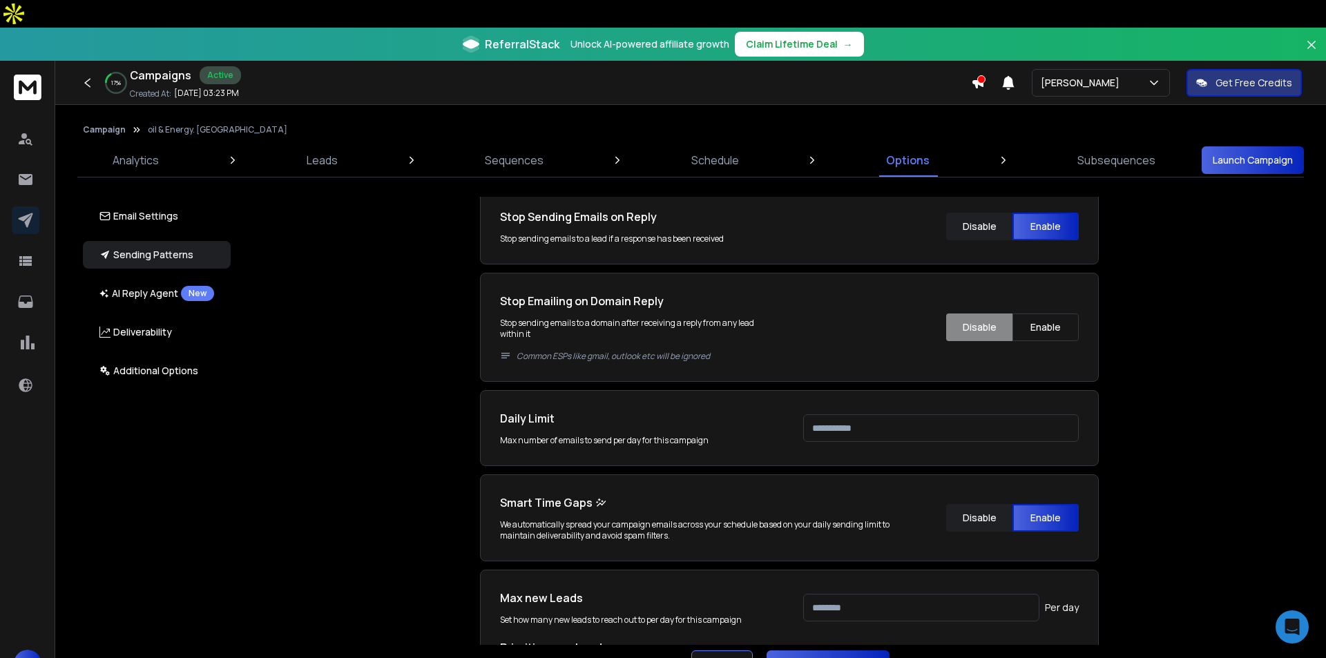
scroll to position [484, 0]
drag, startPoint x: 868, startPoint y: 396, endPoint x: 660, endPoint y: 414, distance: 209.4
click at [660, 414] on div "Daily Limit Max number of emails to send per day for this campaign ***" at bounding box center [789, 427] width 579 height 36
type input "***"
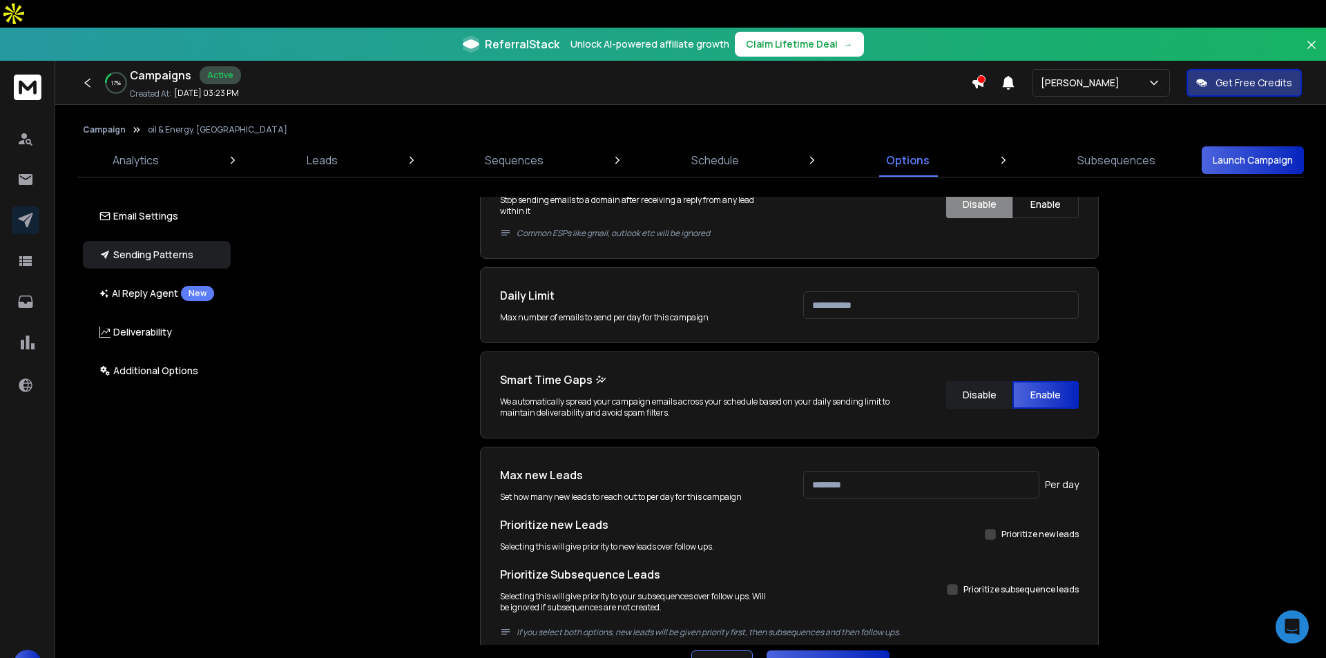
scroll to position [622, 0]
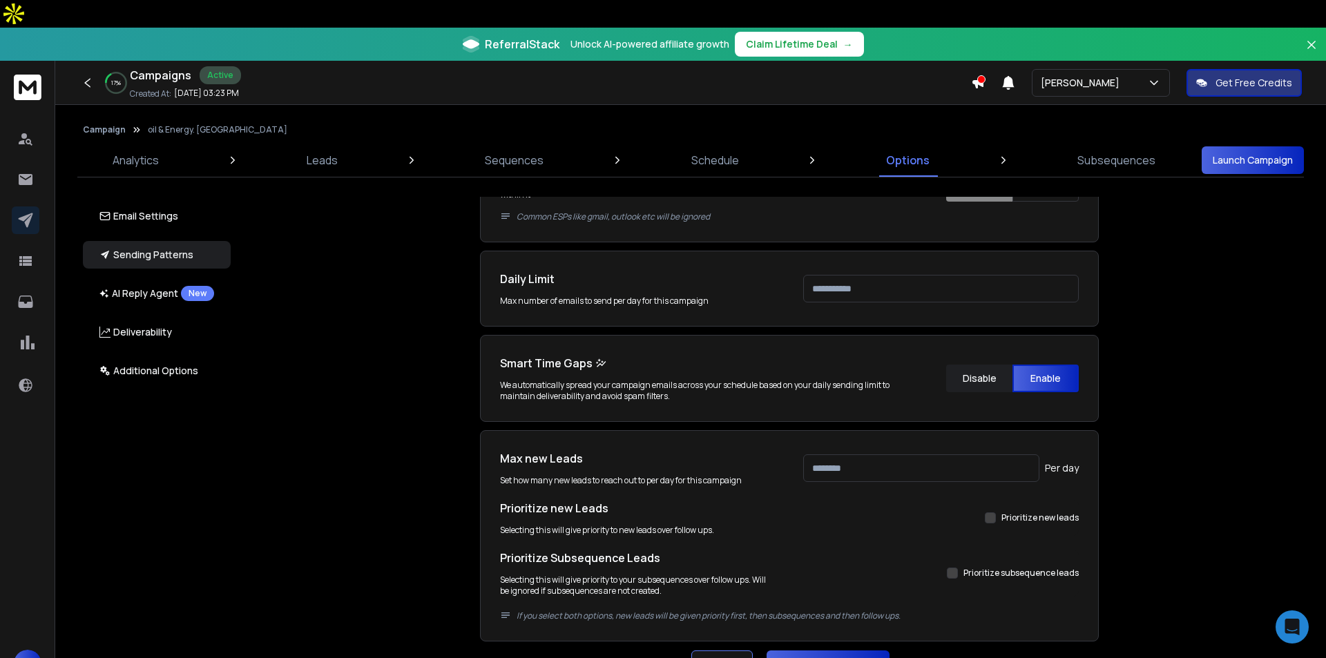
type input "***"
drag, startPoint x: 849, startPoint y: 444, endPoint x: 691, endPoint y: 444, distance: 158.2
click at [693, 450] on div "Max new Leads Set how many new leads to reach out to per day for this campaign …" at bounding box center [789, 468] width 579 height 36
type input "***"
click at [969, 365] on button "Disable" at bounding box center [979, 379] width 66 height 28
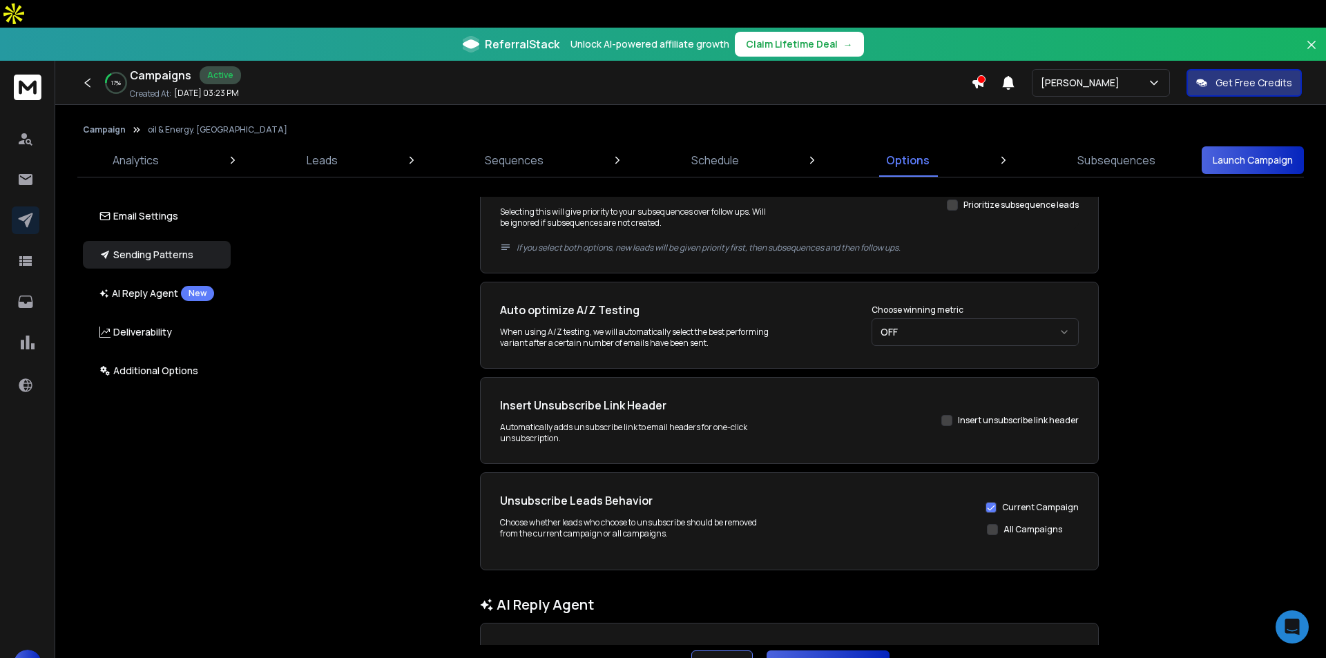
scroll to position [1105, 0]
click at [939, 316] on button "OFF" at bounding box center [975, 330] width 207 height 28
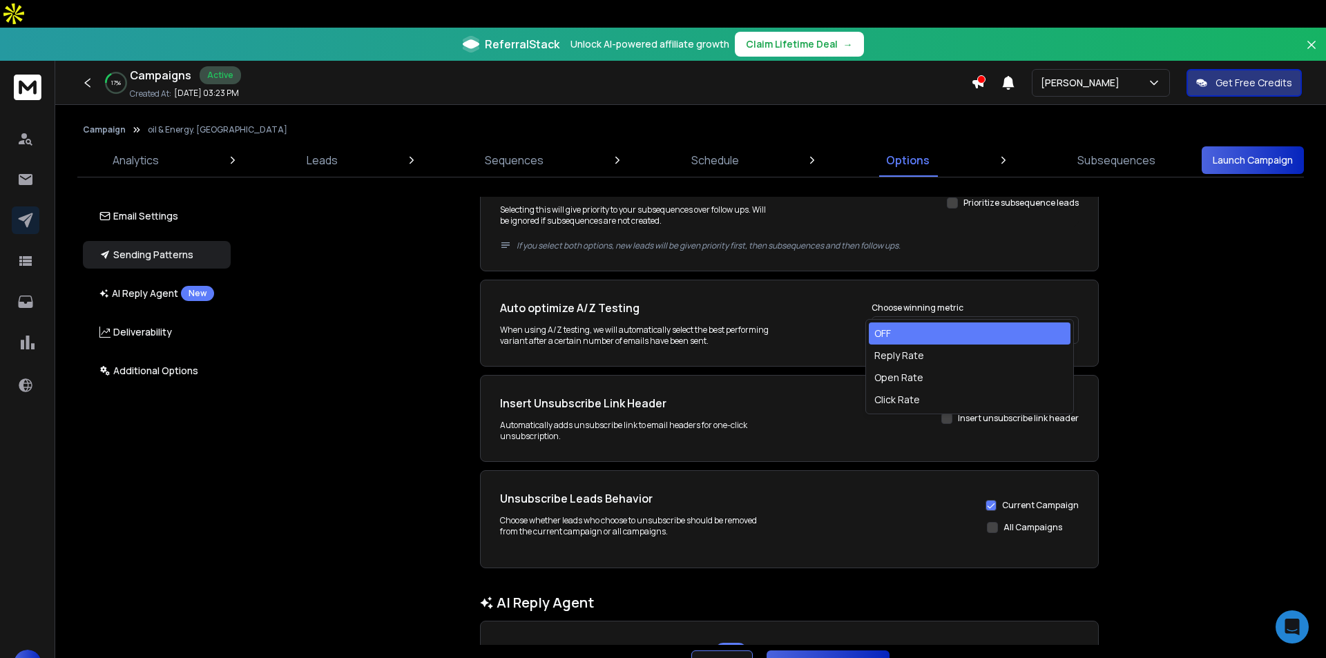
click at [939, 316] on button "OFF" at bounding box center [975, 330] width 207 height 28
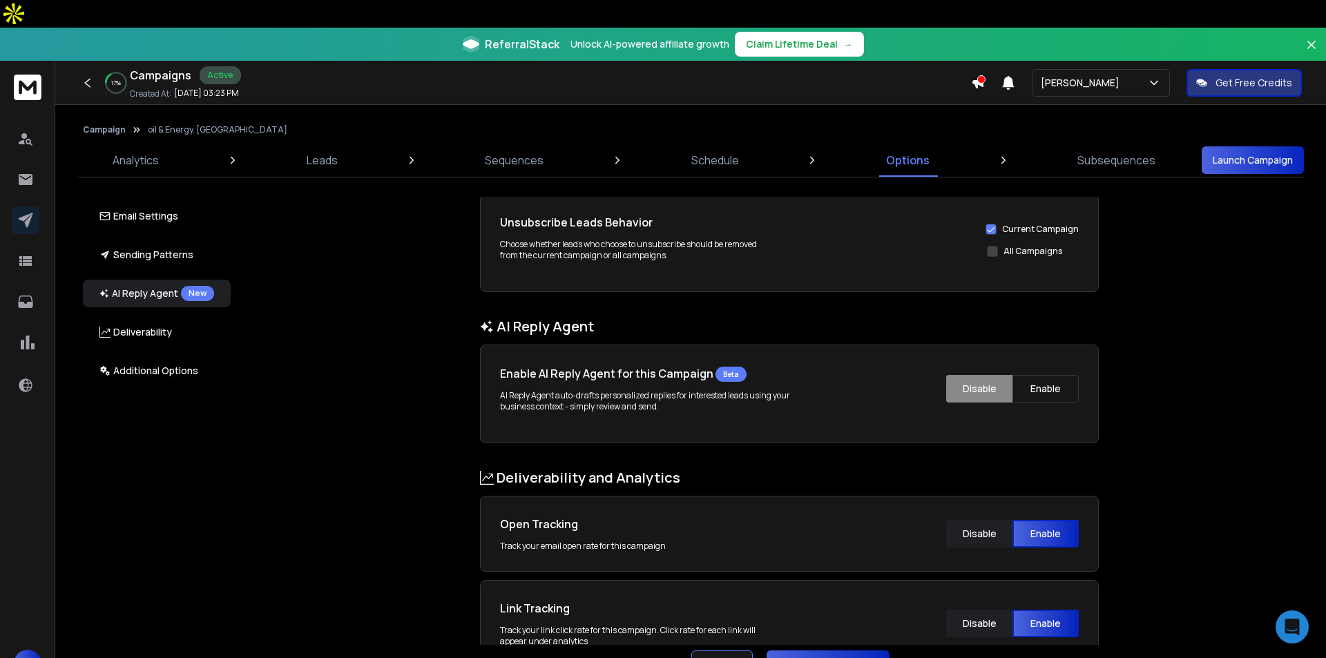
scroll to position [1658, 0]
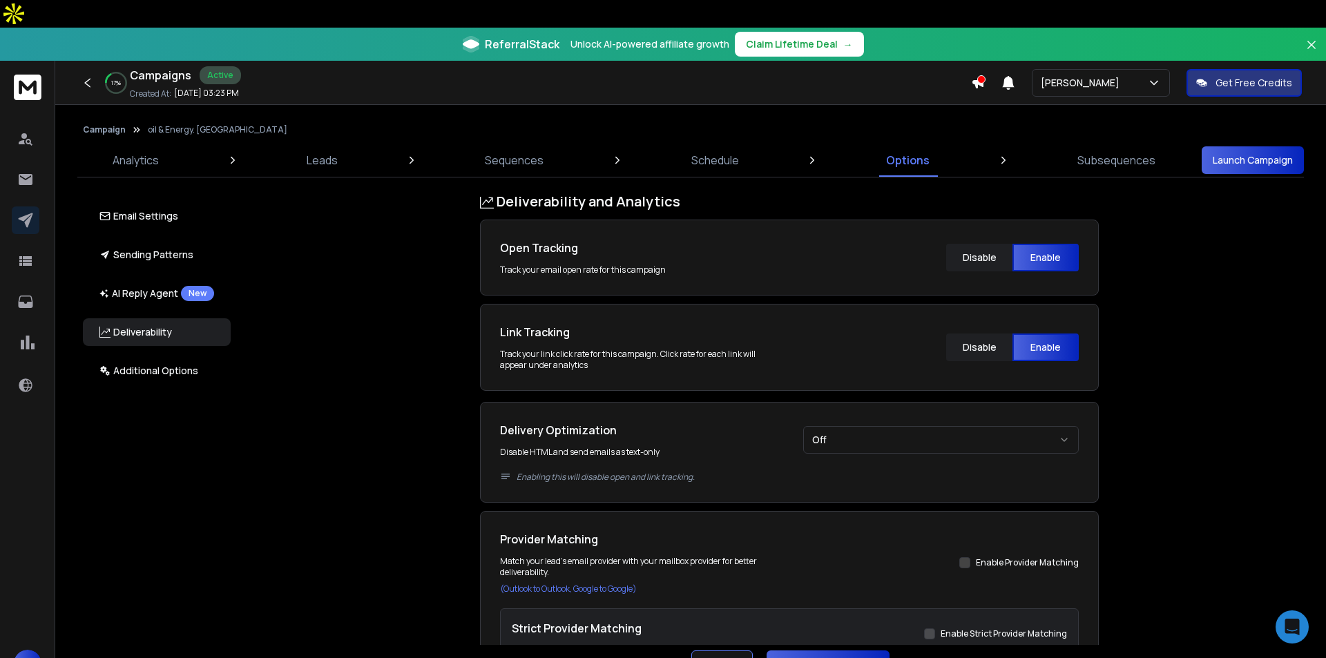
click at [843, 426] on button "Off" at bounding box center [941, 440] width 276 height 28
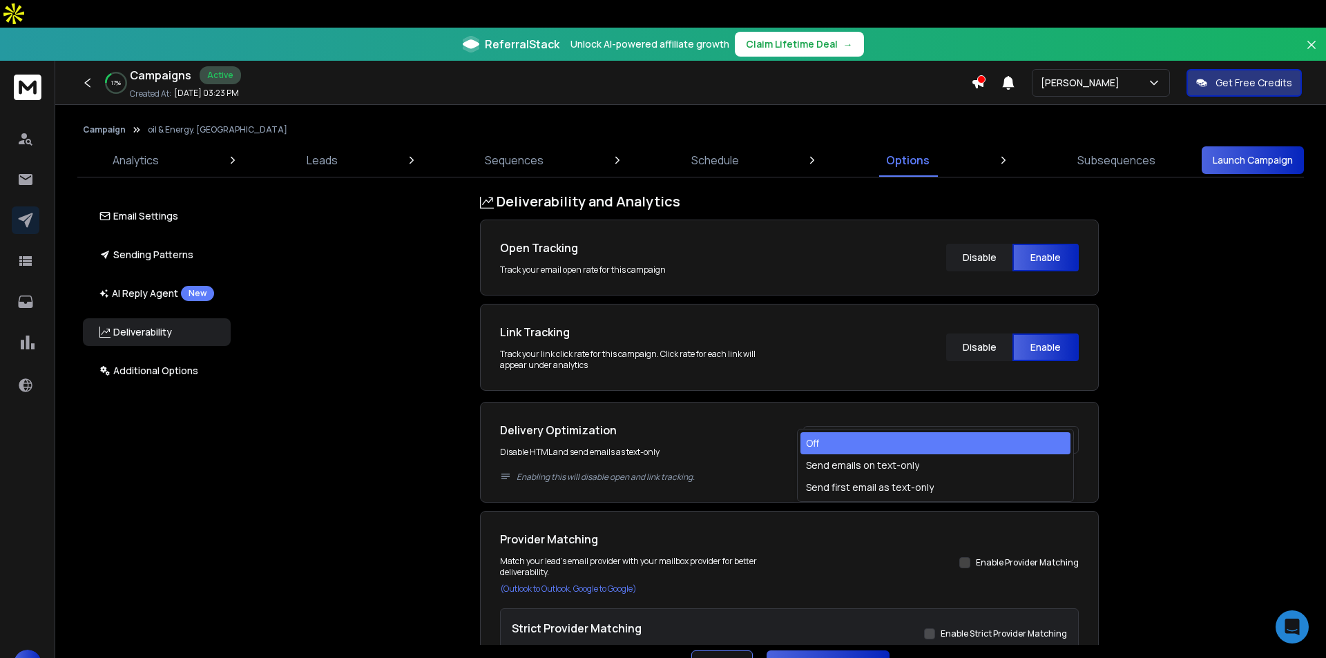
select select "*"
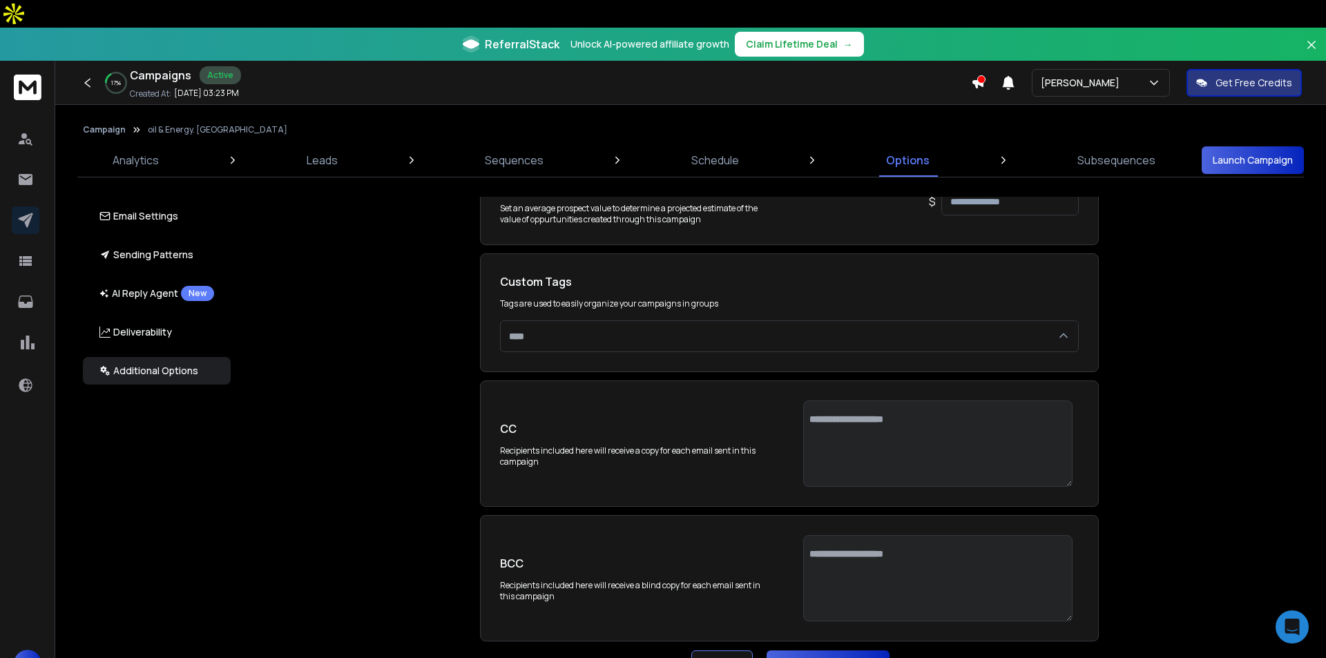
scroll to position [2738, 0]
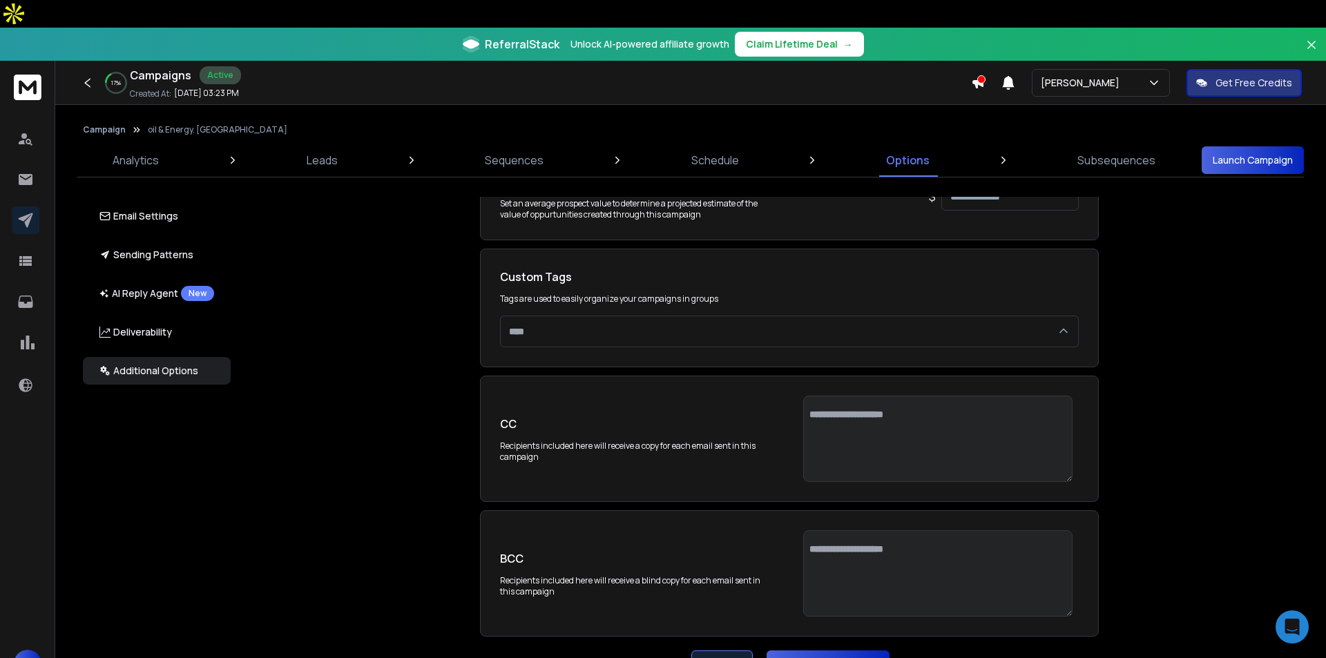
click at [711, 651] on button "Save" at bounding box center [721, 665] width 61 height 28
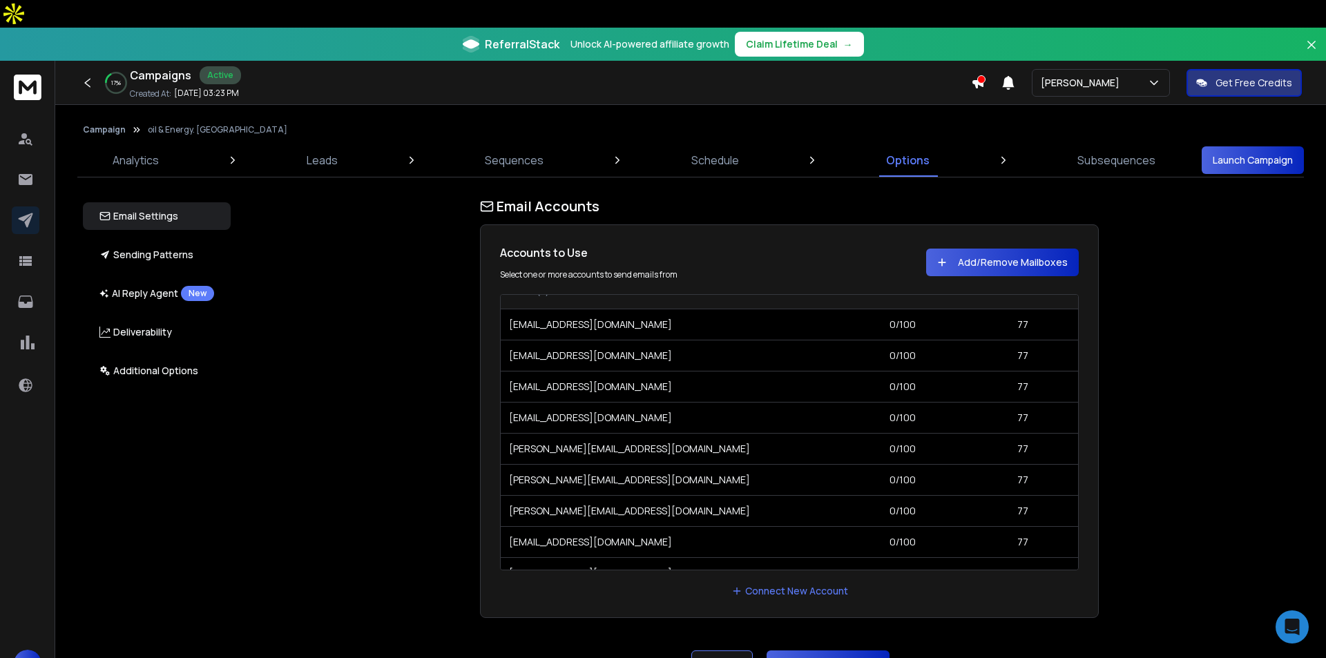
scroll to position [38, 0]
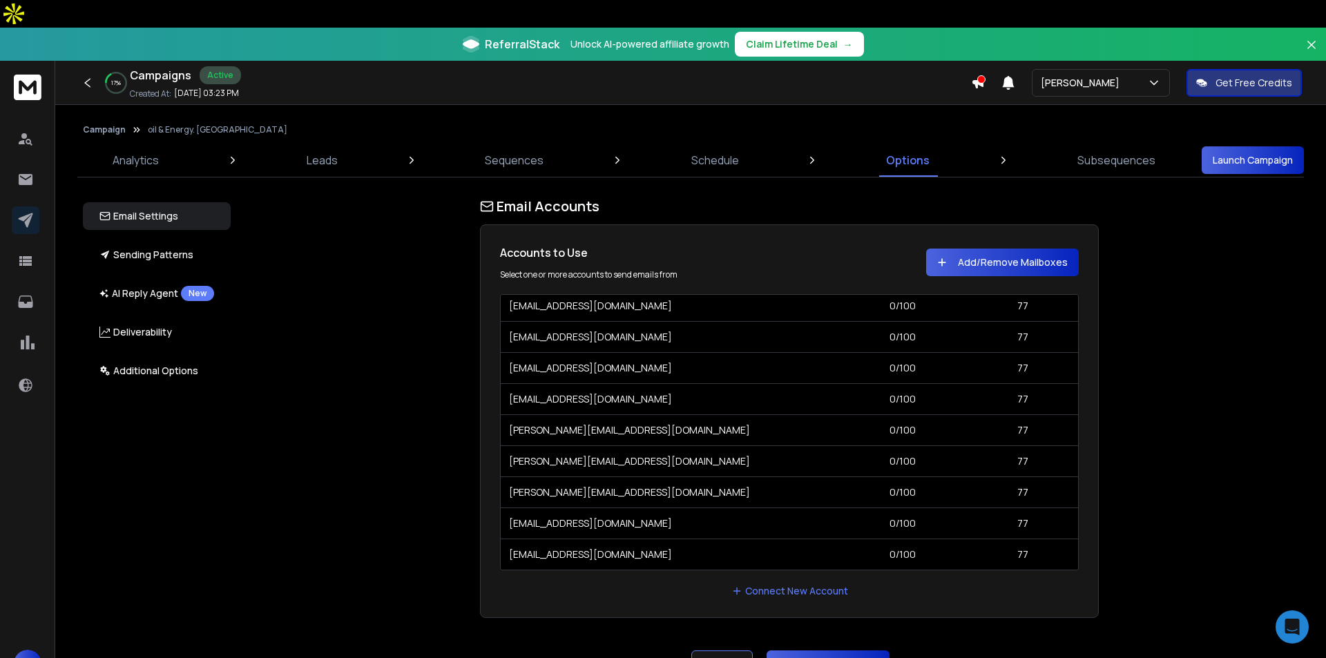
click at [826, 651] on button "Launch Campaign" at bounding box center [828, 665] width 123 height 28
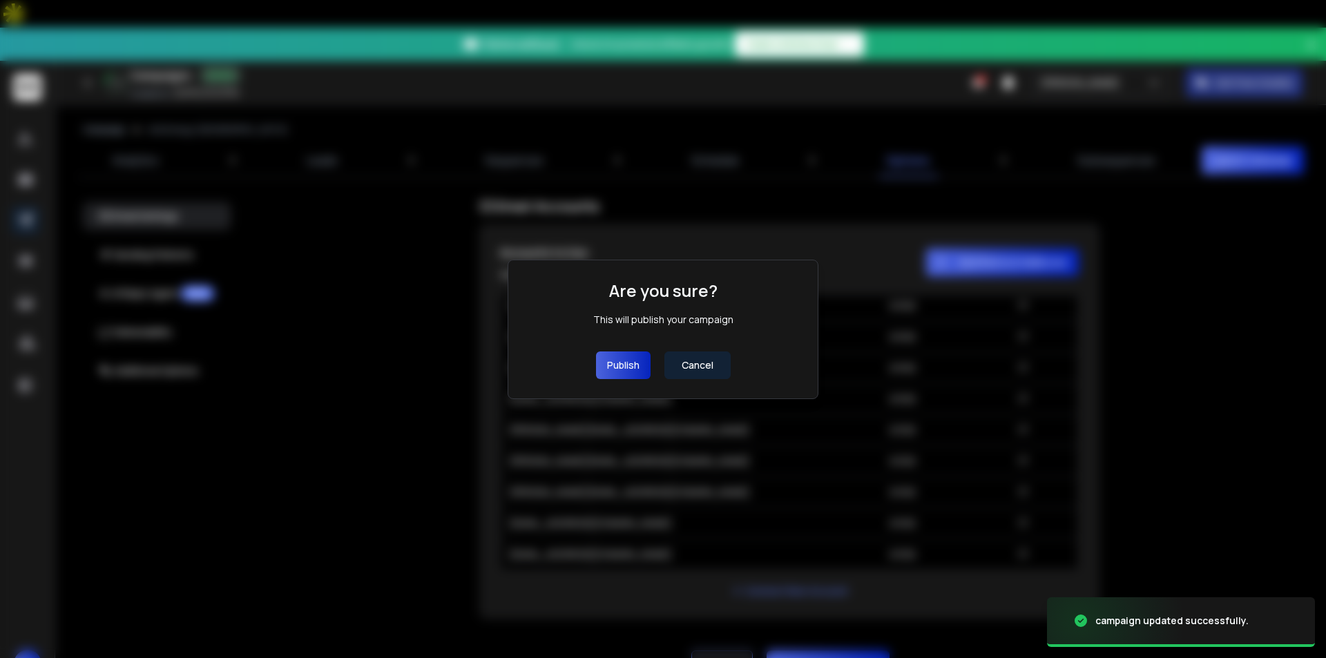
click at [640, 373] on button "Publish" at bounding box center [623, 366] width 55 height 28
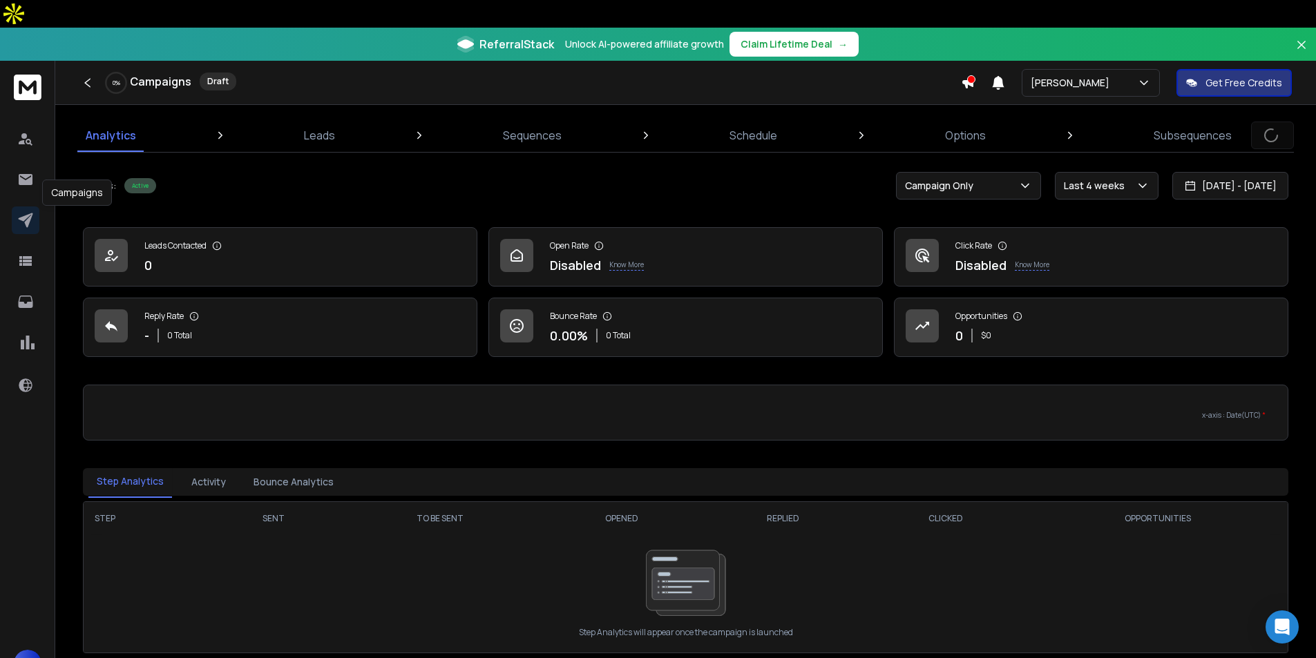
click at [24, 212] on icon at bounding box center [25, 220] width 17 height 17
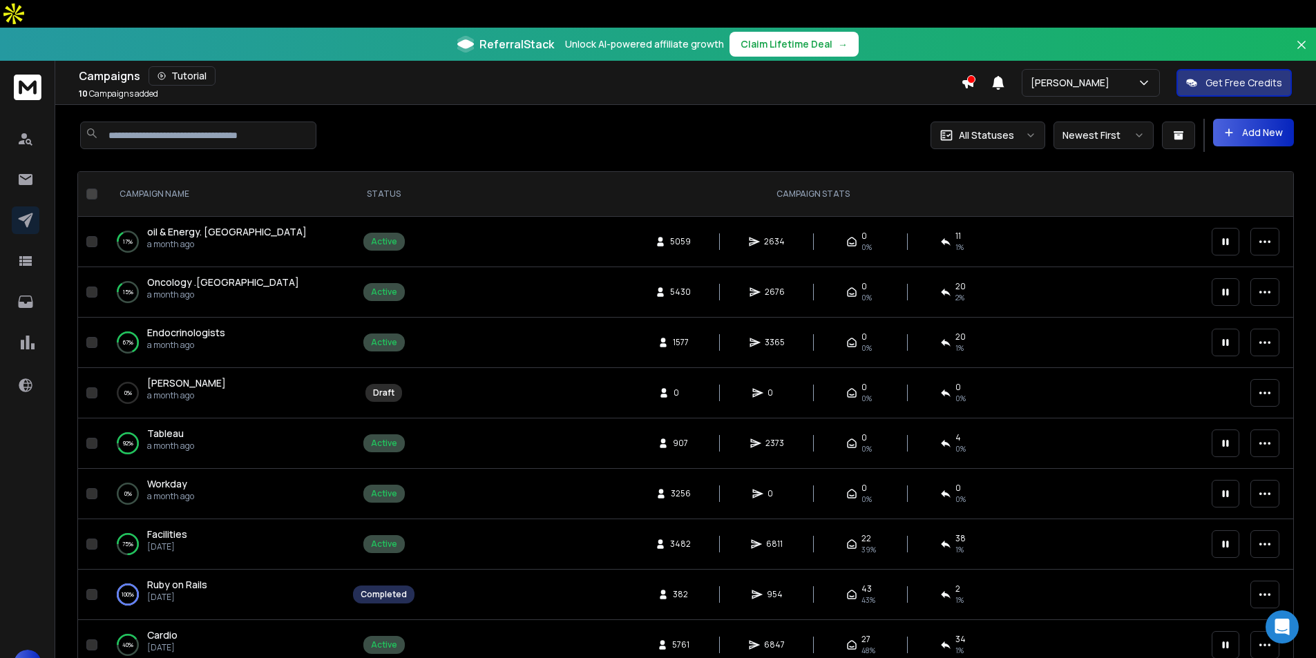
click at [636, 477] on td "3256 0 0 0% 0 0%" at bounding box center [813, 494] width 781 height 50
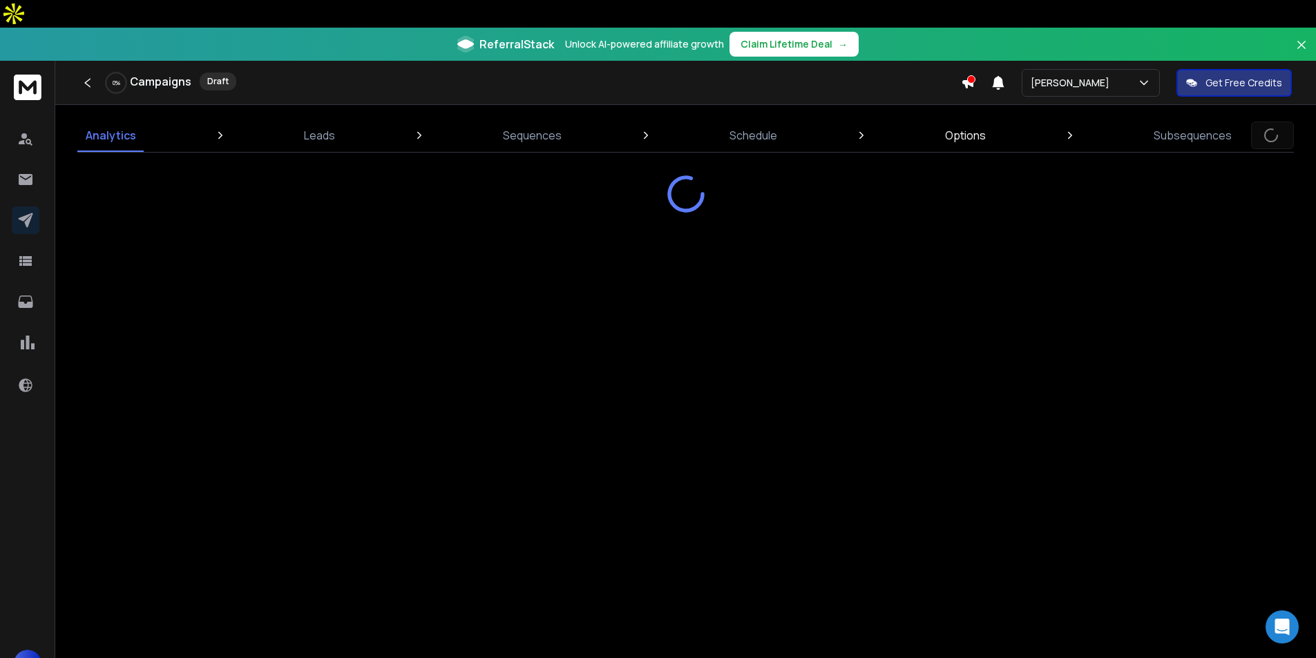
click at [967, 127] on p "Options" at bounding box center [965, 135] width 41 height 17
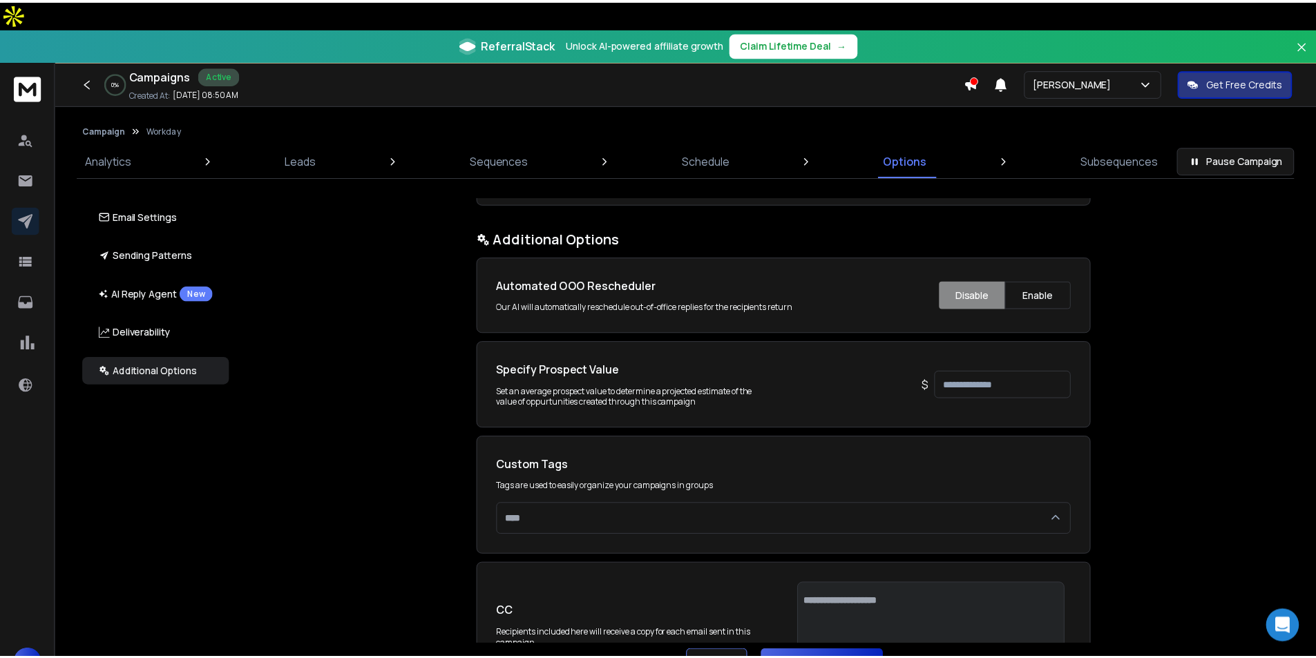
scroll to position [2531, 0]
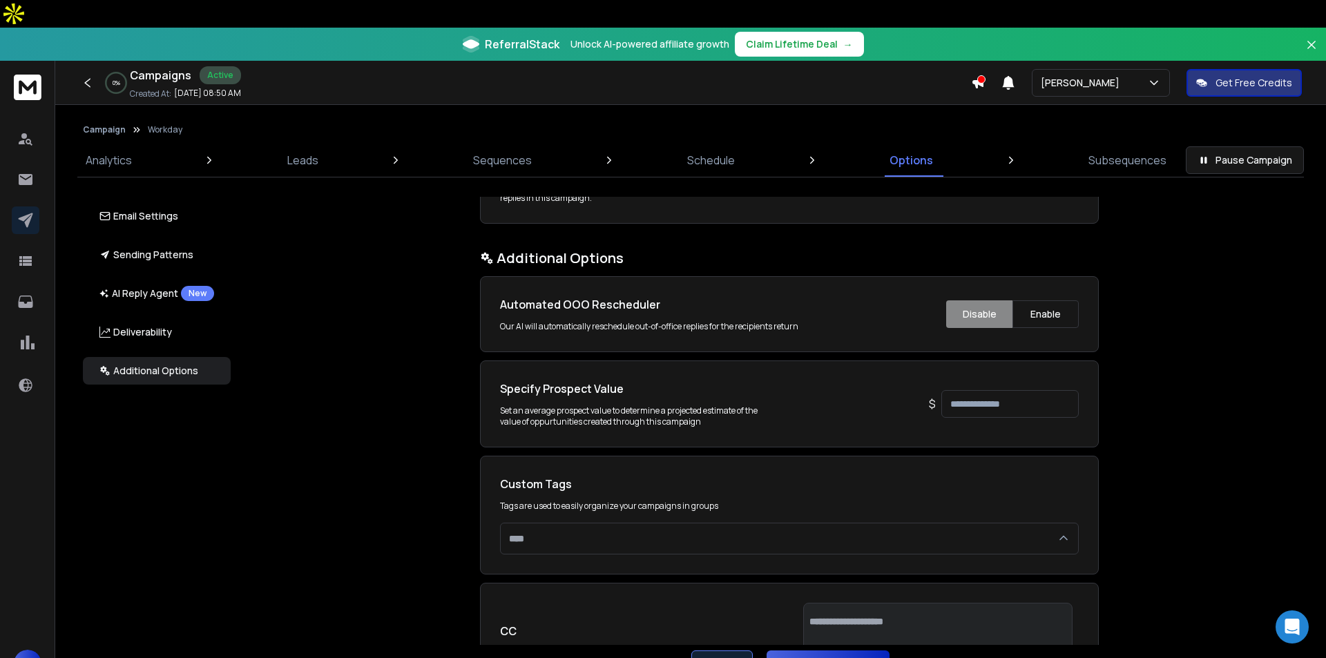
click at [712, 651] on button "Save" at bounding box center [721, 665] width 61 height 28
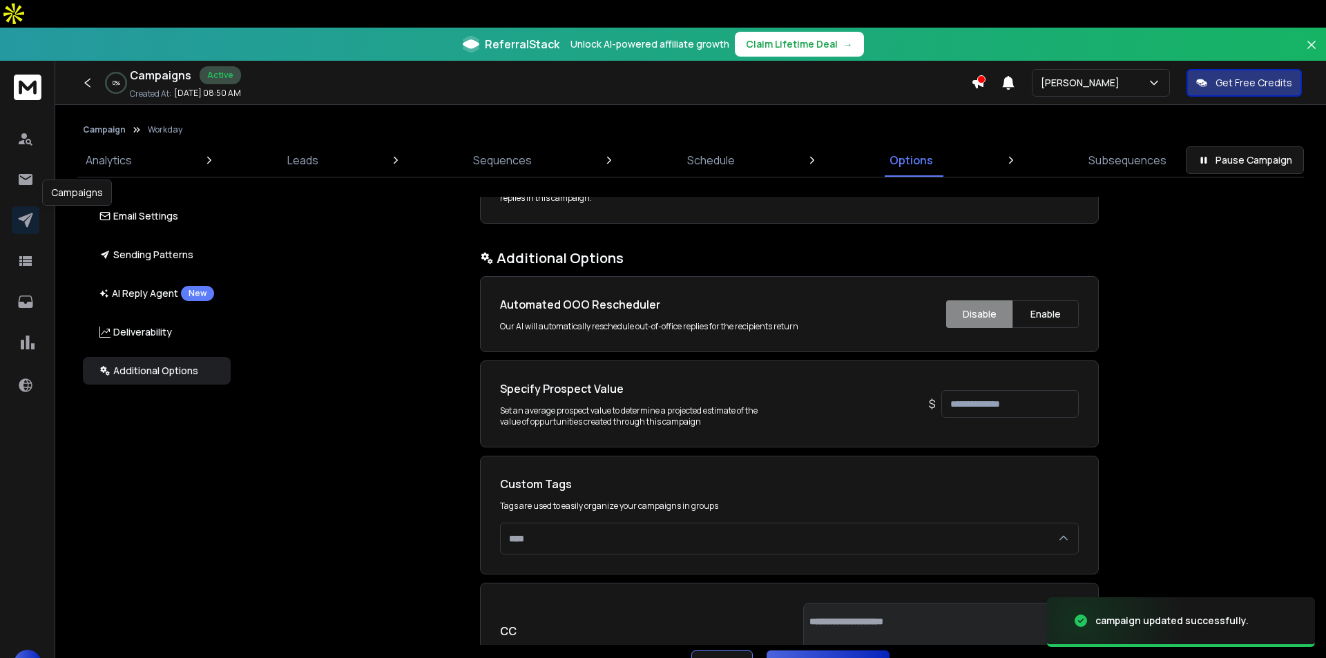
click at [25, 213] on icon at bounding box center [25, 220] width 15 height 15
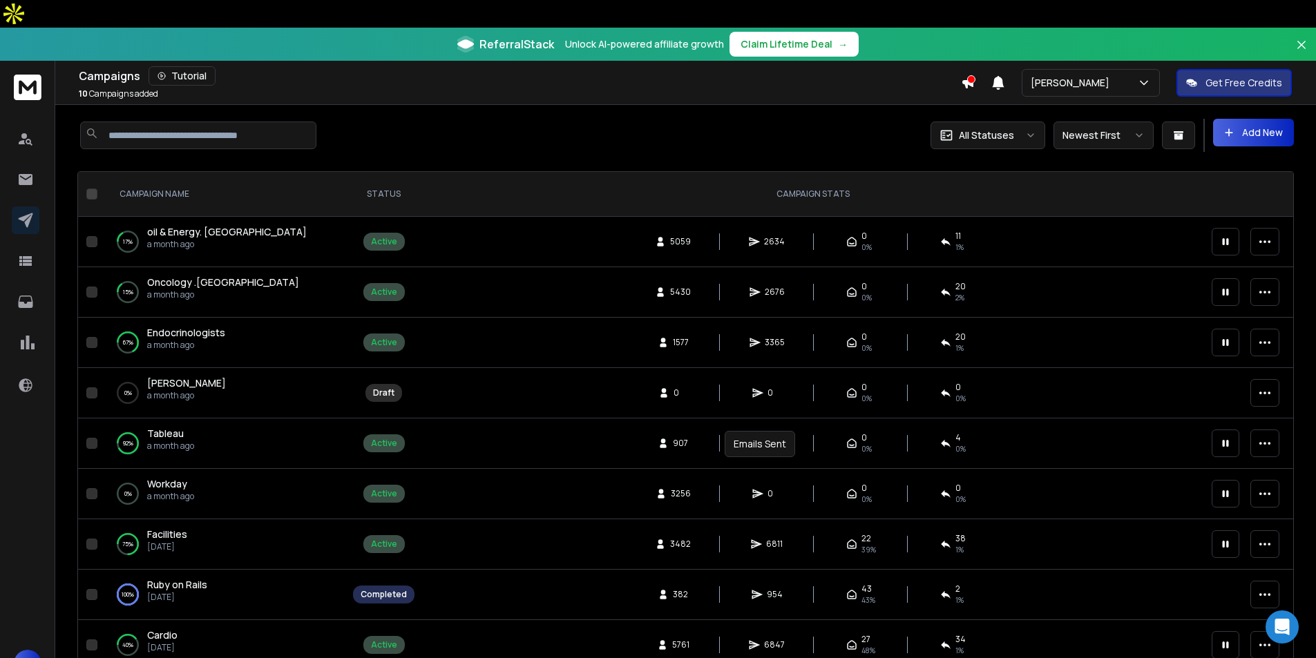
click at [767, 488] on span "0" at bounding box center [774, 493] width 14 height 11
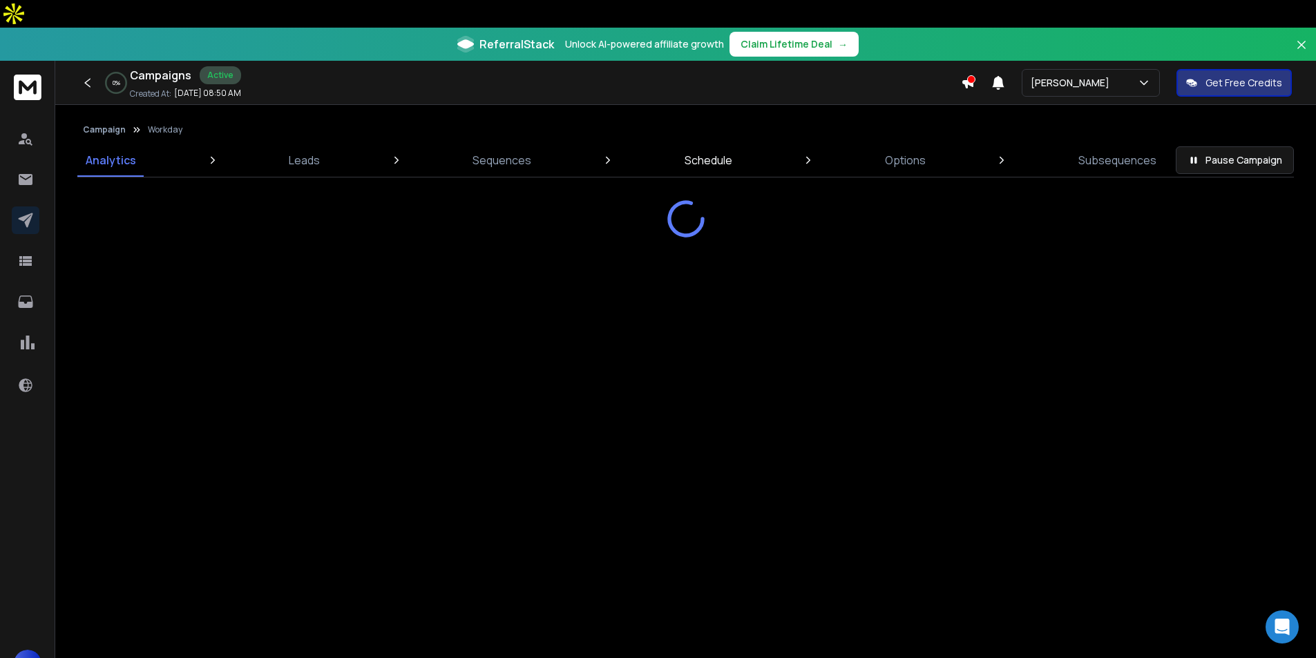
click at [719, 152] on p "Schedule" at bounding box center [709, 160] width 48 height 17
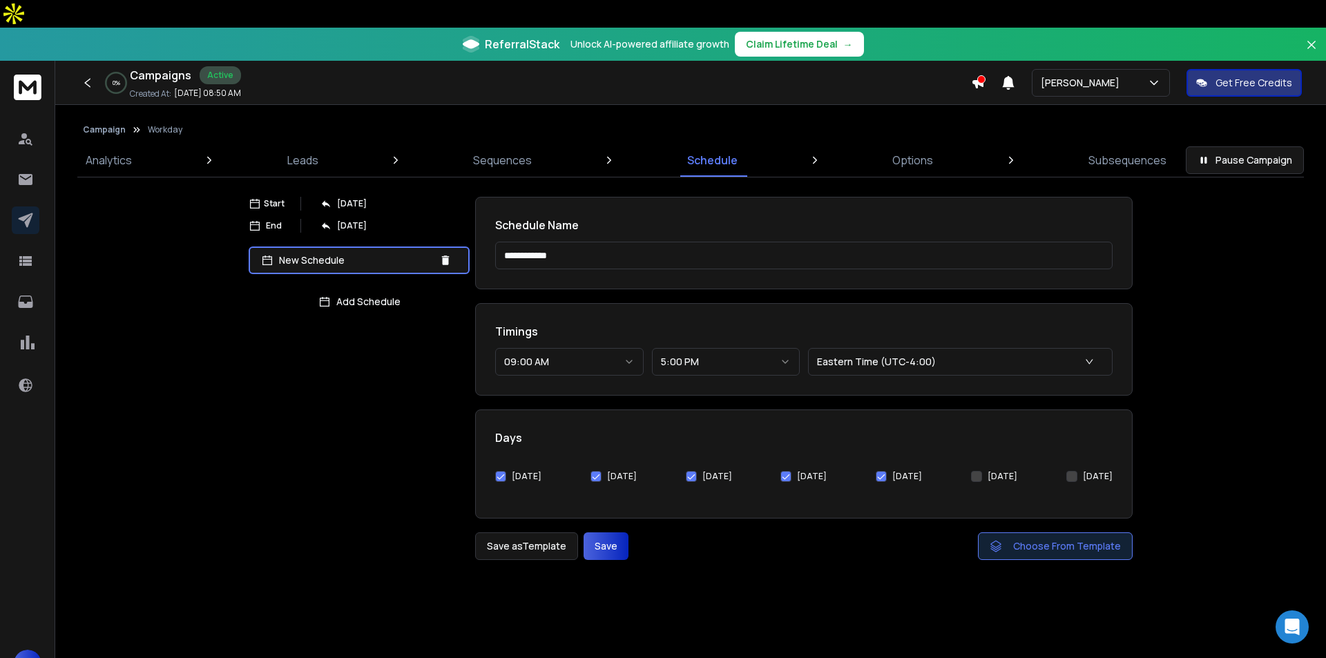
click at [1011, 533] on button "Choose From Template" at bounding box center [1055, 547] width 155 height 28
click at [608, 533] on button "Save" at bounding box center [606, 547] width 45 height 28
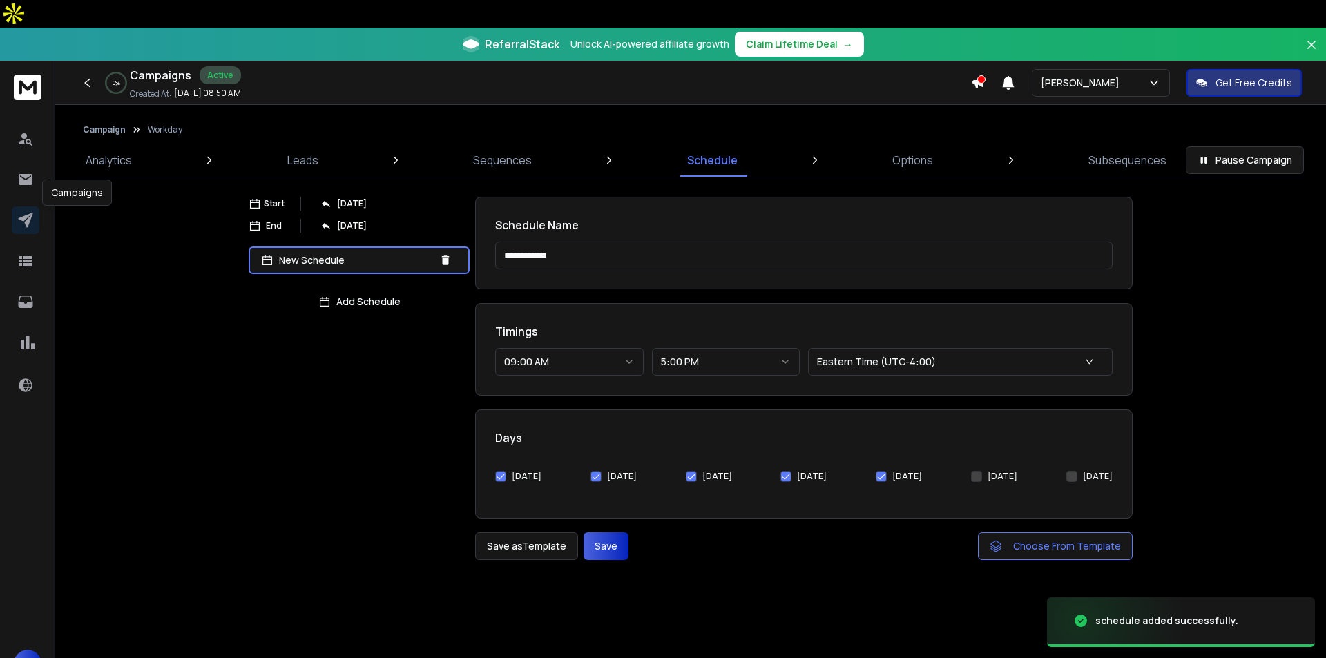
click at [18, 212] on icon at bounding box center [25, 220] width 17 height 17
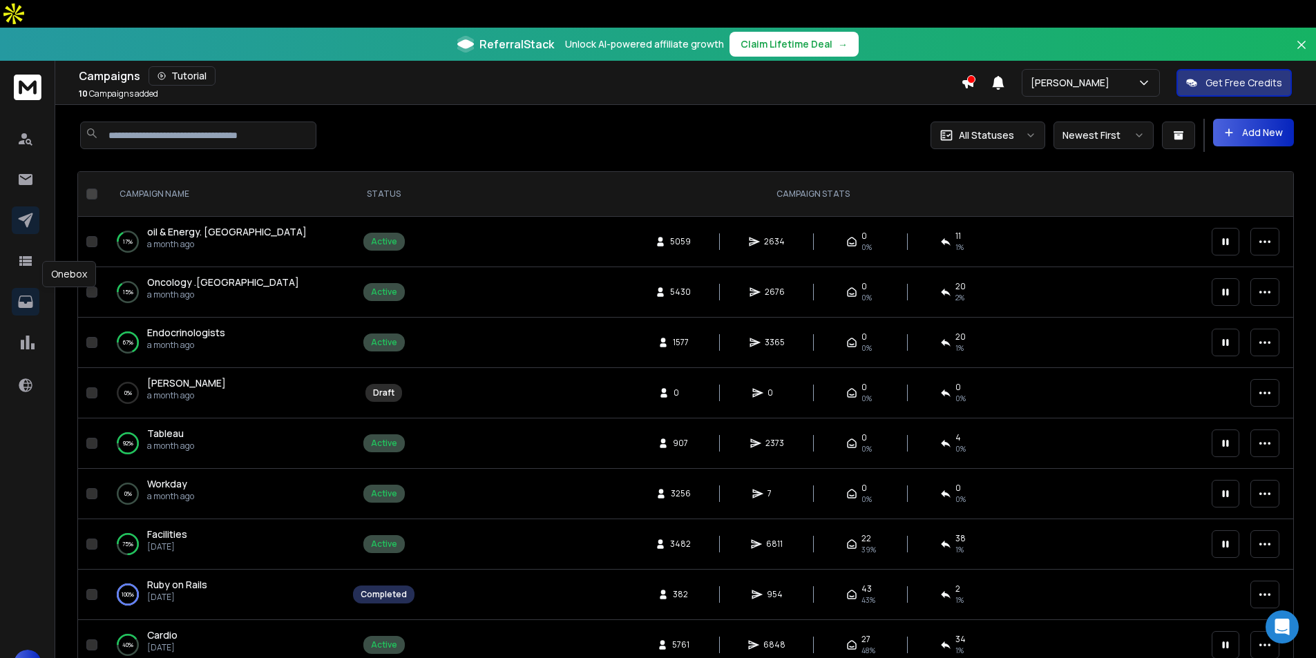
click at [17, 294] on icon at bounding box center [25, 302] width 17 height 17
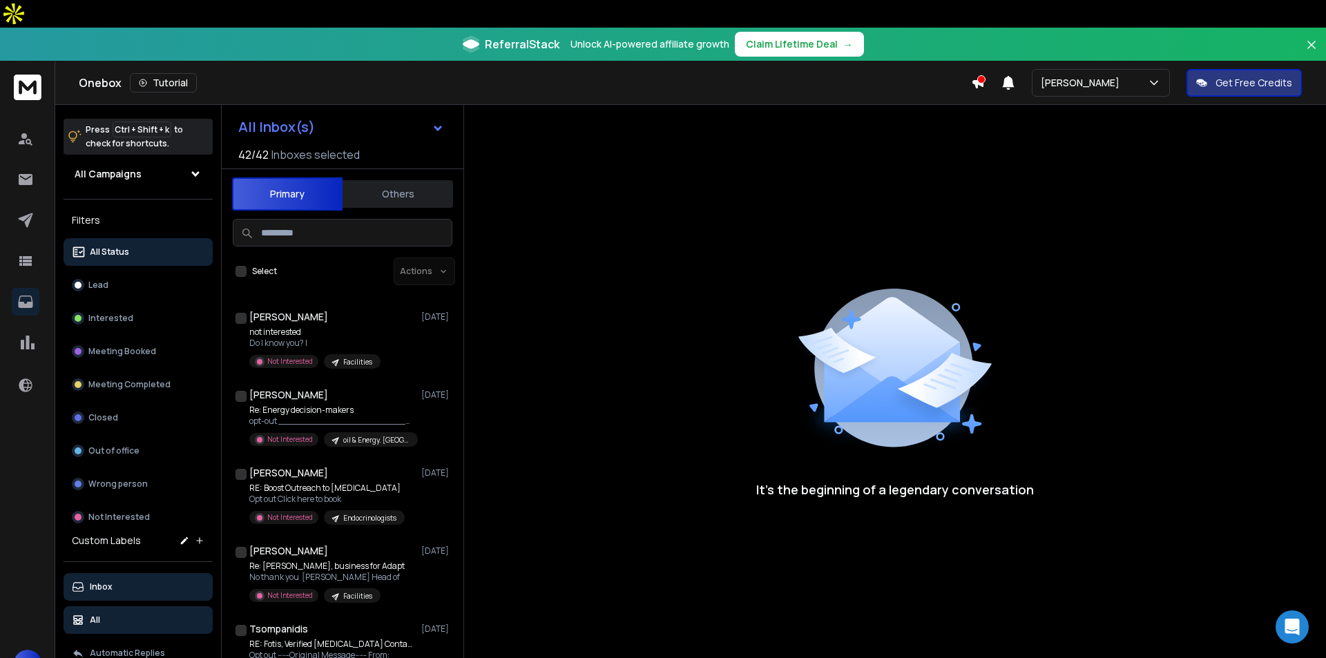
click at [140, 607] on button "All" at bounding box center [138, 621] width 149 height 28
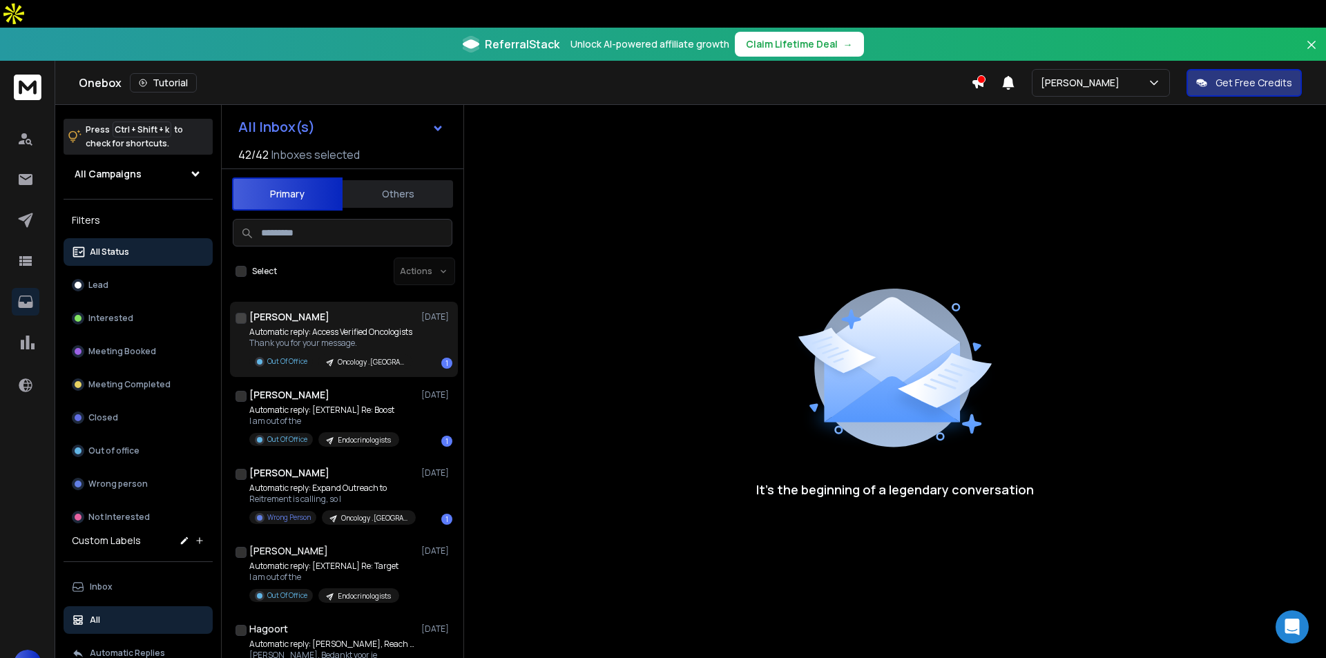
click at [335, 327] on p "Automatic reply: Access Verified Oncologists" at bounding box center [330, 332] width 163 height 11
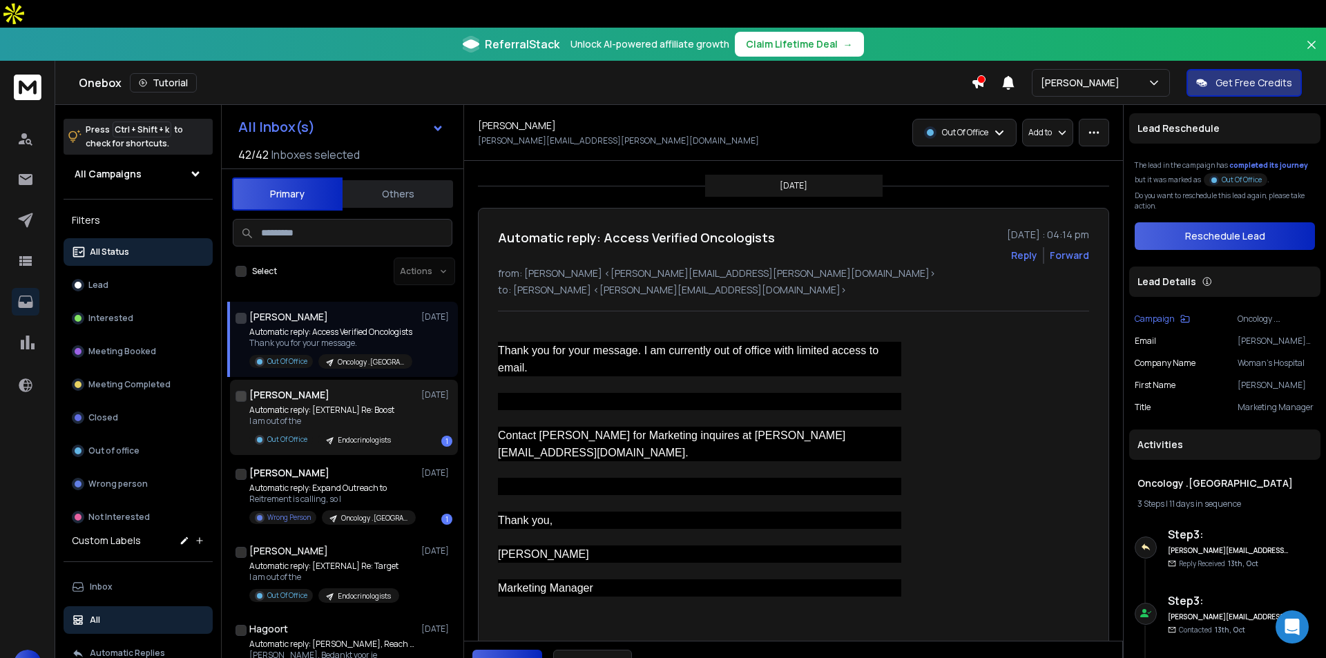
click at [332, 405] on div "Automatic reply: [EXTERNAL] Re: Boost I am out of the Out Of Office Endocrinolo…" at bounding box center [324, 426] width 150 height 42
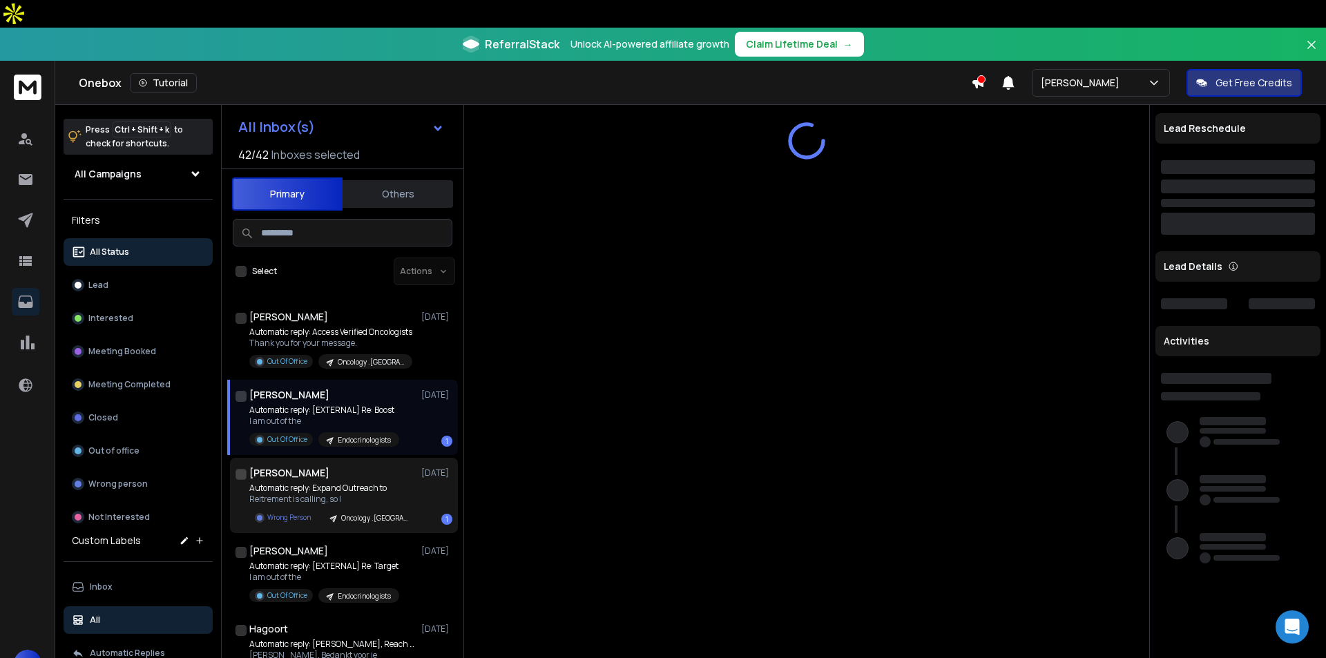
click at [311, 483] on div "Automatic reply: Expand Outreach to Reitrement is calling, so I Wrong Person On…" at bounding box center [332, 504] width 166 height 42
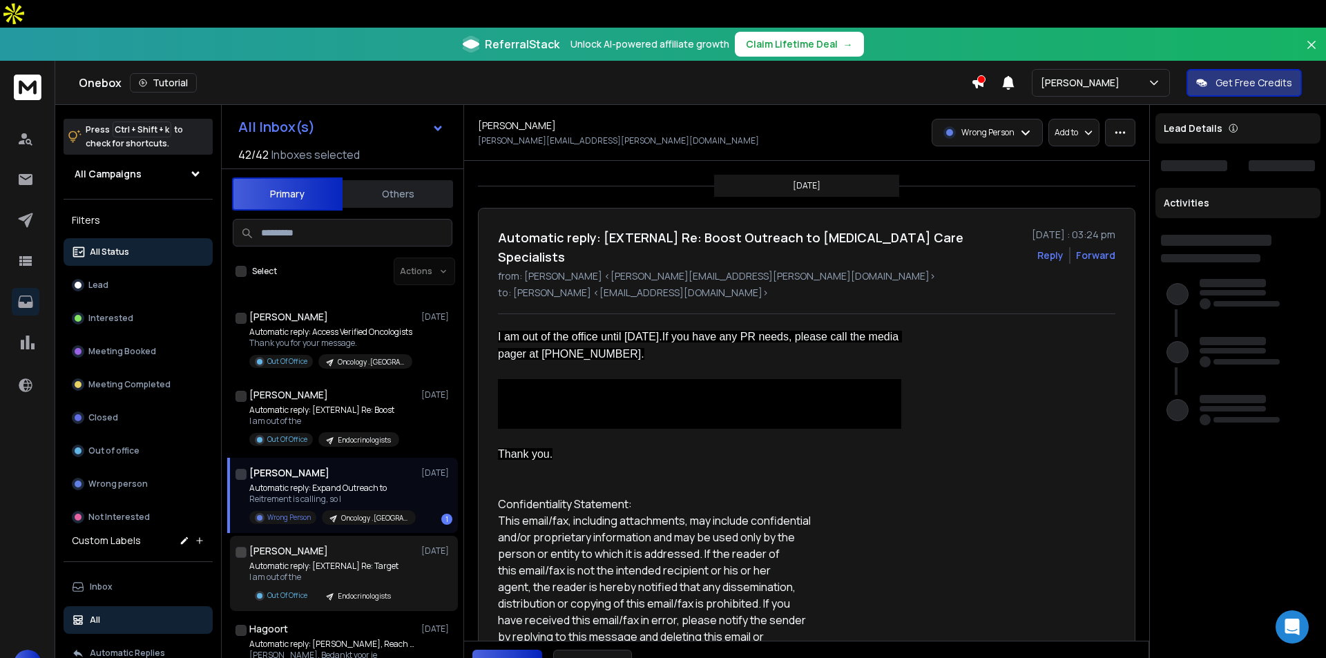
click at [318, 572] on p "I am out of the" at bounding box center [324, 577] width 150 height 11
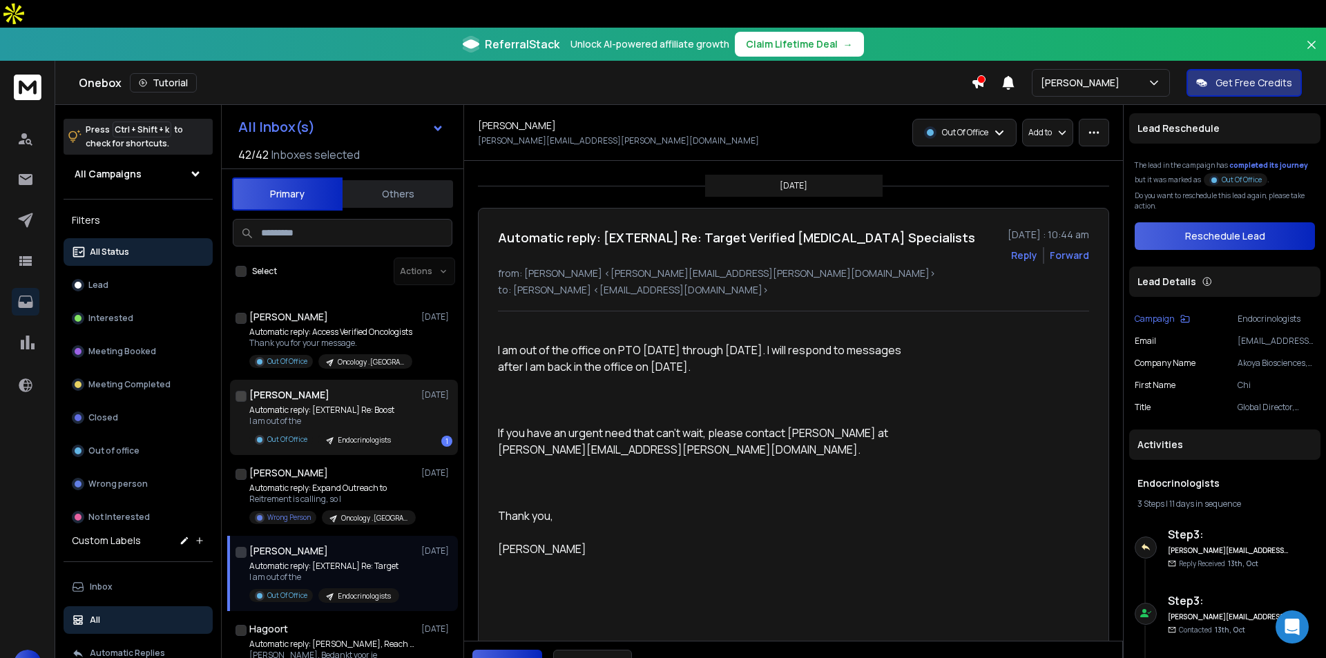
click at [397, 432] on div "Endocrinologists" at bounding box center [358, 439] width 81 height 15
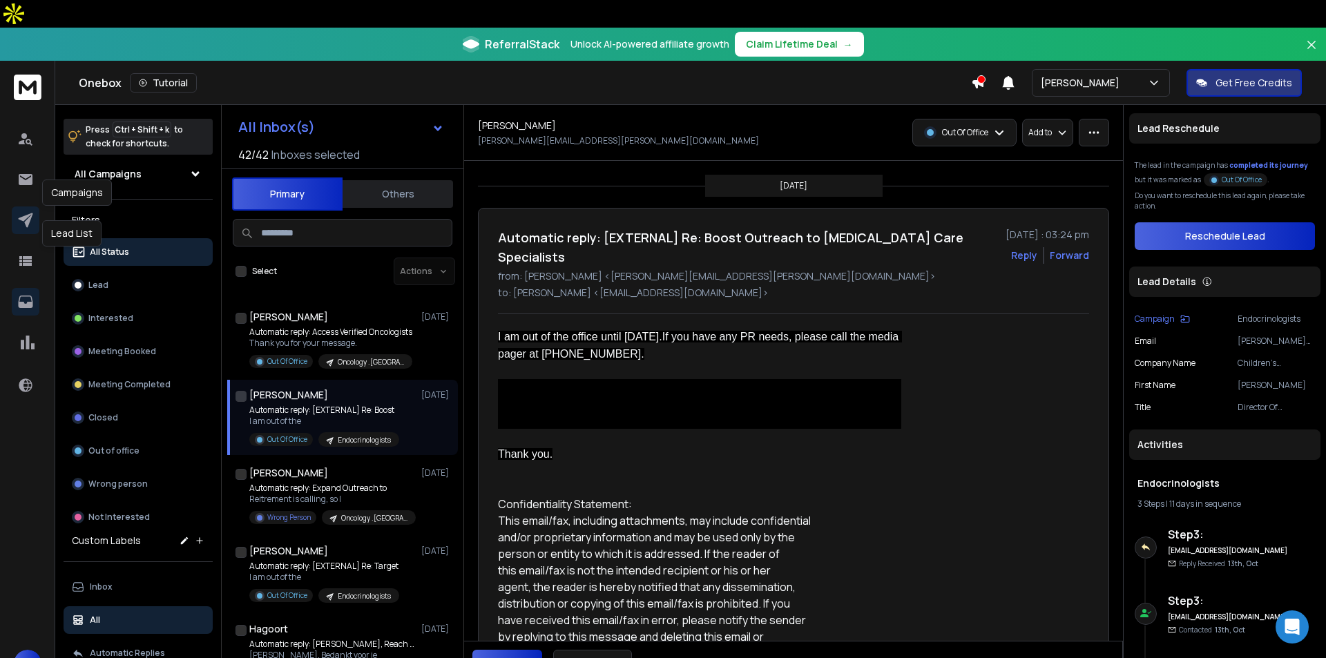
click at [29, 212] on icon at bounding box center [25, 220] width 17 height 17
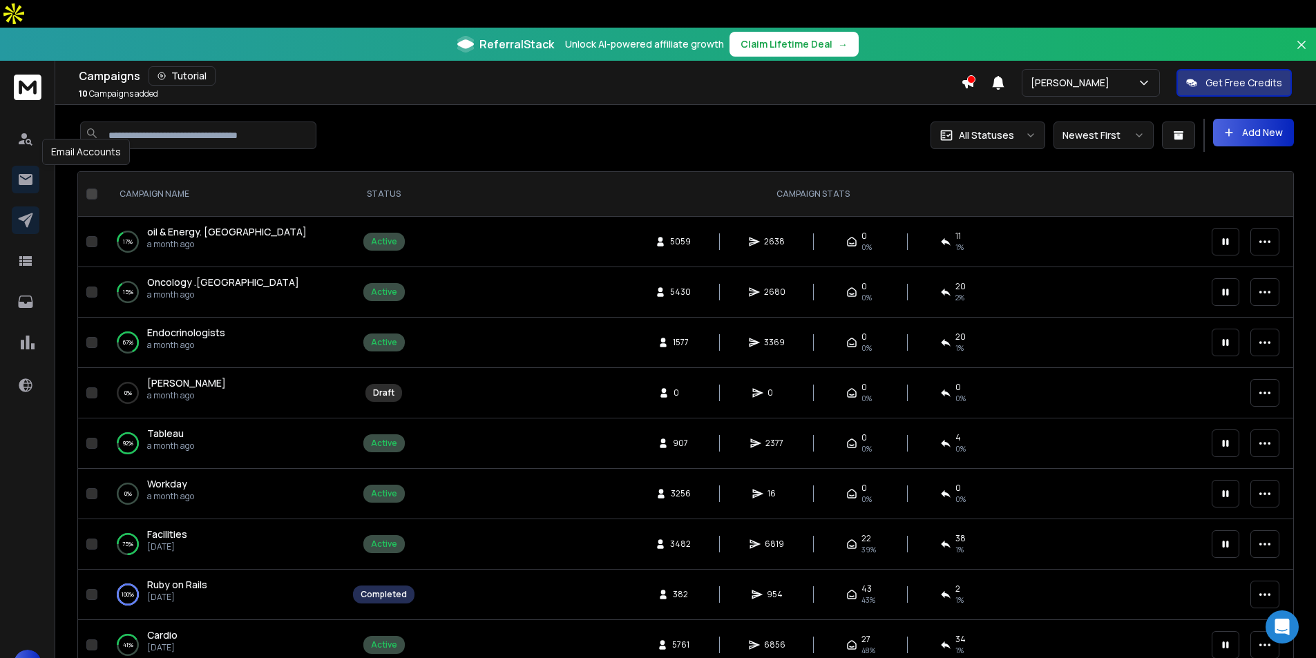
click at [31, 166] on link at bounding box center [26, 180] width 28 height 28
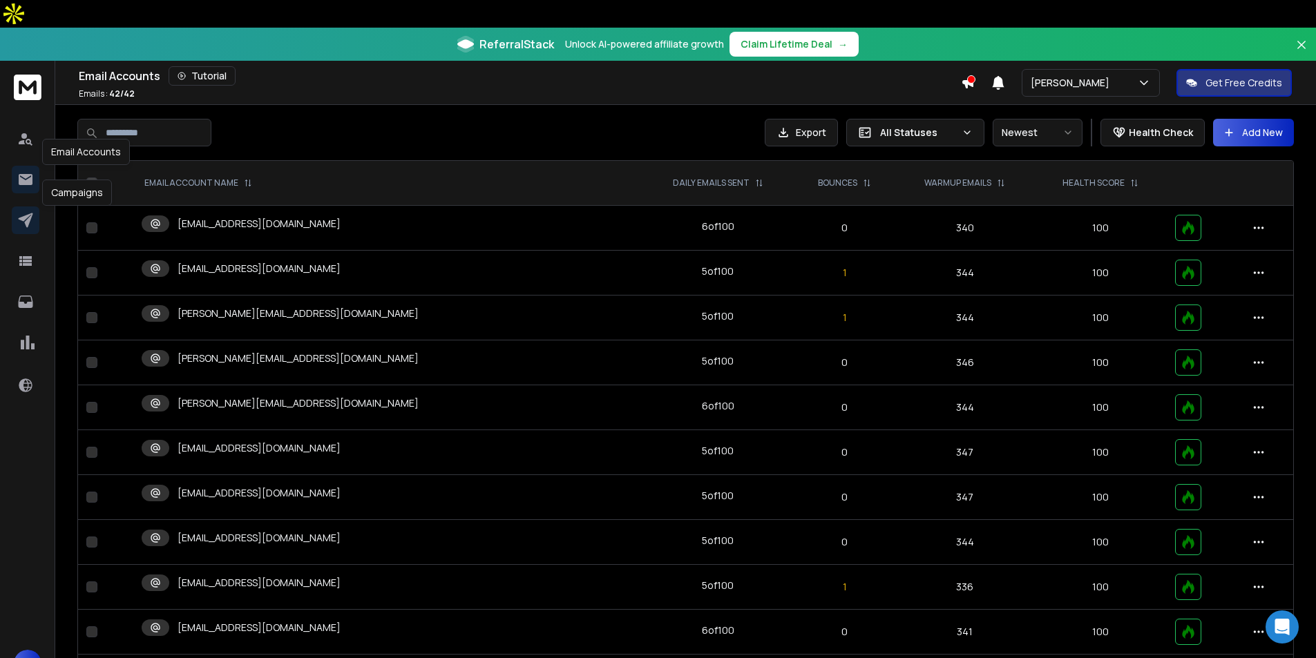
click at [22, 212] on icon at bounding box center [25, 220] width 17 height 17
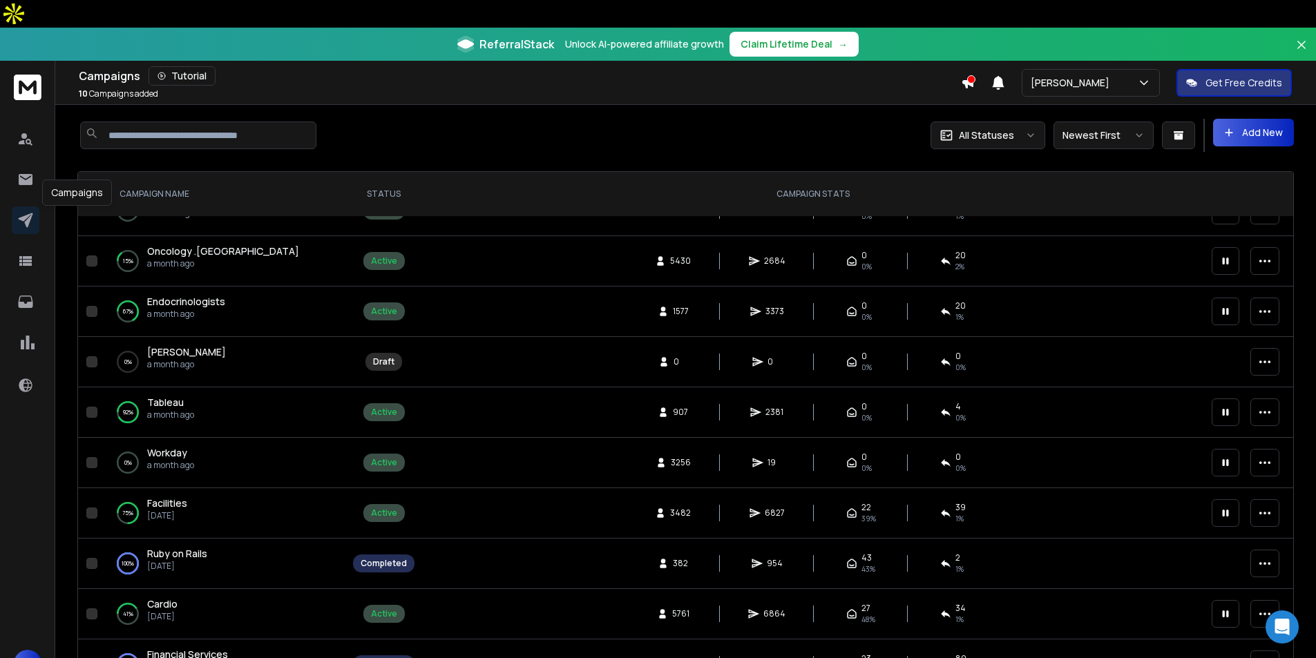
scroll to position [48, 0]
